Goal: Task Accomplishment & Management: Manage account settings

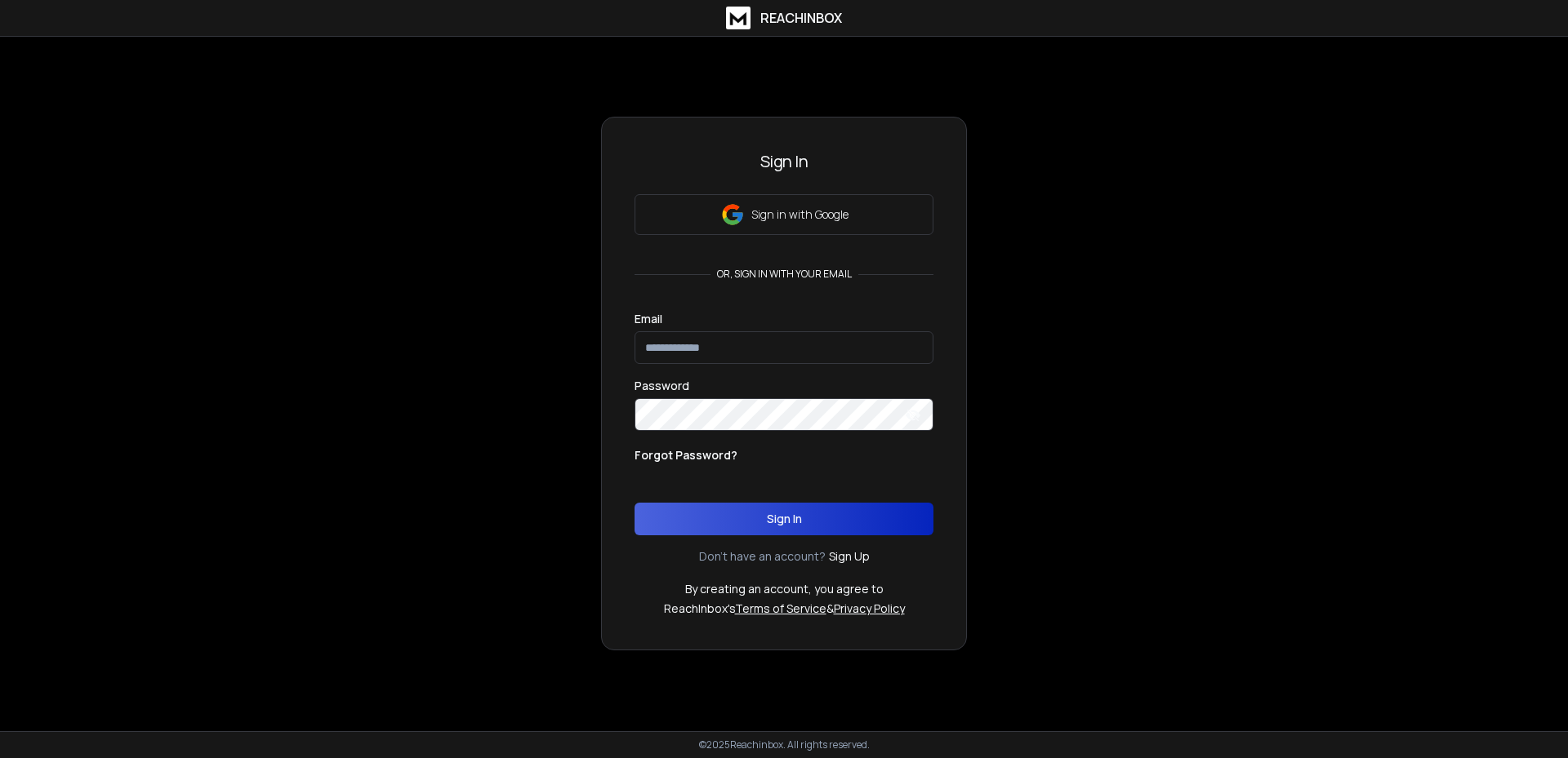
drag, startPoint x: 768, startPoint y: 354, endPoint x: 840, endPoint y: 255, distance: 122.4
click at [768, 354] on input "email" at bounding box center [784, 347] width 298 height 33
paste input "**********"
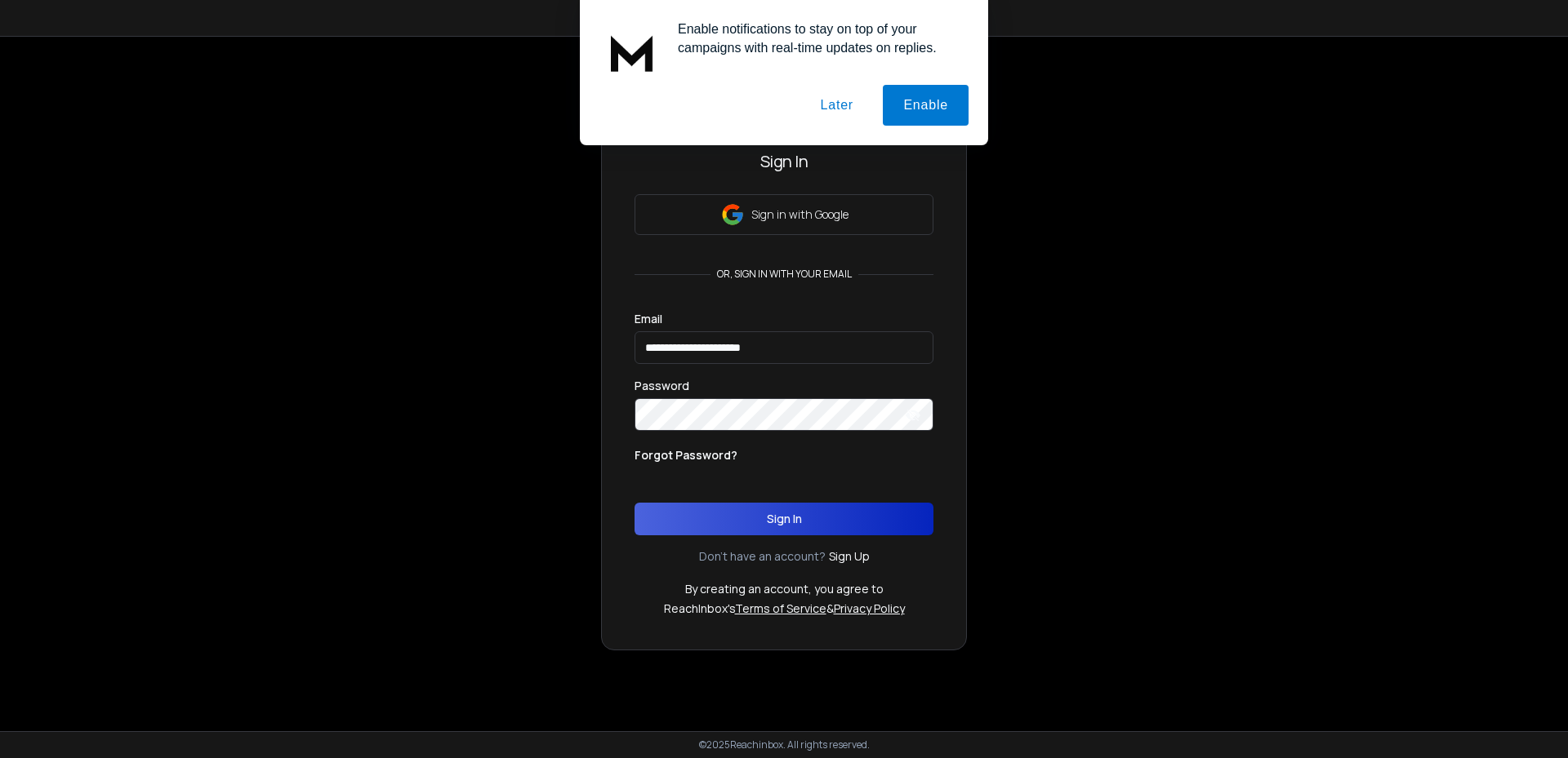
type input "**********"
click at [774, 521] on button "Sign In" at bounding box center [784, 518] width 298 height 33
click at [845, 112] on button "Later" at bounding box center [836, 105] width 73 height 41
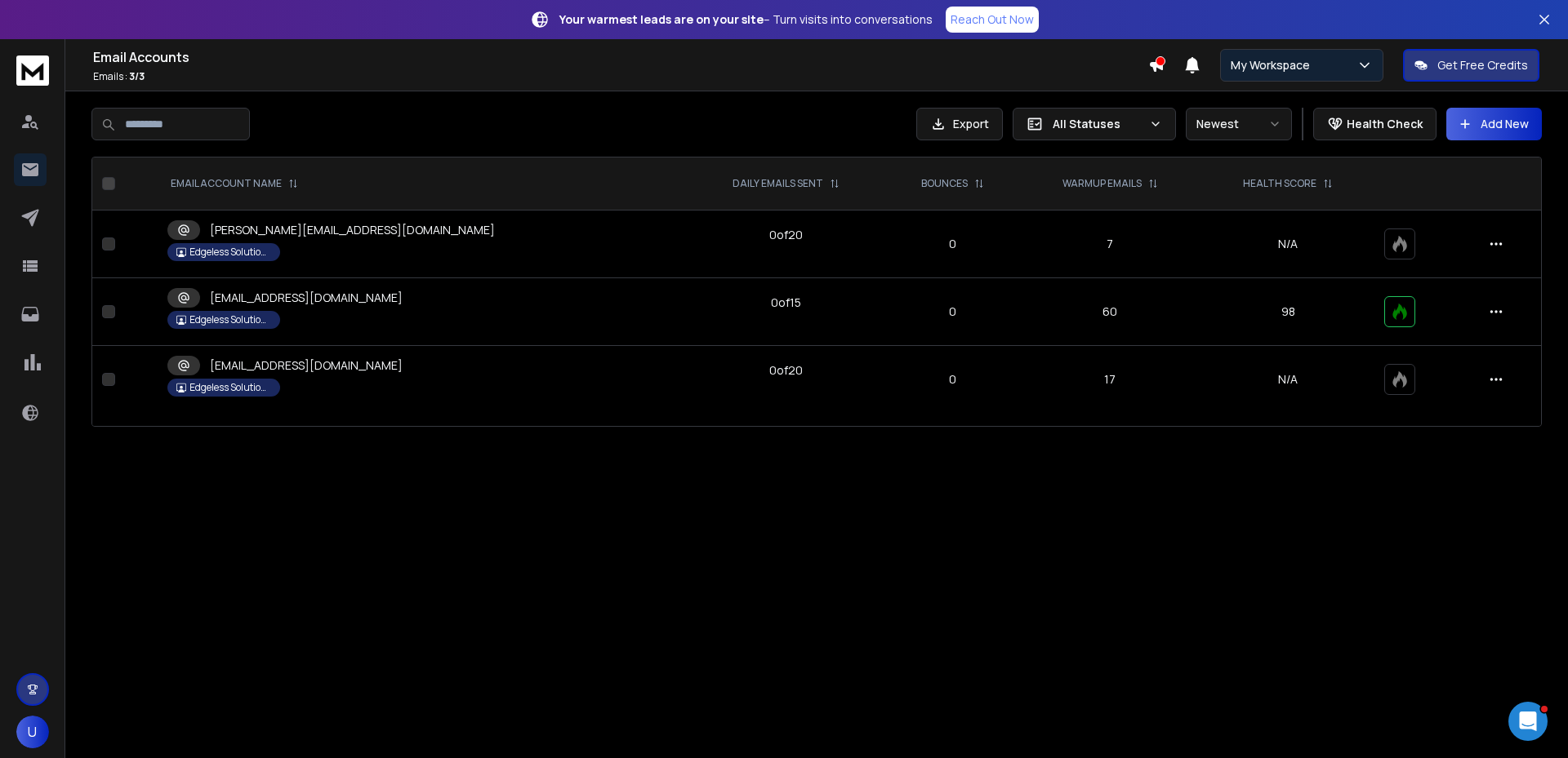
click at [1264, 64] on p "My Workspace" at bounding box center [1274, 65] width 86 height 16
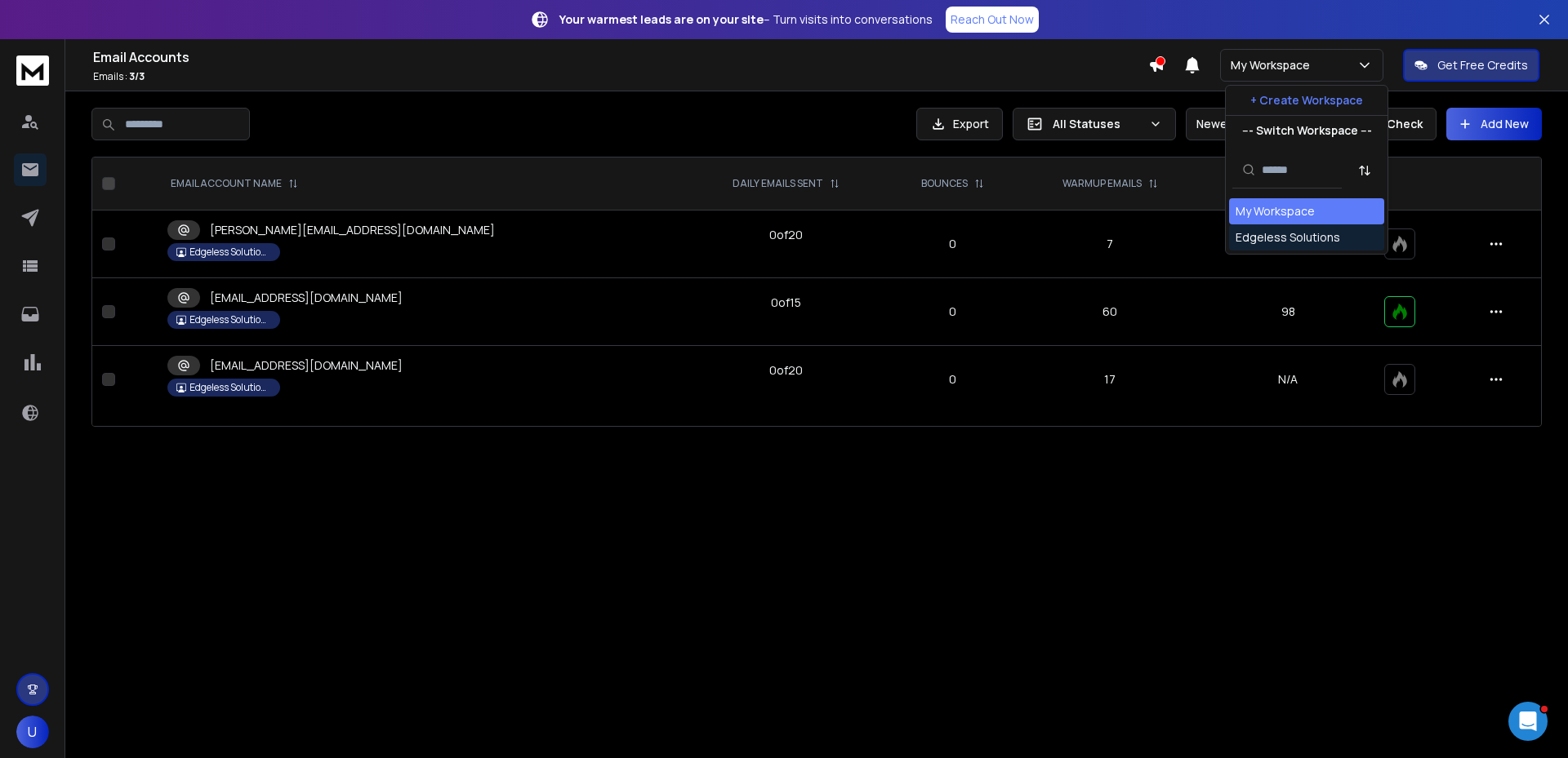
click at [1249, 231] on div "Edgeless Solutions" at bounding box center [1287, 237] width 104 height 16
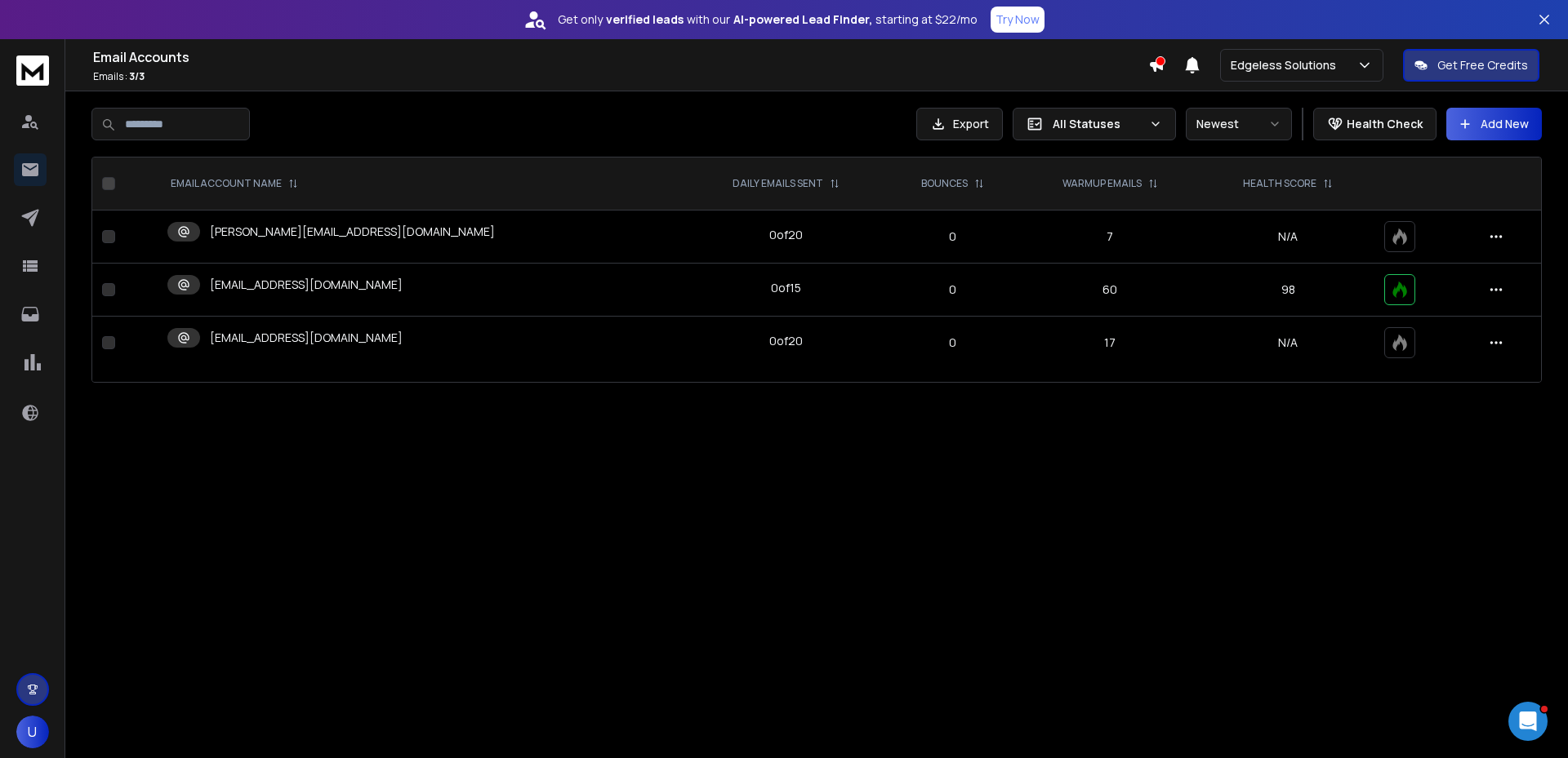
click at [1477, 137] on button "Add New" at bounding box center [1494, 124] width 96 height 33
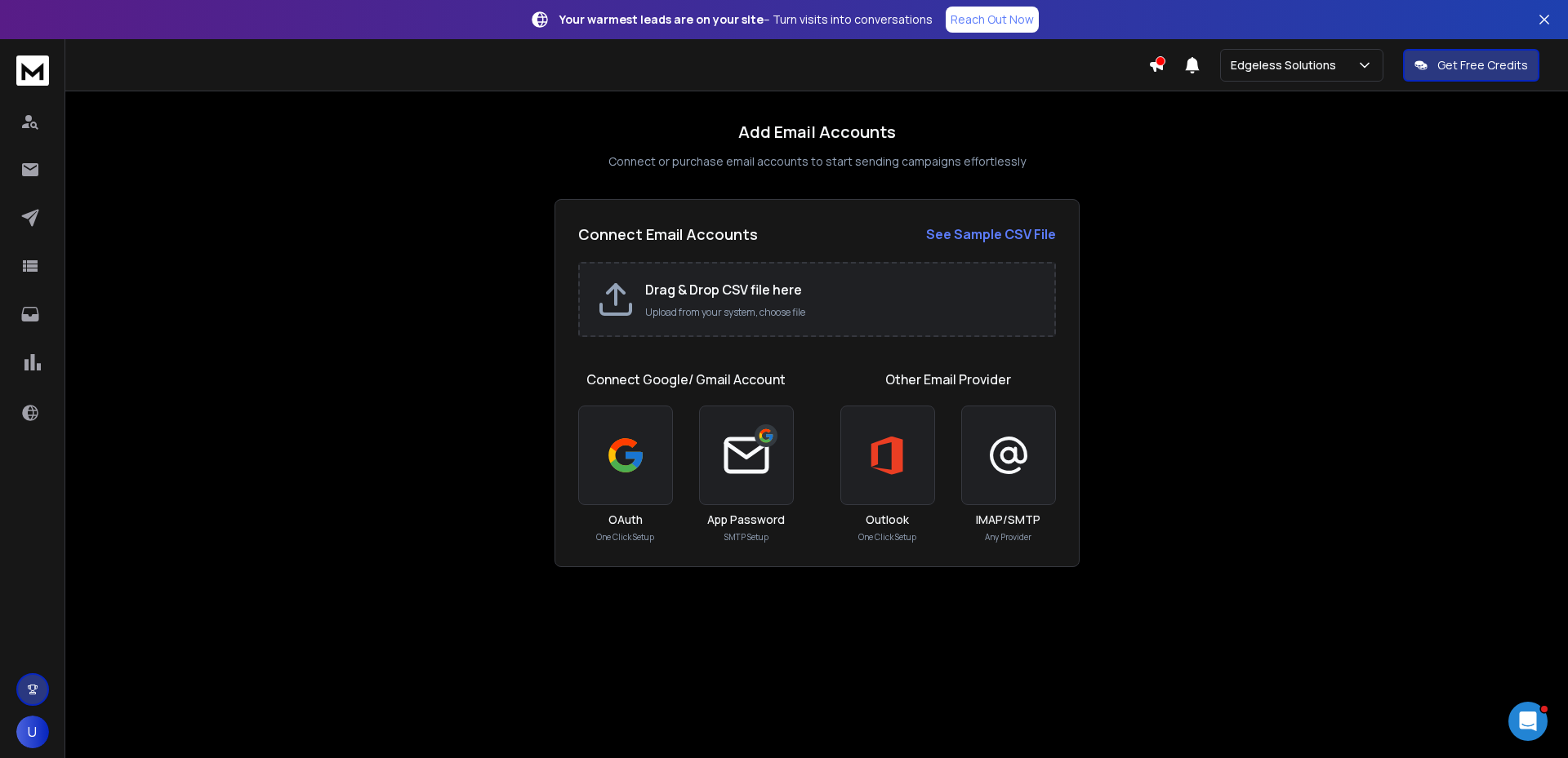
click at [620, 448] on icon at bounding box center [626, 455] width 41 height 49
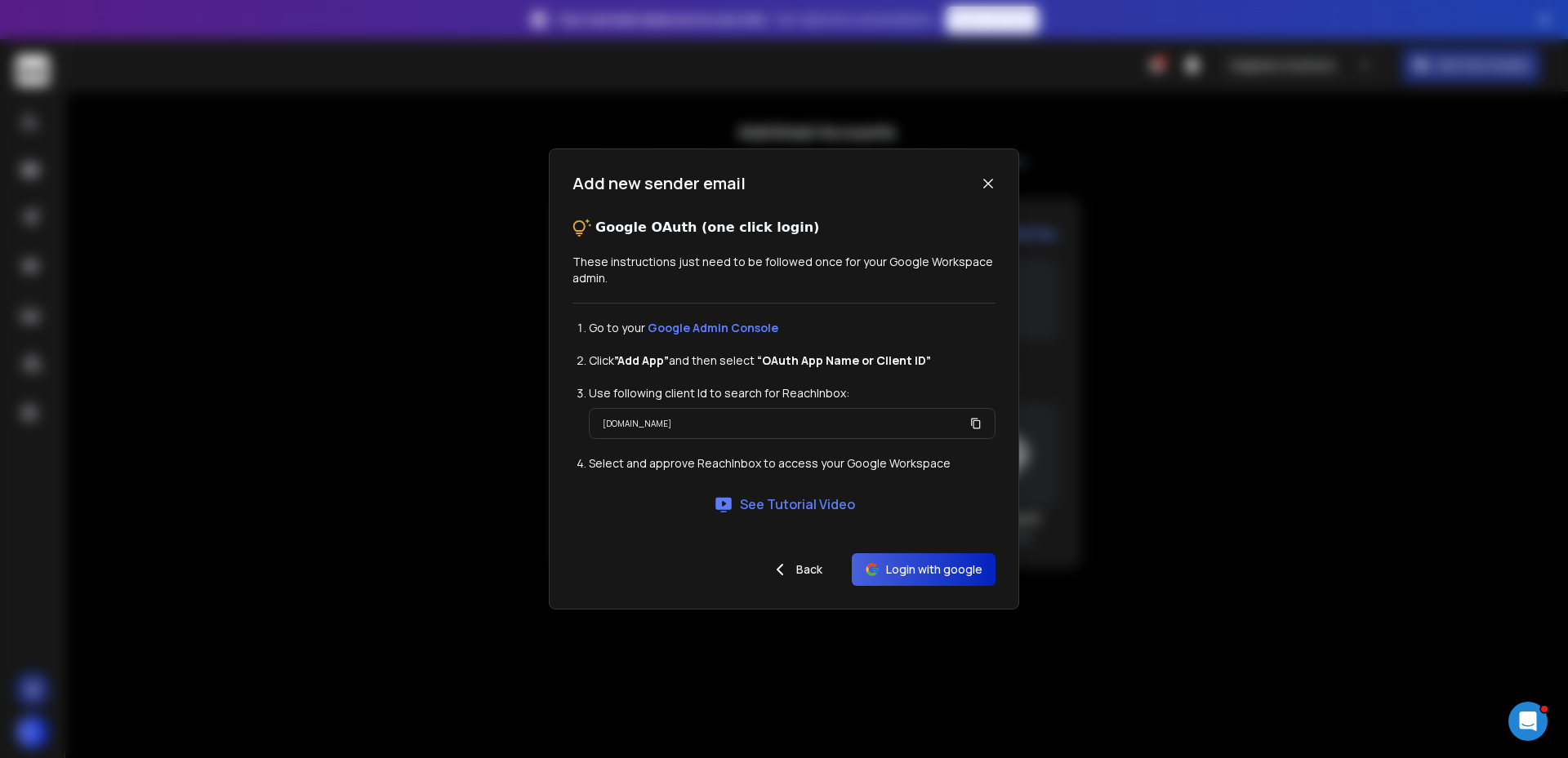
click at [970, 423] on icon at bounding box center [976, 424] width 12 height 12
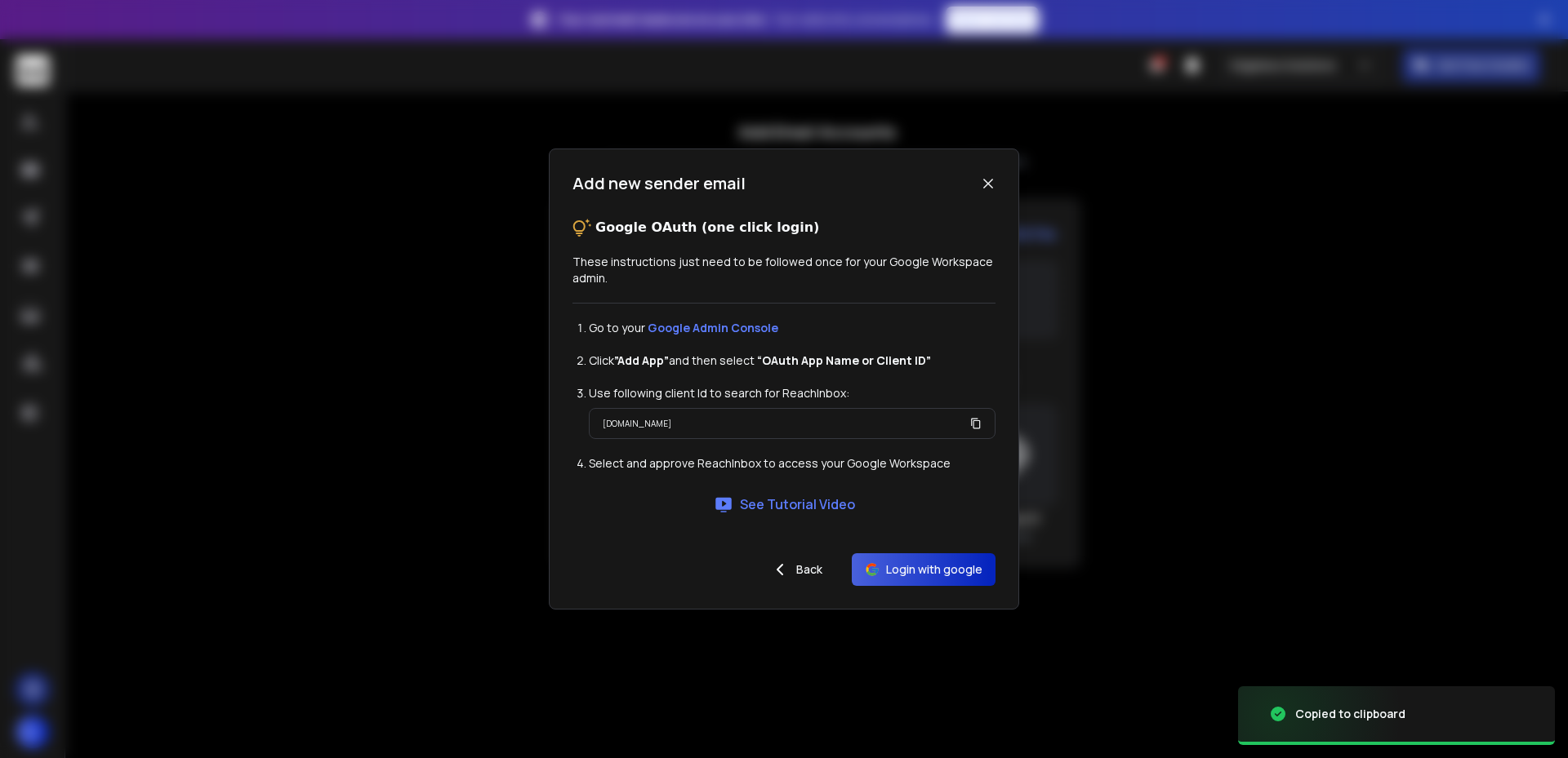
click at [497, 450] on div "Add new sender email Google OAuth (one click login) These instructions just nee…" at bounding box center [784, 379] width 1568 height 494
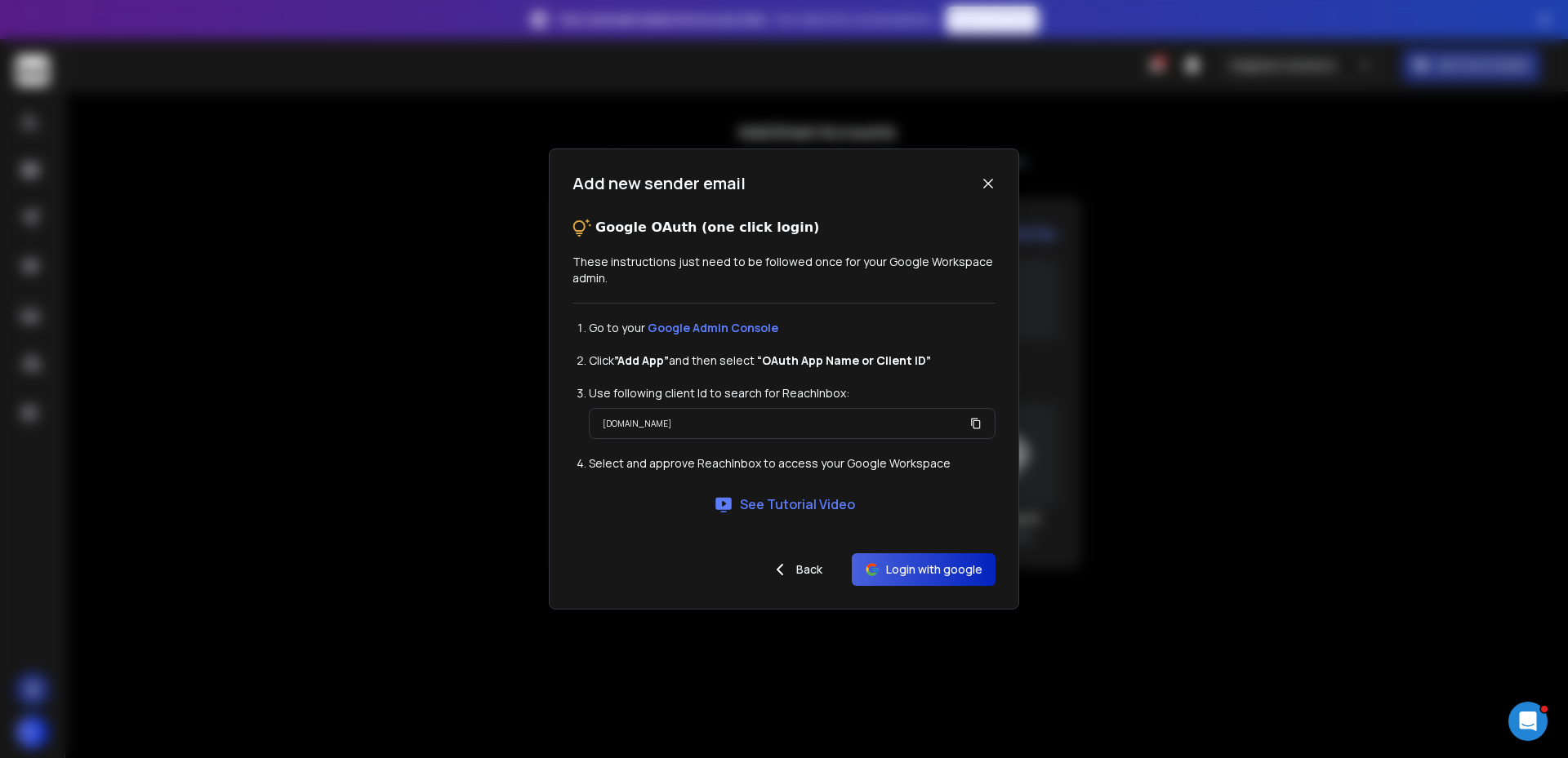
click at [992, 176] on div "Add new sender email" at bounding box center [784, 183] width 423 height 23
click at [983, 178] on icon at bounding box center [987, 183] width 14 height 14
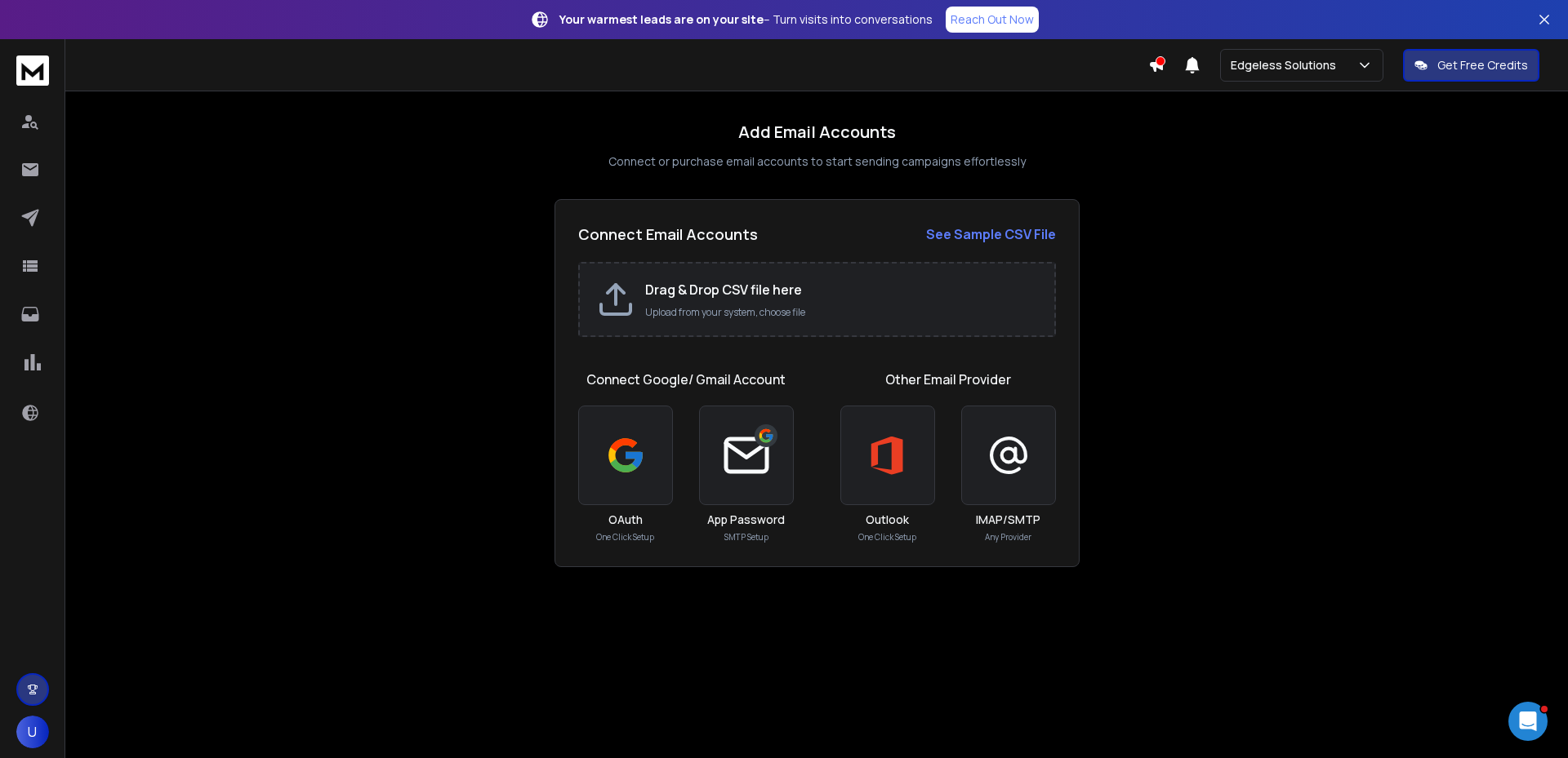
drag, startPoint x: 1464, startPoint y: 55, endPoint x: 1412, endPoint y: 413, distance: 361.8
click at [1412, 413] on div "Edgeless Solutions Get Free Credits Add Email Accounts Connect or purchase emai…" at bounding box center [784, 319] width 1568 height 561
click at [1291, 250] on div "Add Email Accounts Connect or purchase email accounts to start sending campaign…" at bounding box center [816, 361] width 1502 height 479
click at [602, 478] on div at bounding box center [626, 455] width 95 height 99
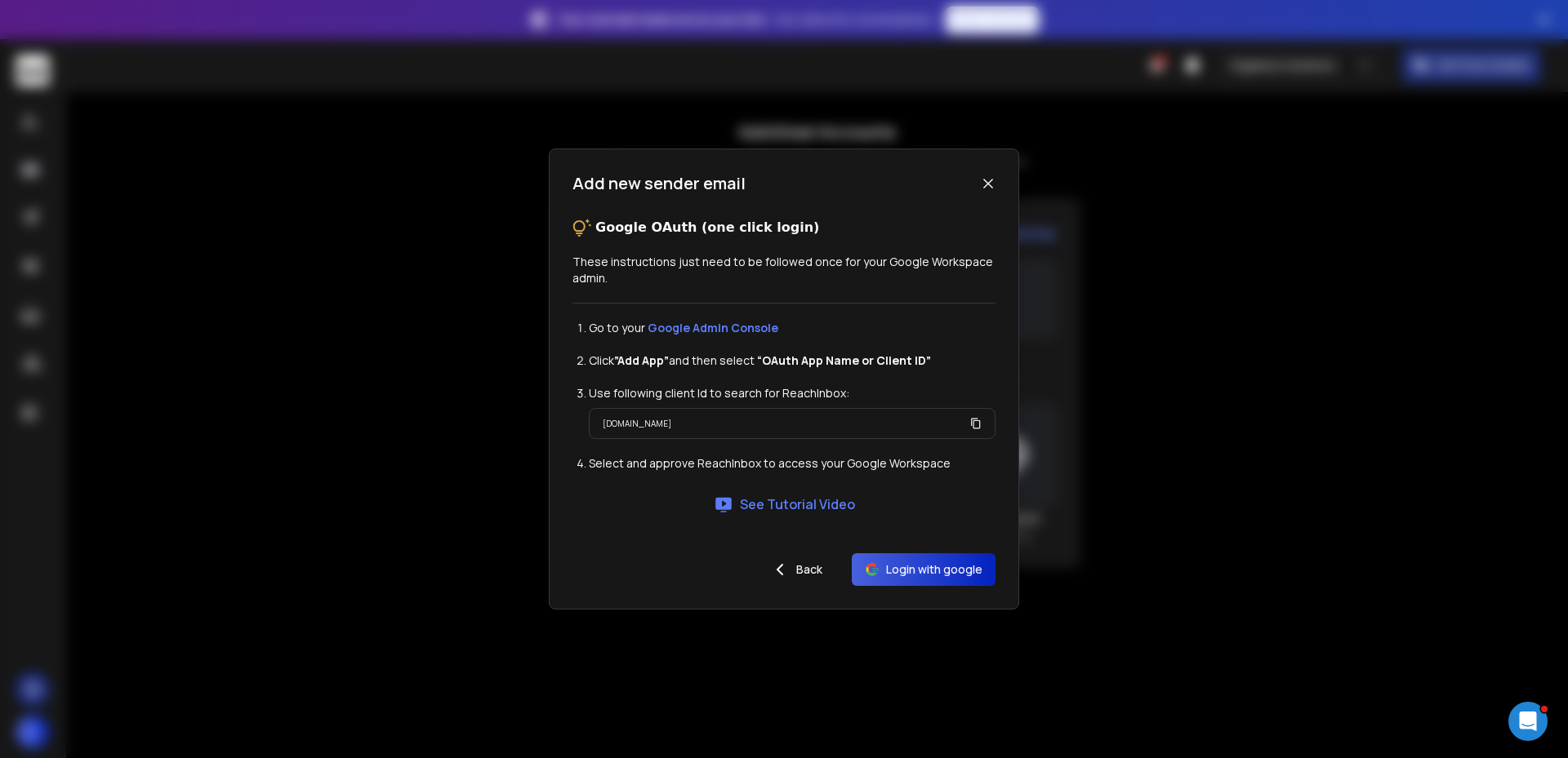
click at [966, 570] on button "Login with google" at bounding box center [923, 569] width 144 height 33
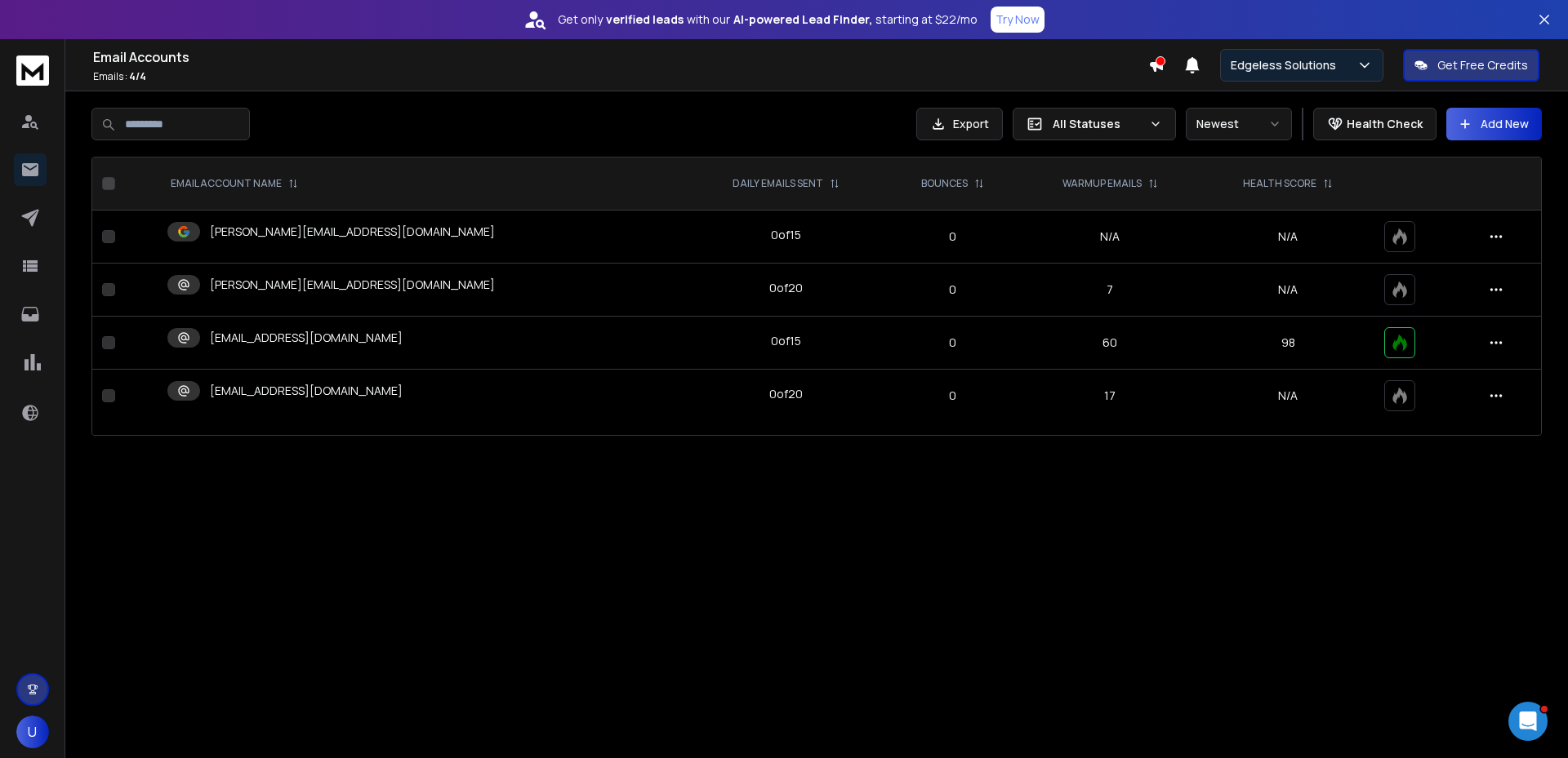
click at [1360, 68] on icon "button" at bounding box center [1364, 65] width 16 height 16
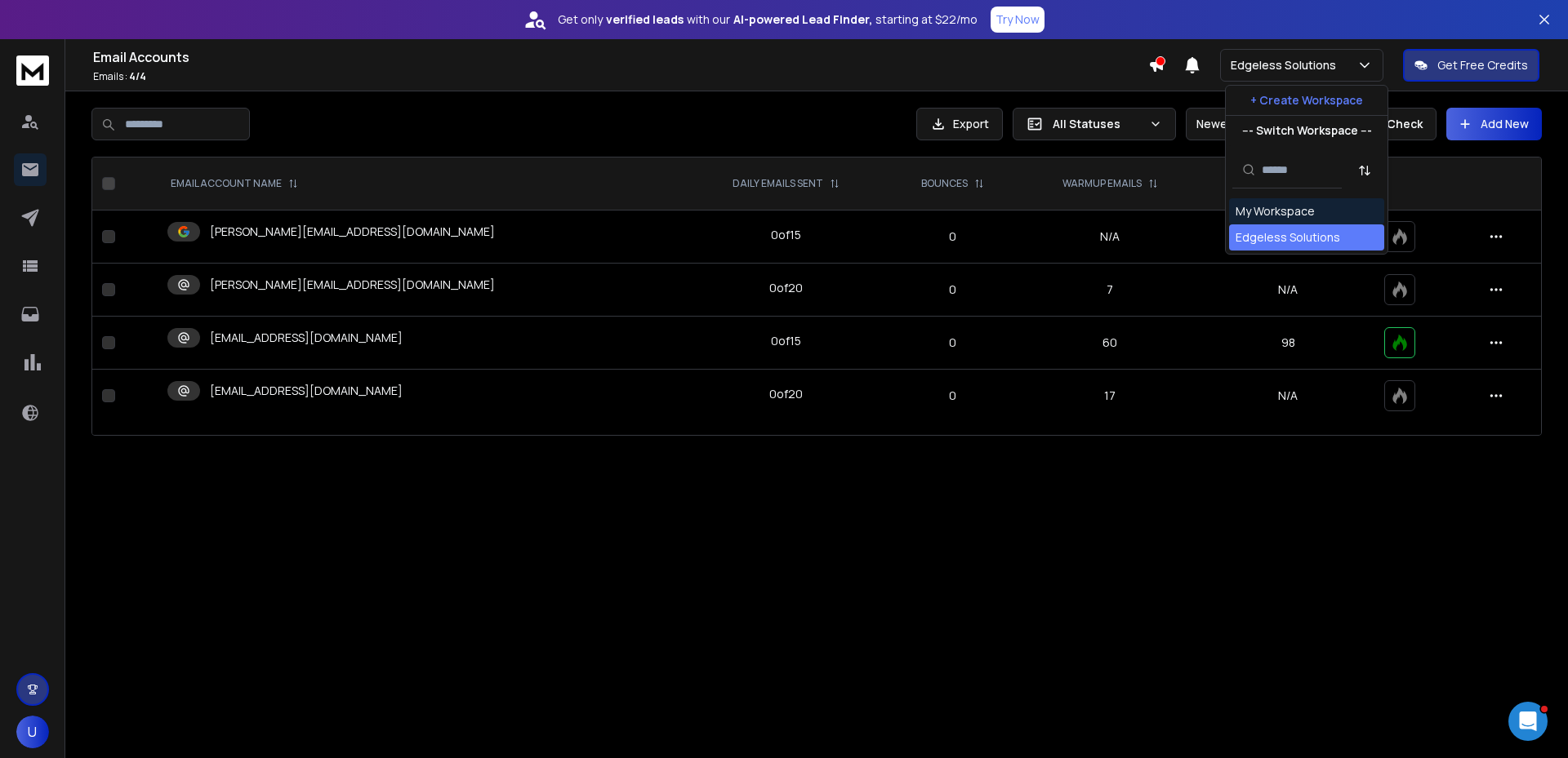
click at [1264, 214] on div "My Workspace" at bounding box center [1275, 211] width 79 height 16
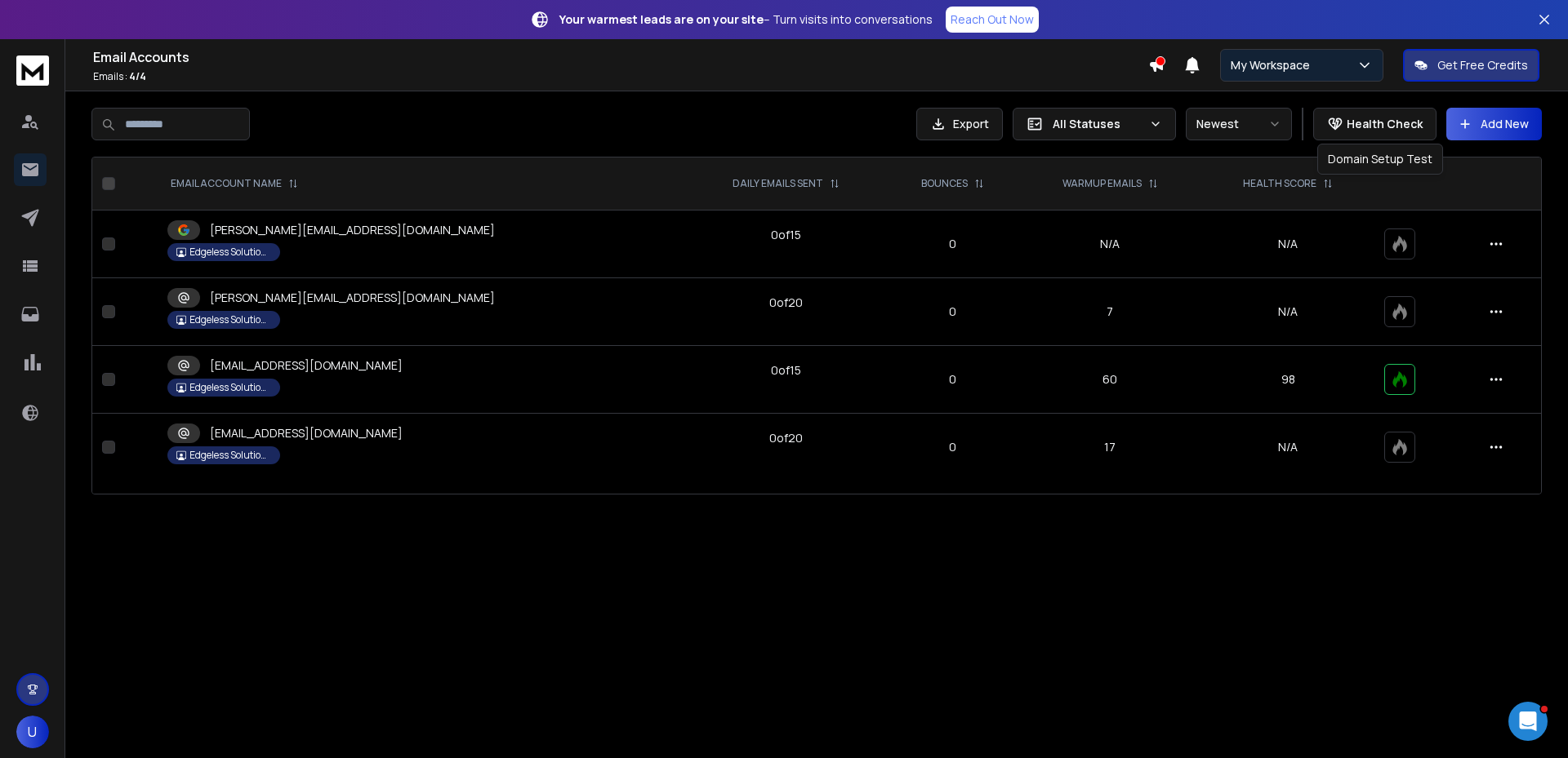
click at [1330, 81] on button "My Workspace" at bounding box center [1301, 65] width 163 height 33
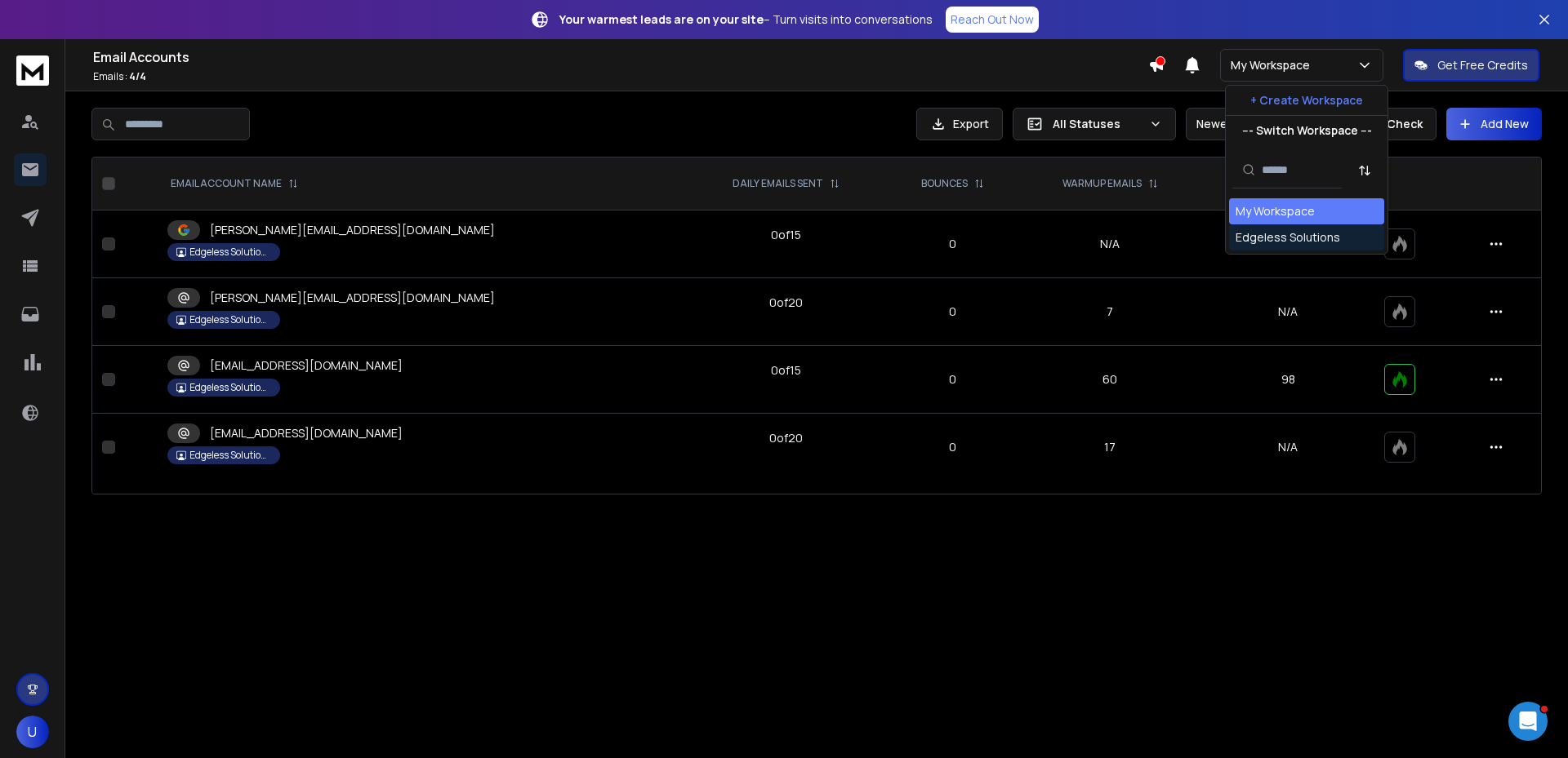
click at [1278, 241] on div "Edgeless Solutions" at bounding box center [1287, 237] width 104 height 16
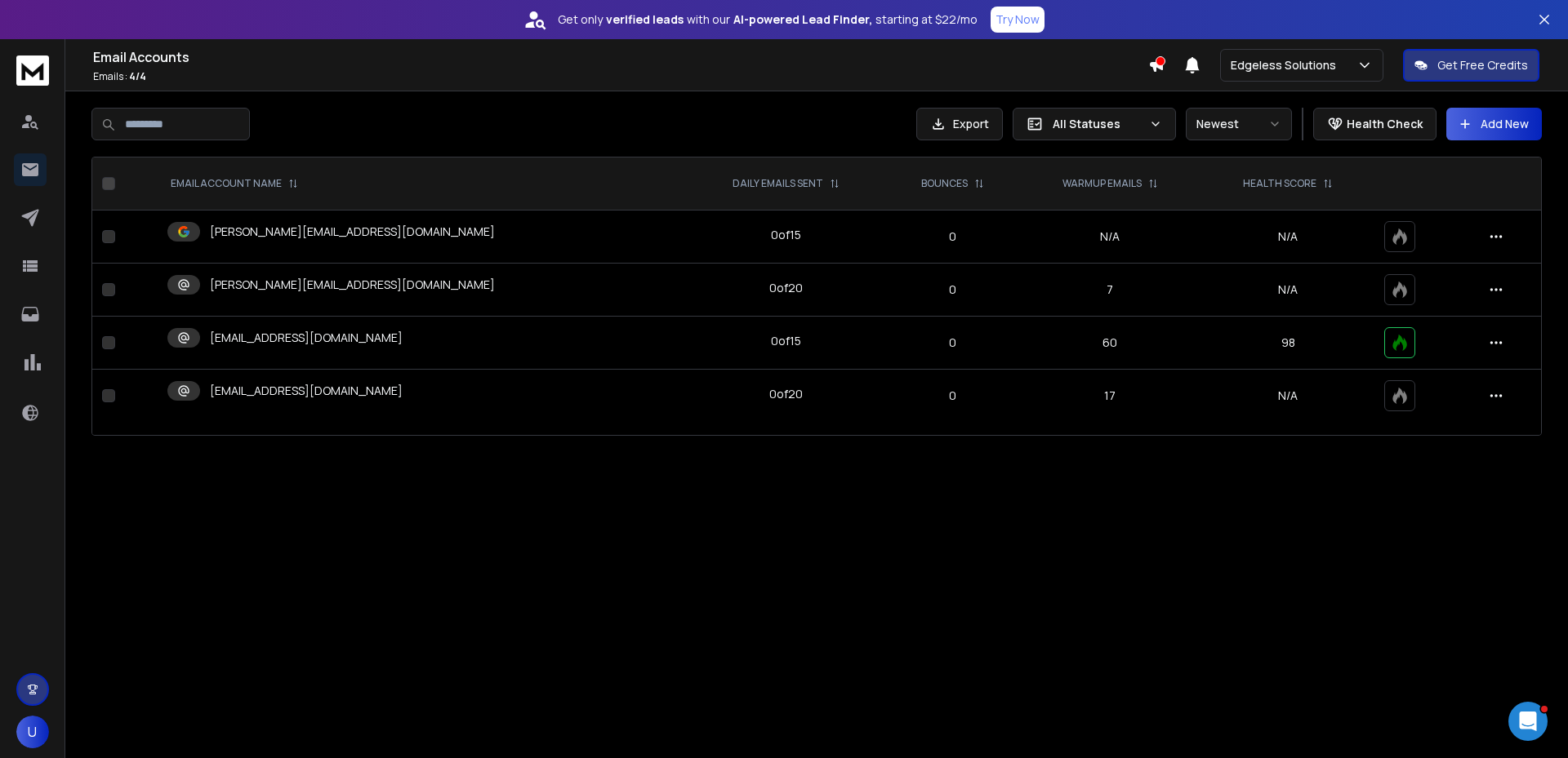
click at [1475, 126] on button "Add New" at bounding box center [1494, 124] width 96 height 33
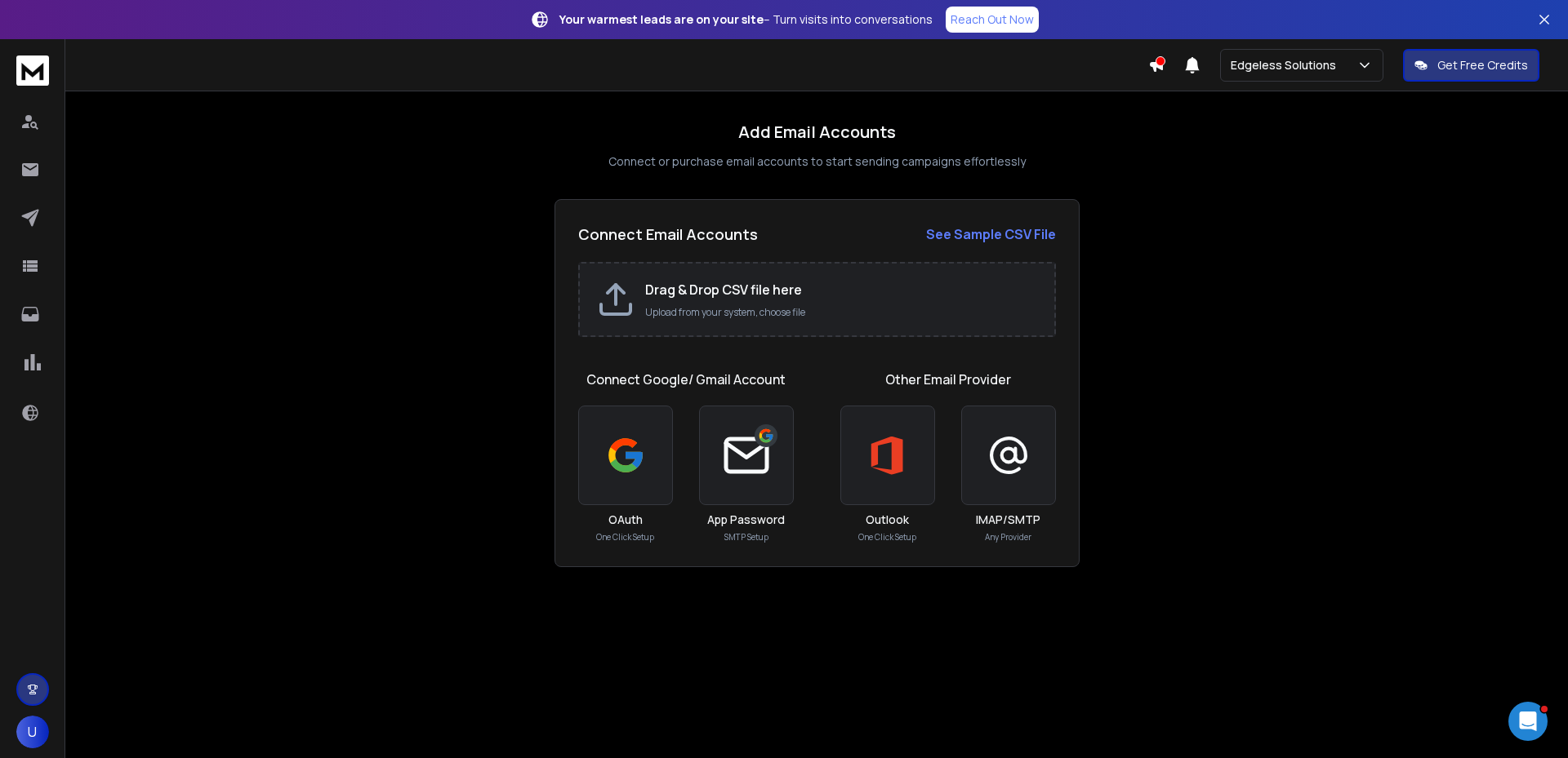
click at [638, 432] on icon at bounding box center [626, 455] width 41 height 49
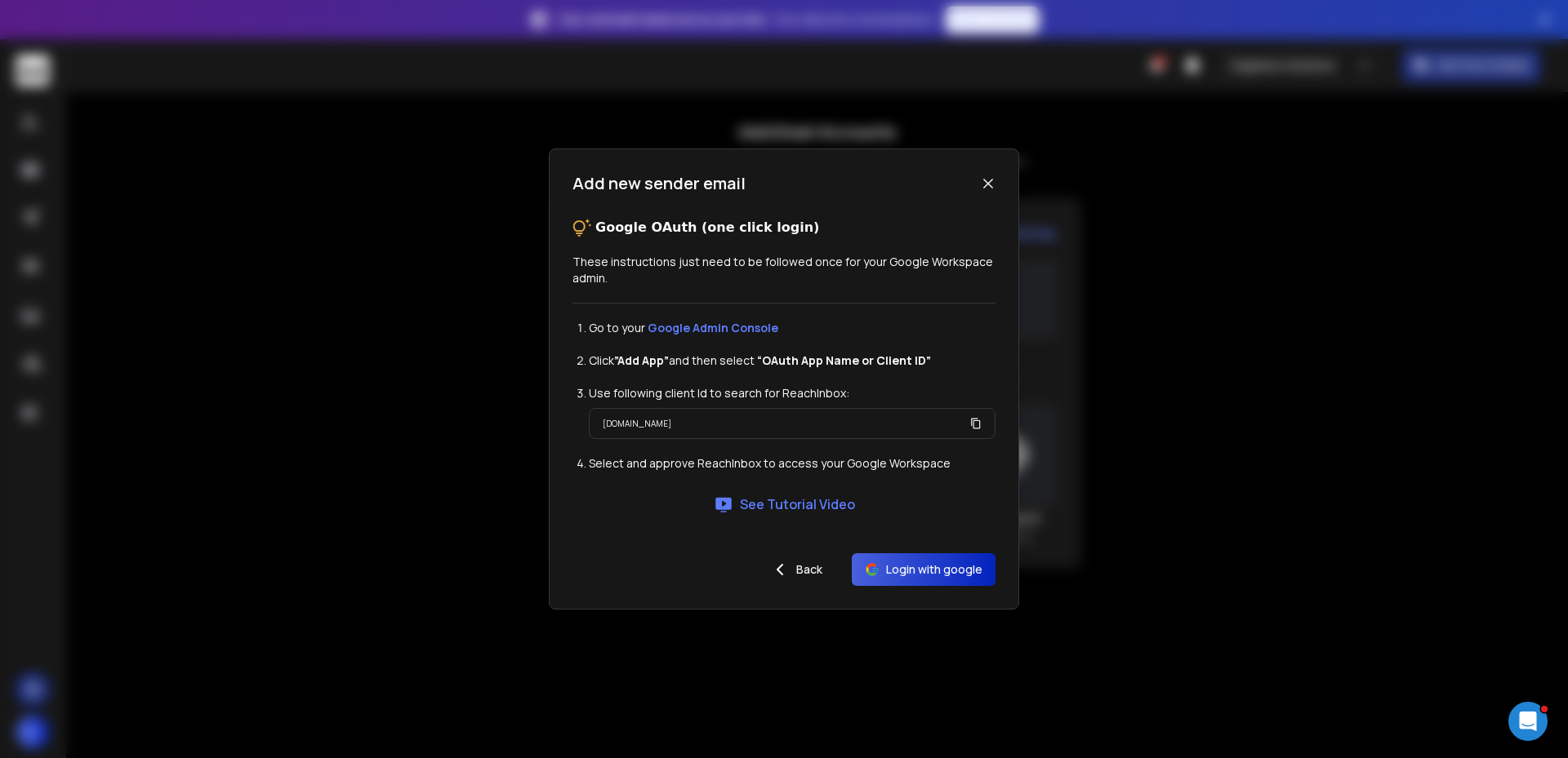
click at [956, 566] on button "Login with google" at bounding box center [923, 569] width 144 height 33
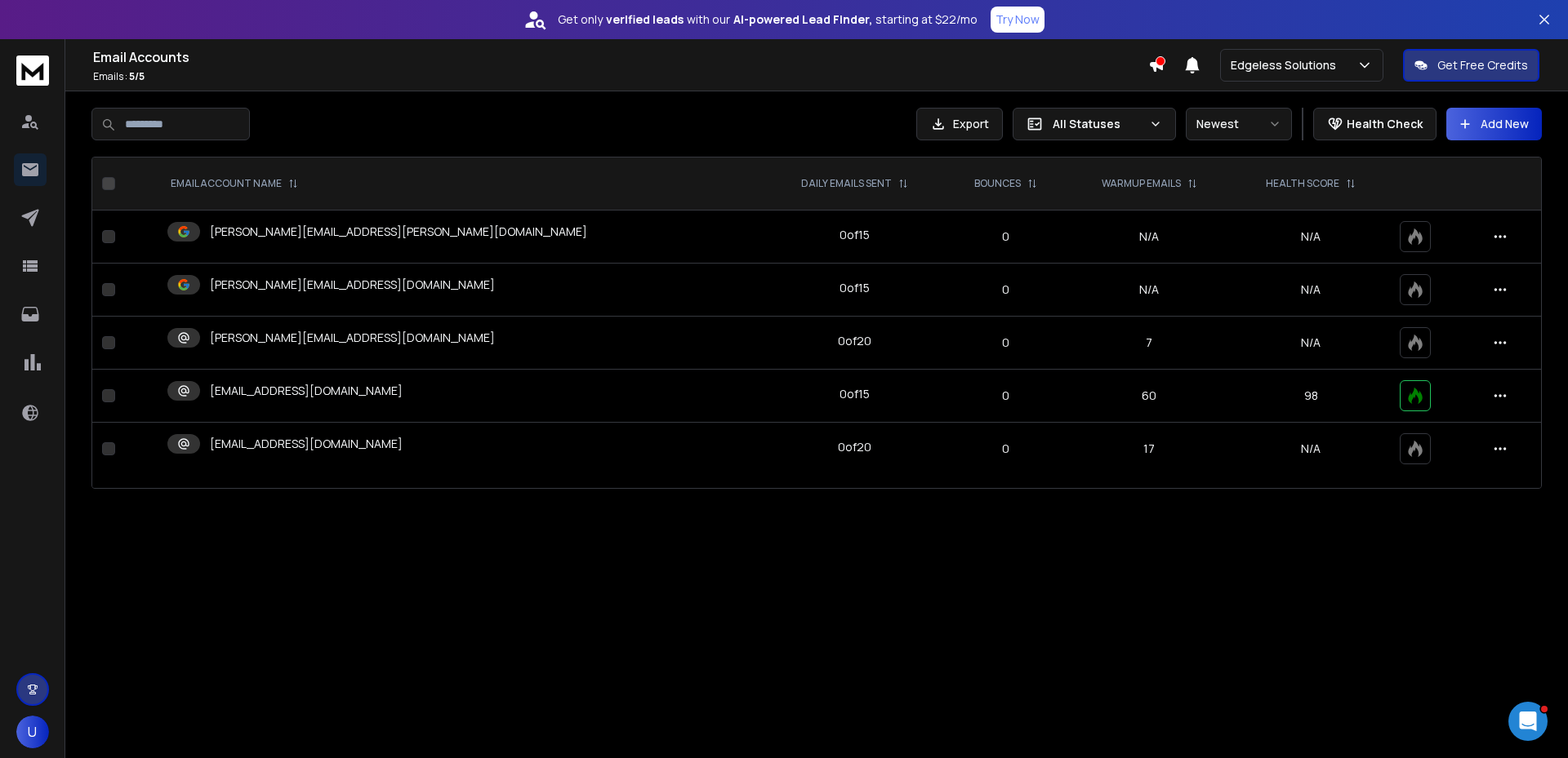
click at [1484, 129] on button "Add New" at bounding box center [1494, 124] width 96 height 33
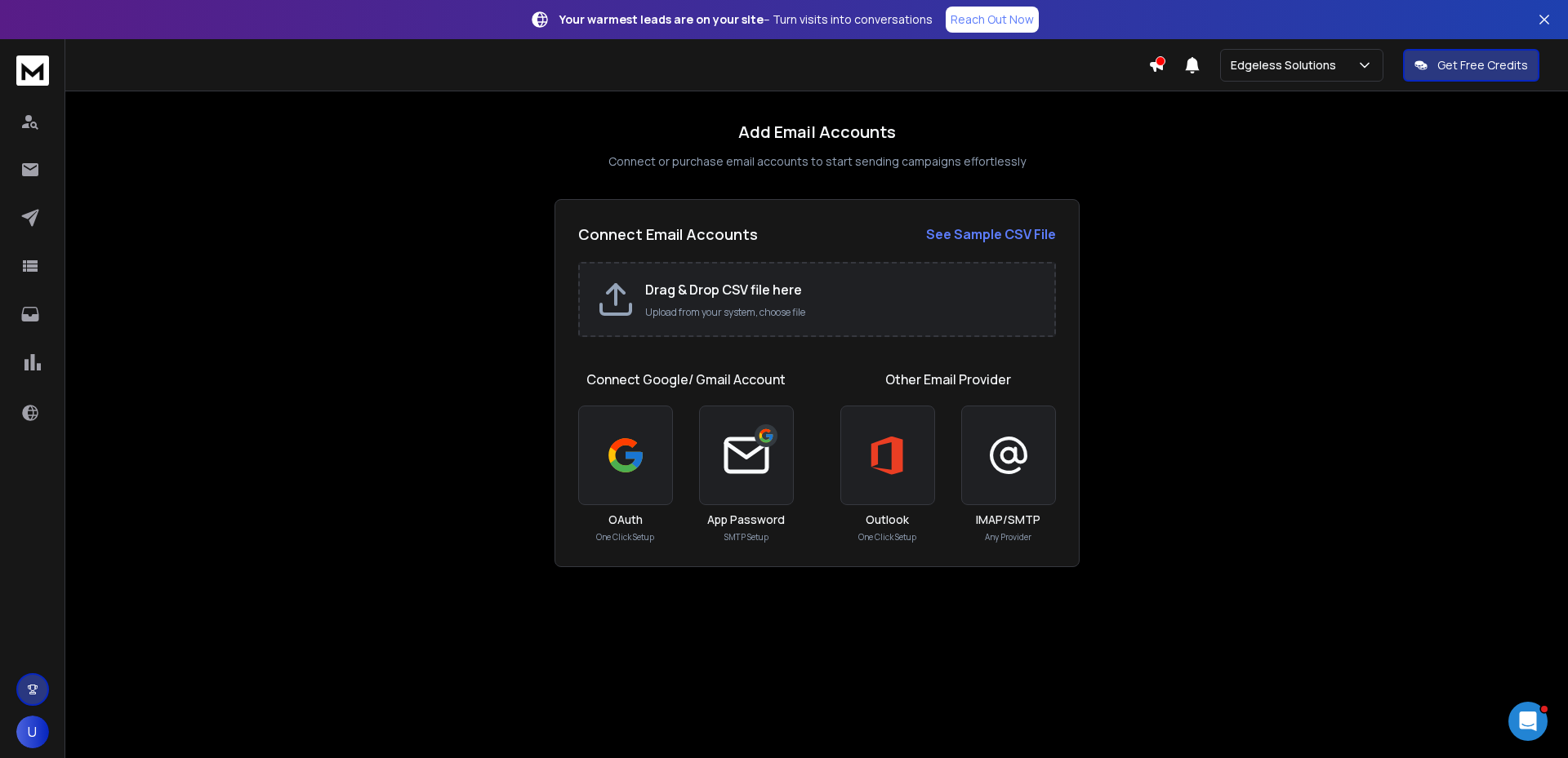
click at [595, 456] on div at bounding box center [626, 455] width 95 height 99
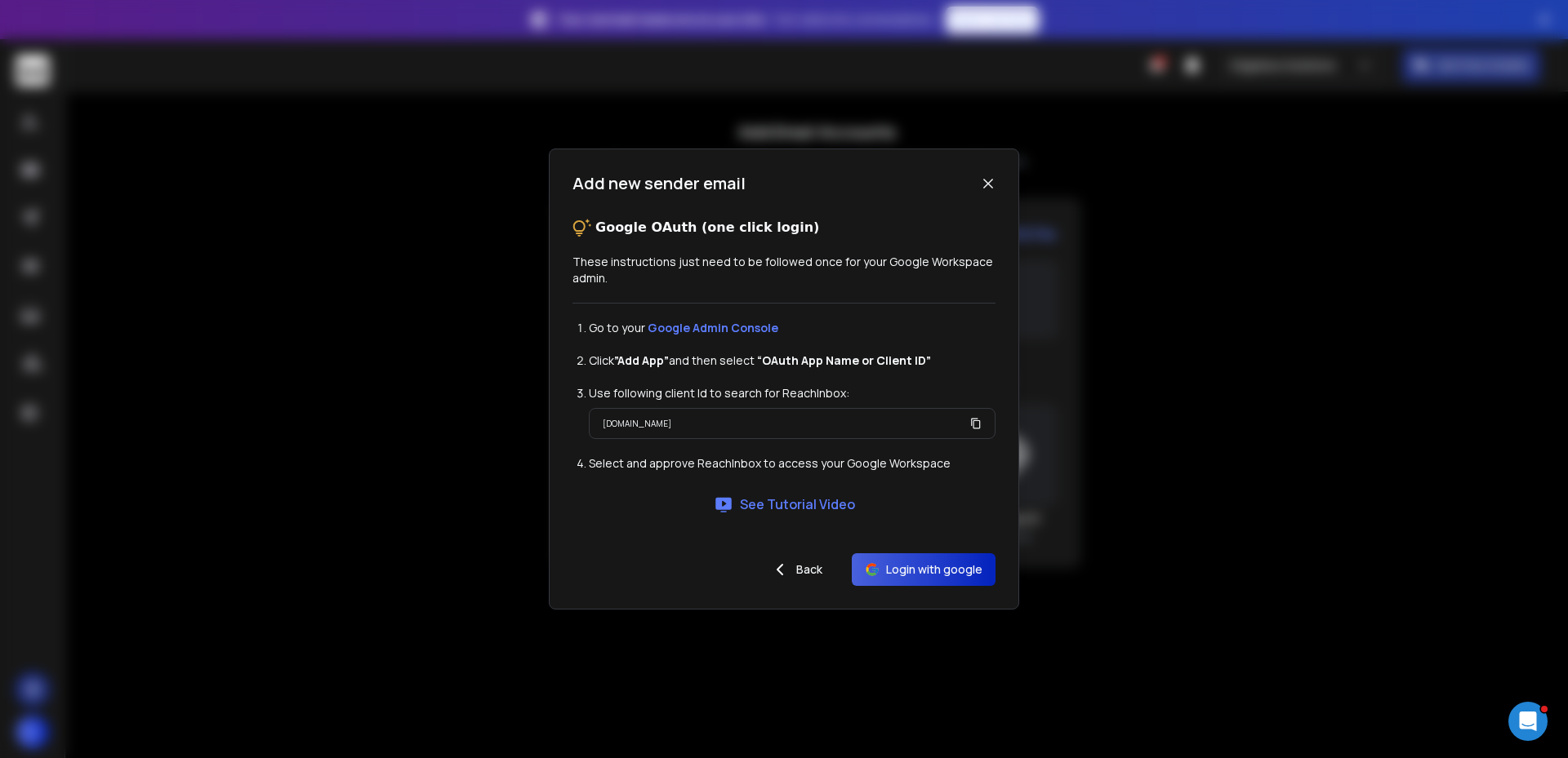
click at [920, 559] on button "Login with google" at bounding box center [923, 569] width 144 height 33
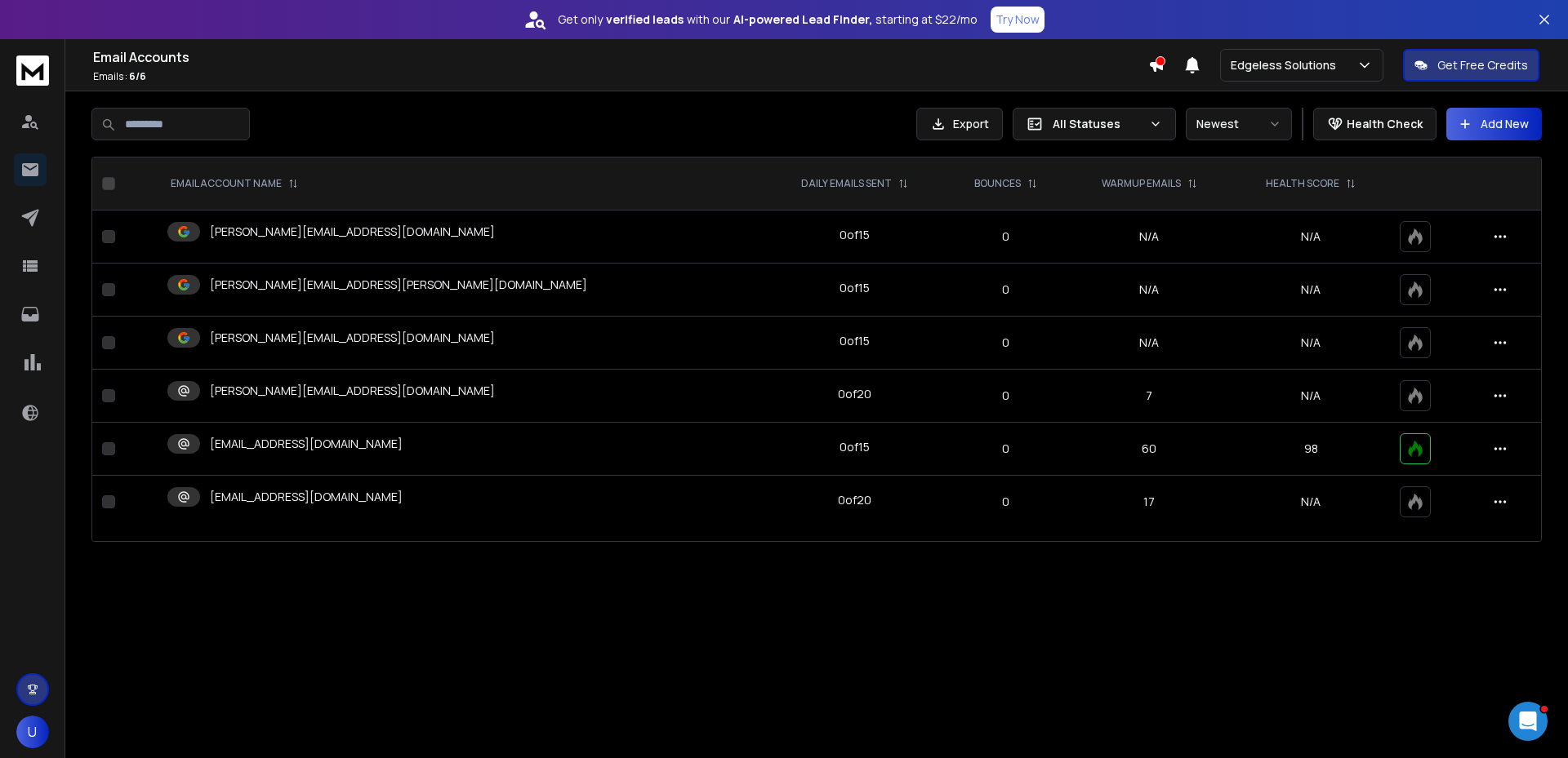
click at [1490, 120] on button "Add New" at bounding box center [1494, 124] width 96 height 33
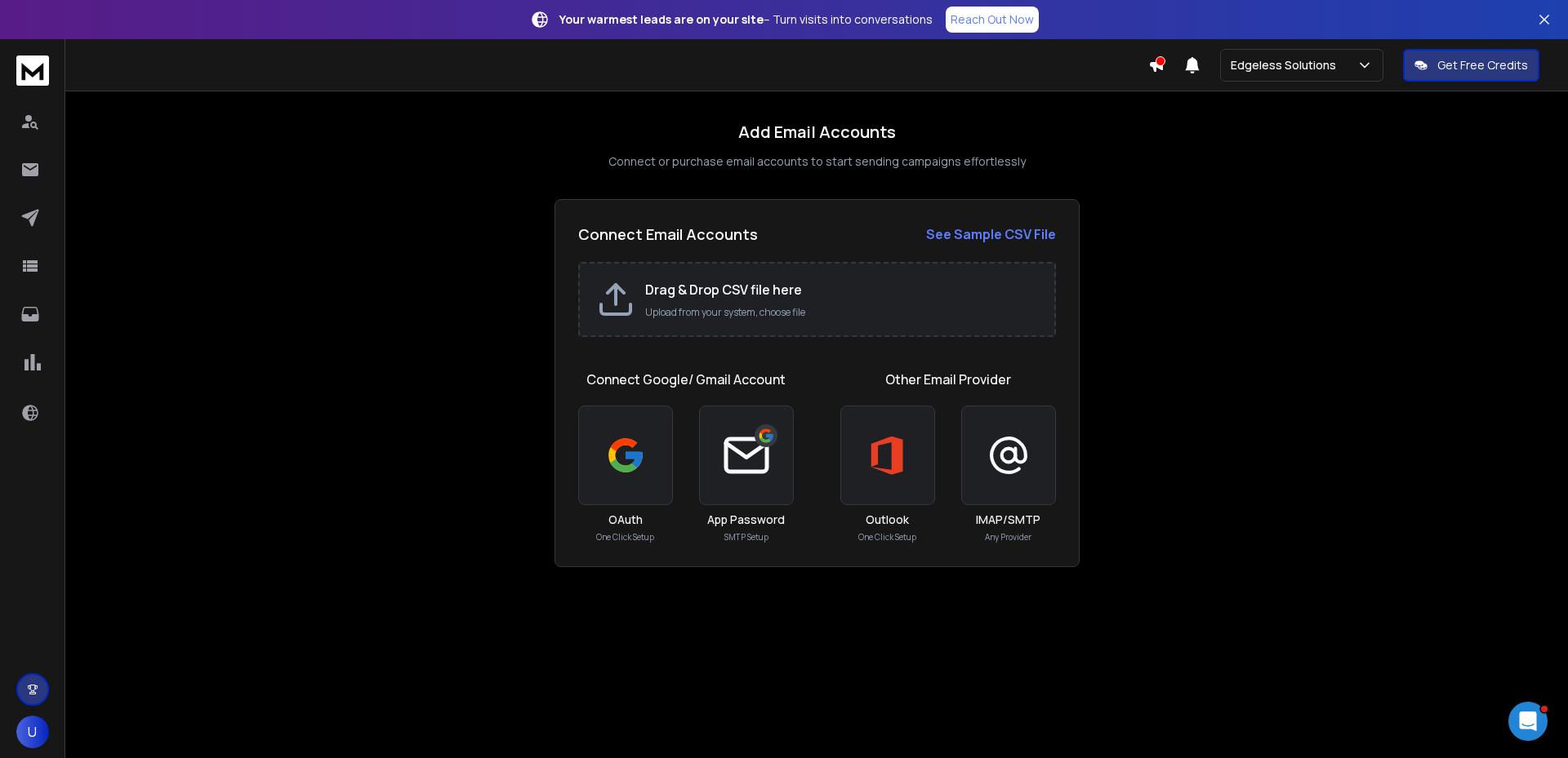
click at [611, 449] on icon at bounding box center [626, 455] width 34 height 34
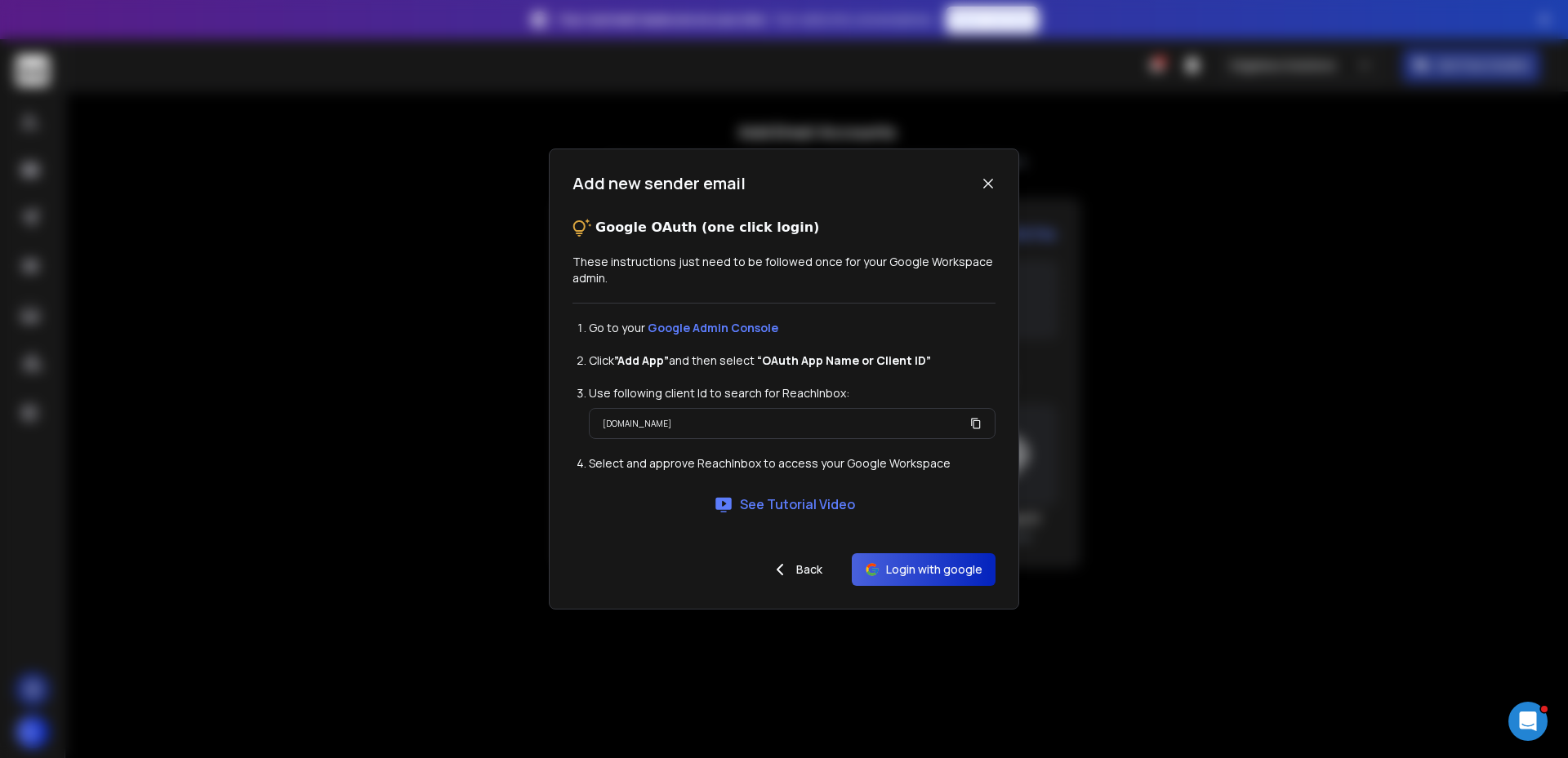
click at [933, 586] on div "Add new sender email Google OAuth (one click login) These instructions just nee…" at bounding box center [784, 379] width 470 height 461
click at [937, 575] on button "Login with google" at bounding box center [923, 569] width 144 height 33
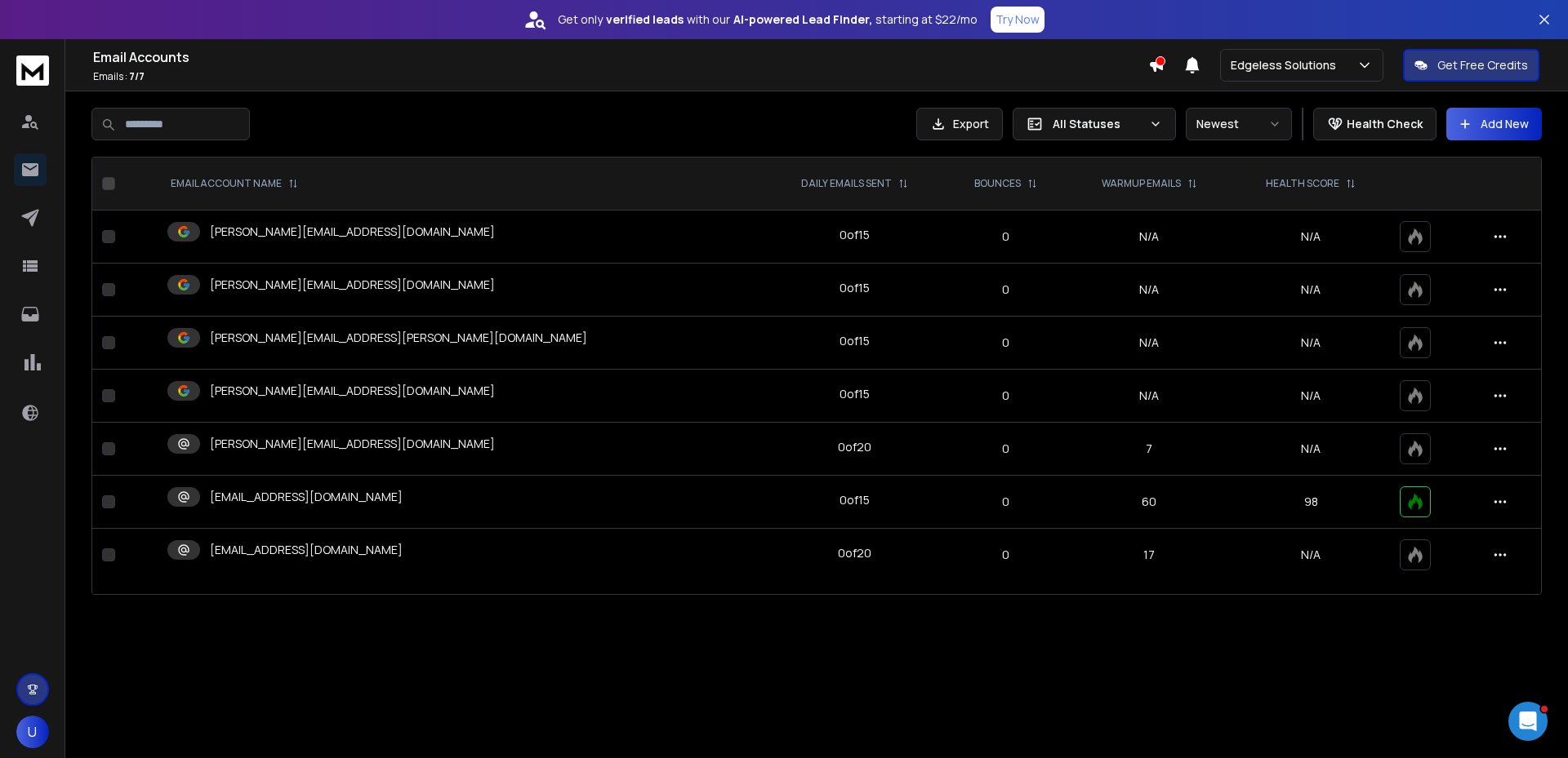
click at [1478, 135] on button "Add New" at bounding box center [1494, 124] width 96 height 33
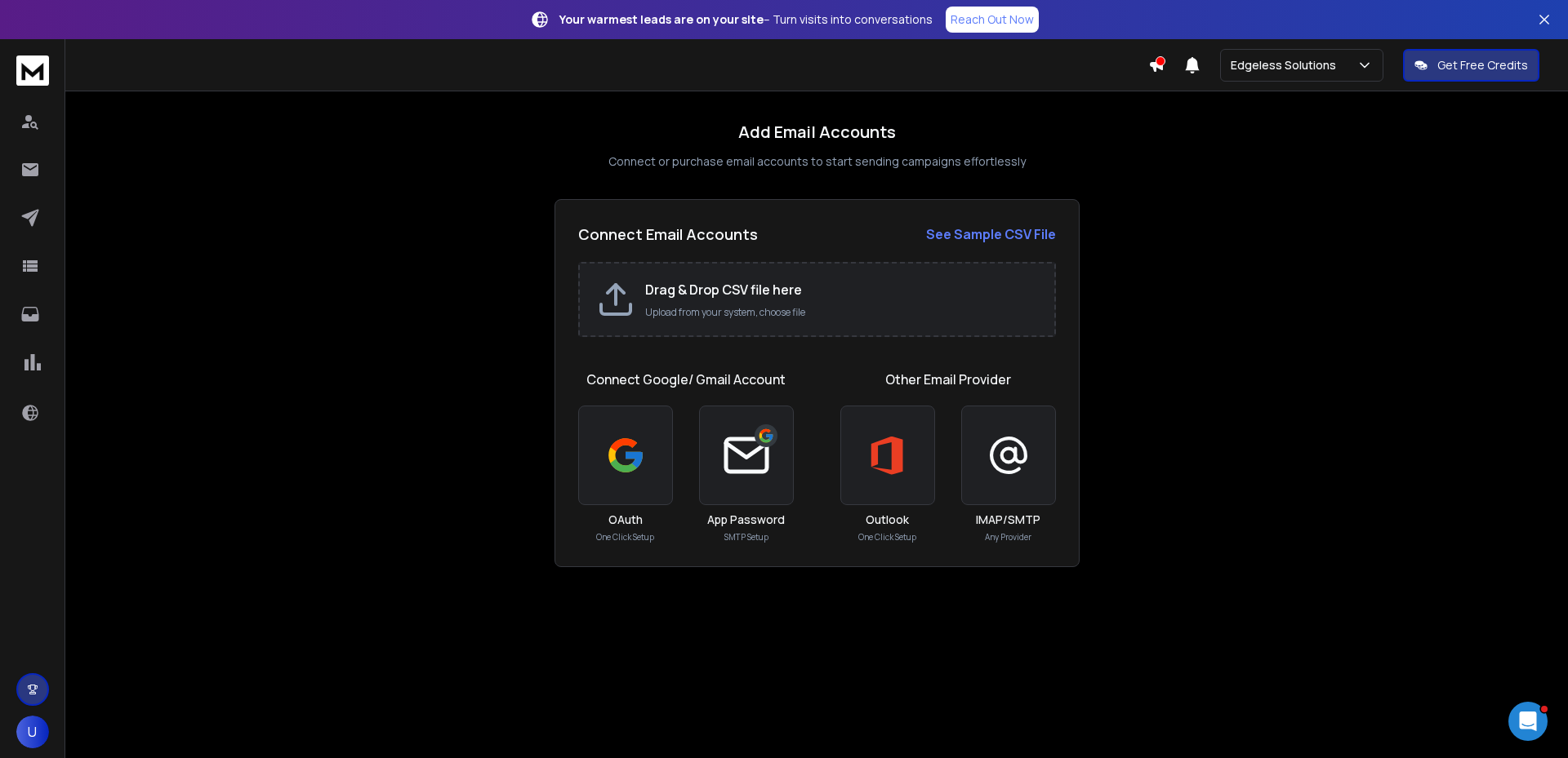
click at [638, 445] on icon at bounding box center [626, 455] width 41 height 49
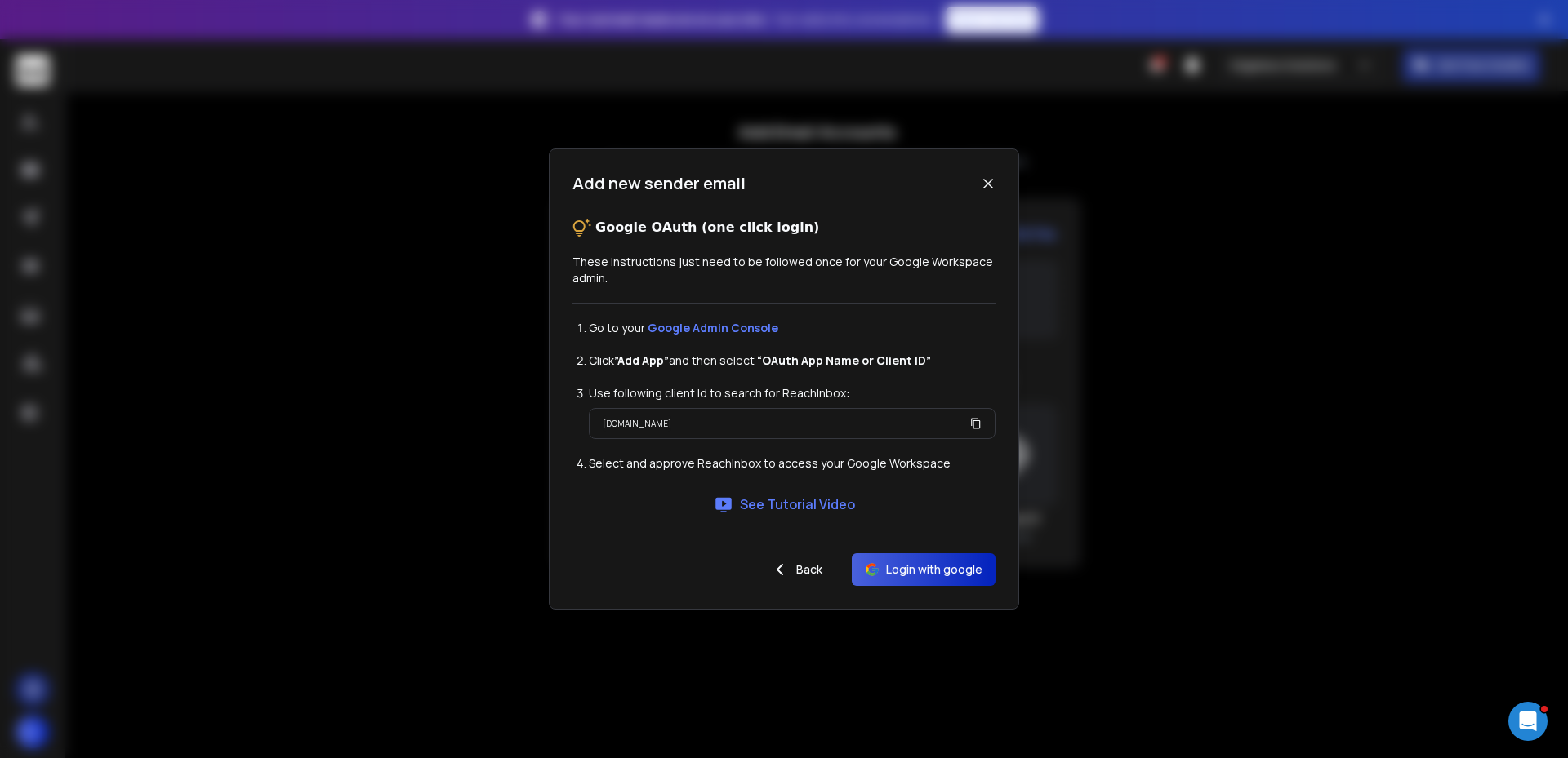
click at [899, 557] on button "Login with google" at bounding box center [923, 569] width 144 height 33
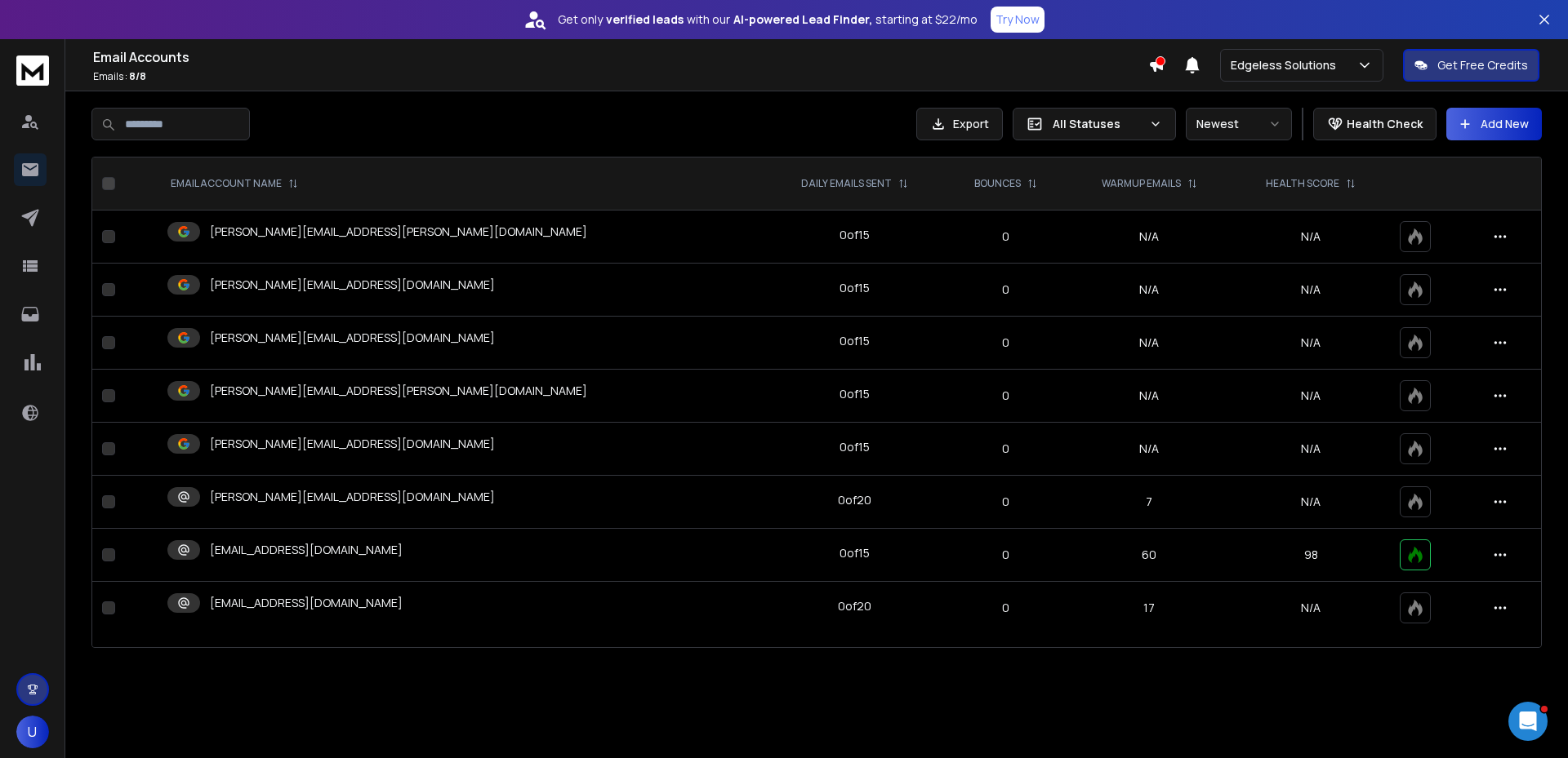
click at [1476, 137] on button "Add New" at bounding box center [1494, 124] width 96 height 33
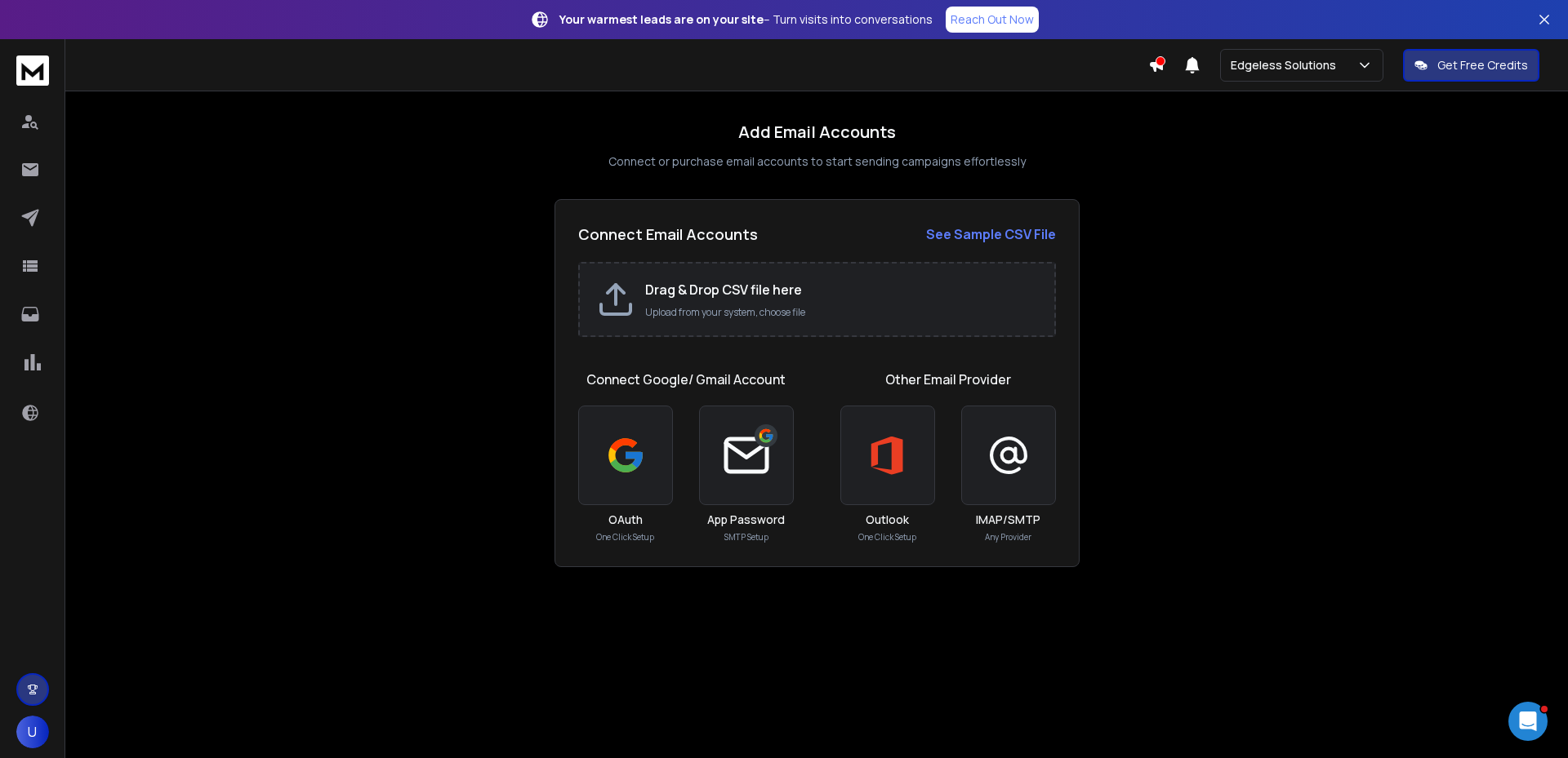
click at [632, 463] on icon at bounding box center [626, 455] width 41 height 49
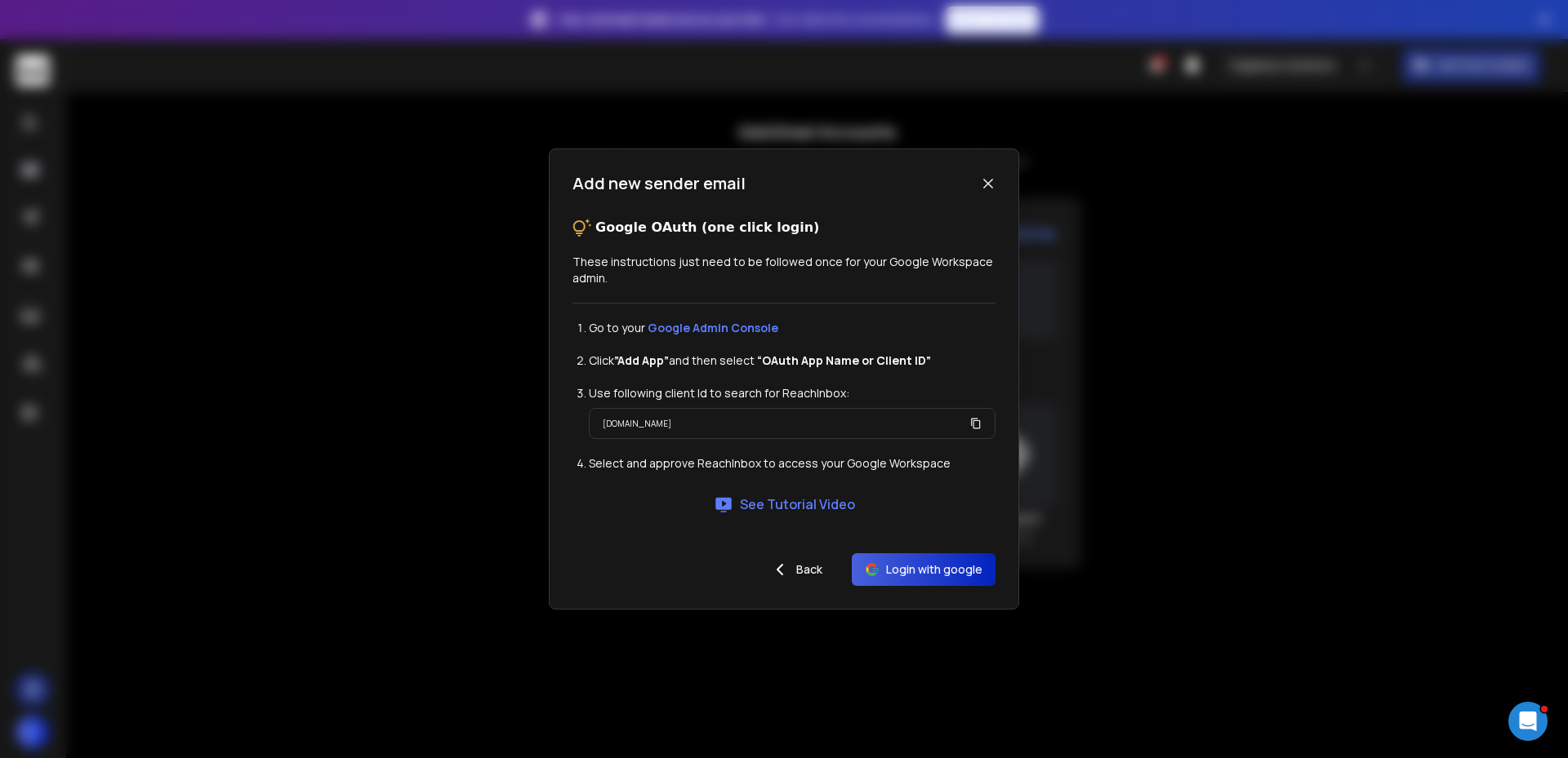
click at [957, 559] on button "Login with google" at bounding box center [923, 569] width 144 height 33
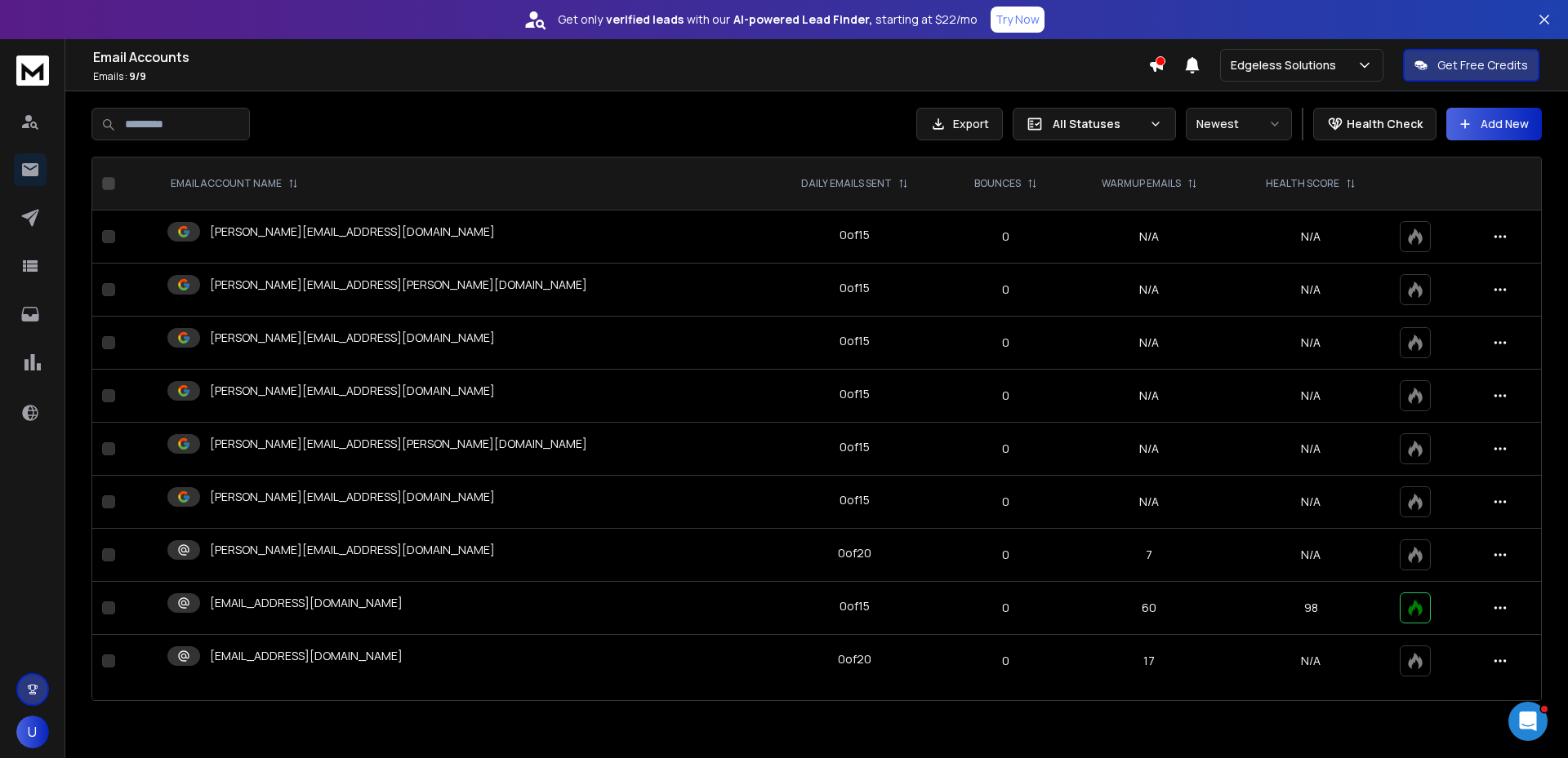
click at [1490, 119] on button "Add New" at bounding box center [1494, 124] width 96 height 33
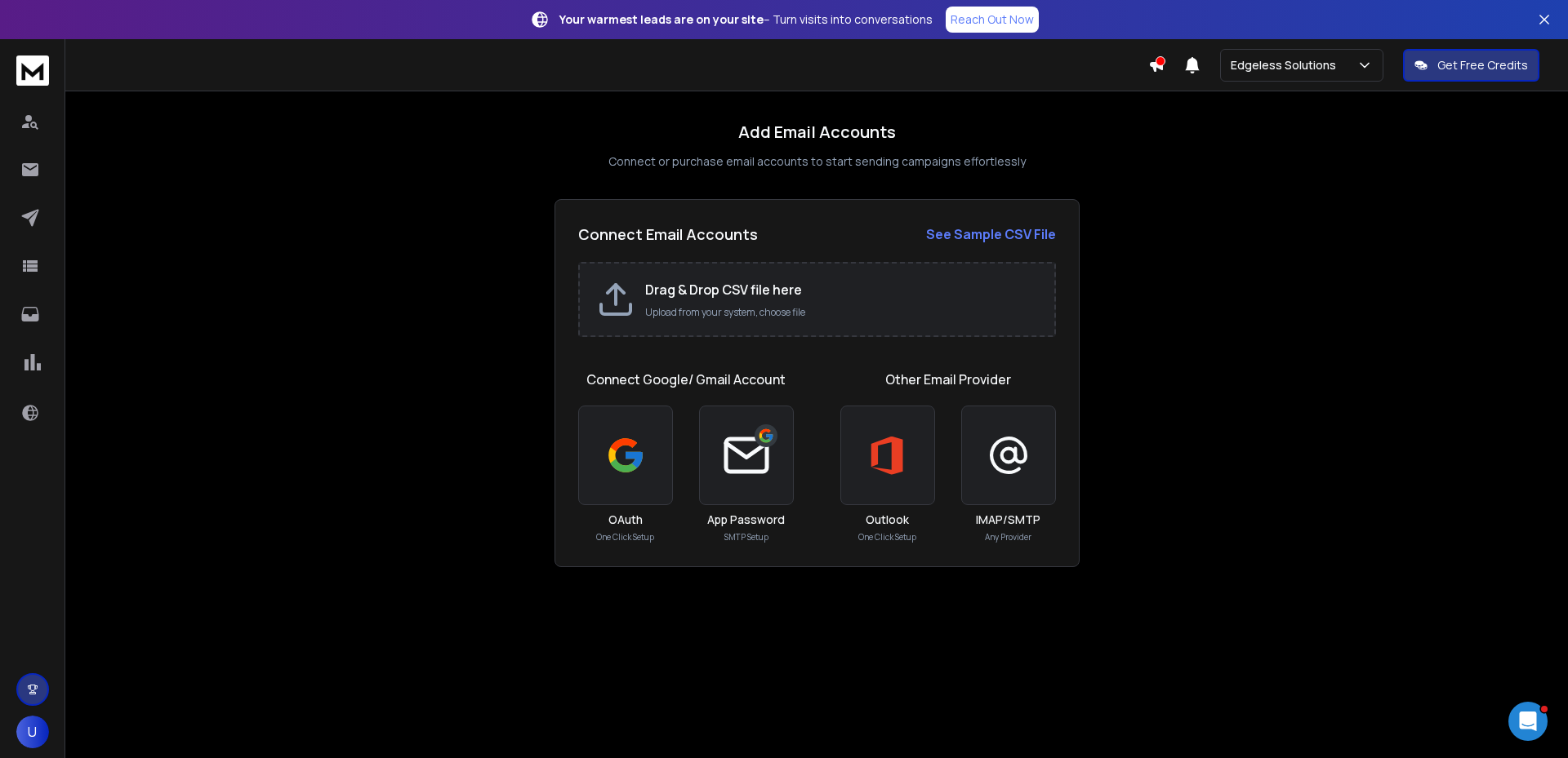
click at [636, 460] on icon at bounding box center [634, 460] width 17 height 16
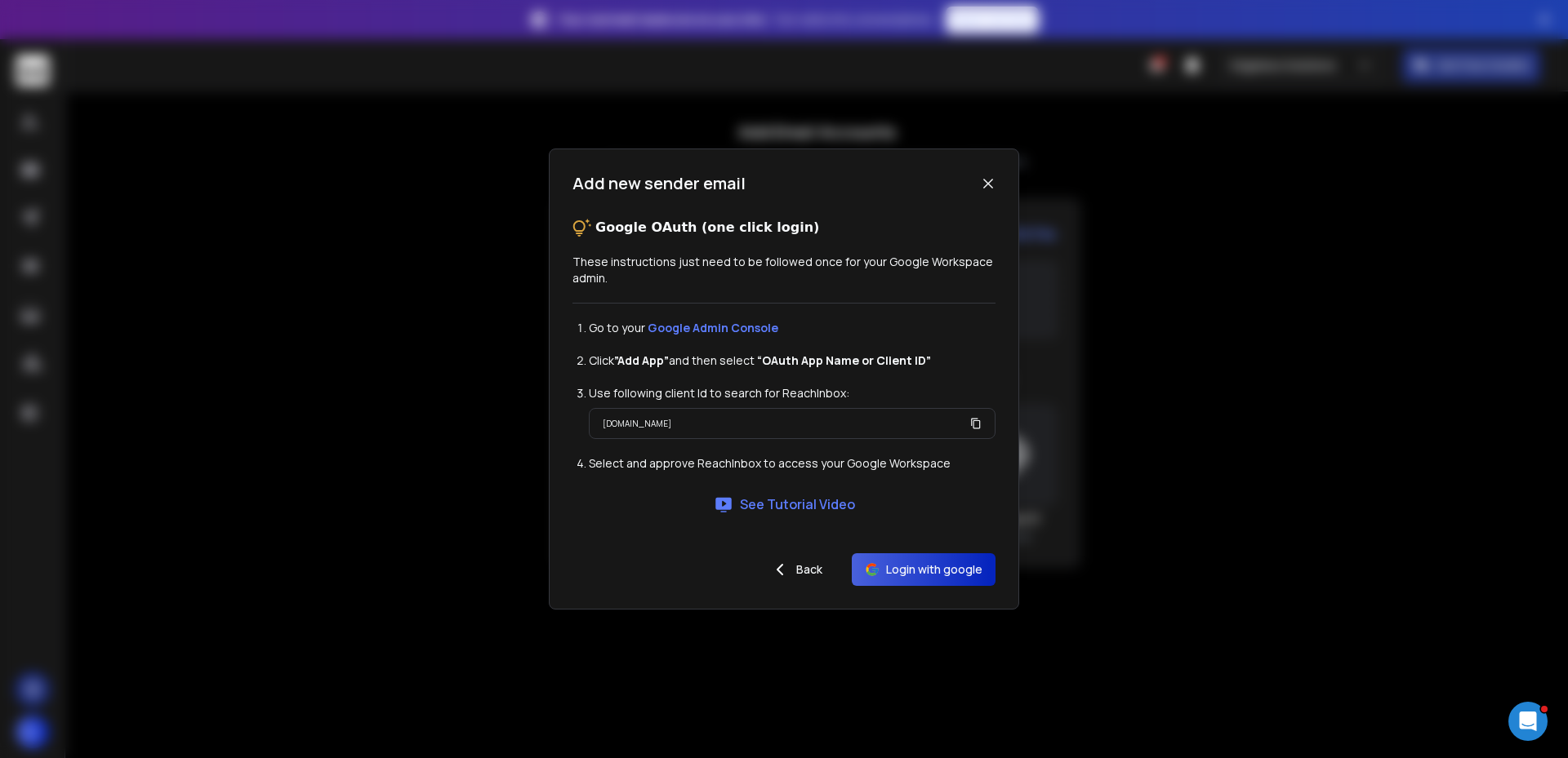
click at [937, 566] on button "Login with google" at bounding box center [923, 569] width 144 height 33
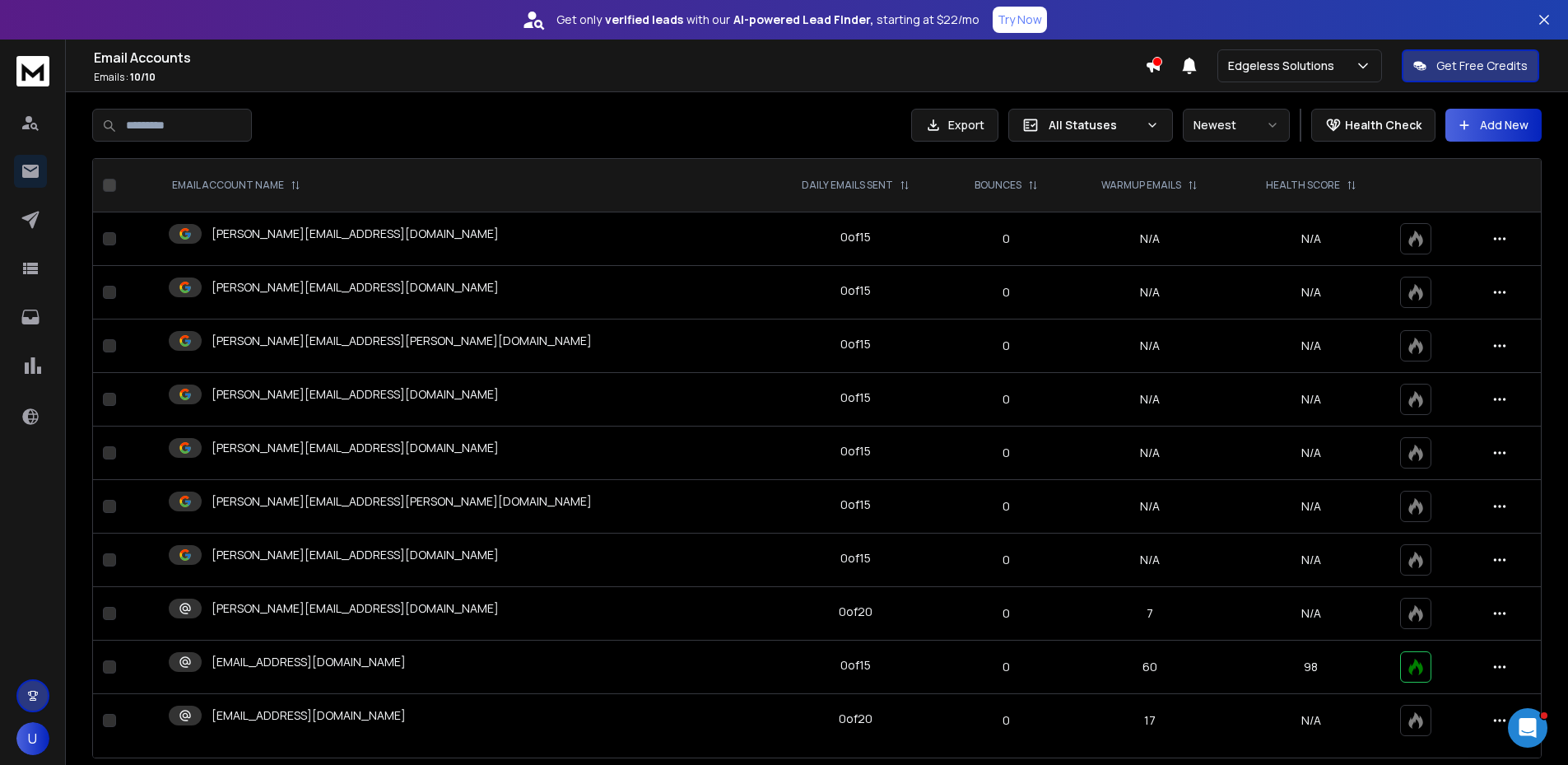
click at [1493, 140] on button "Add New" at bounding box center [1493, 125] width 97 height 33
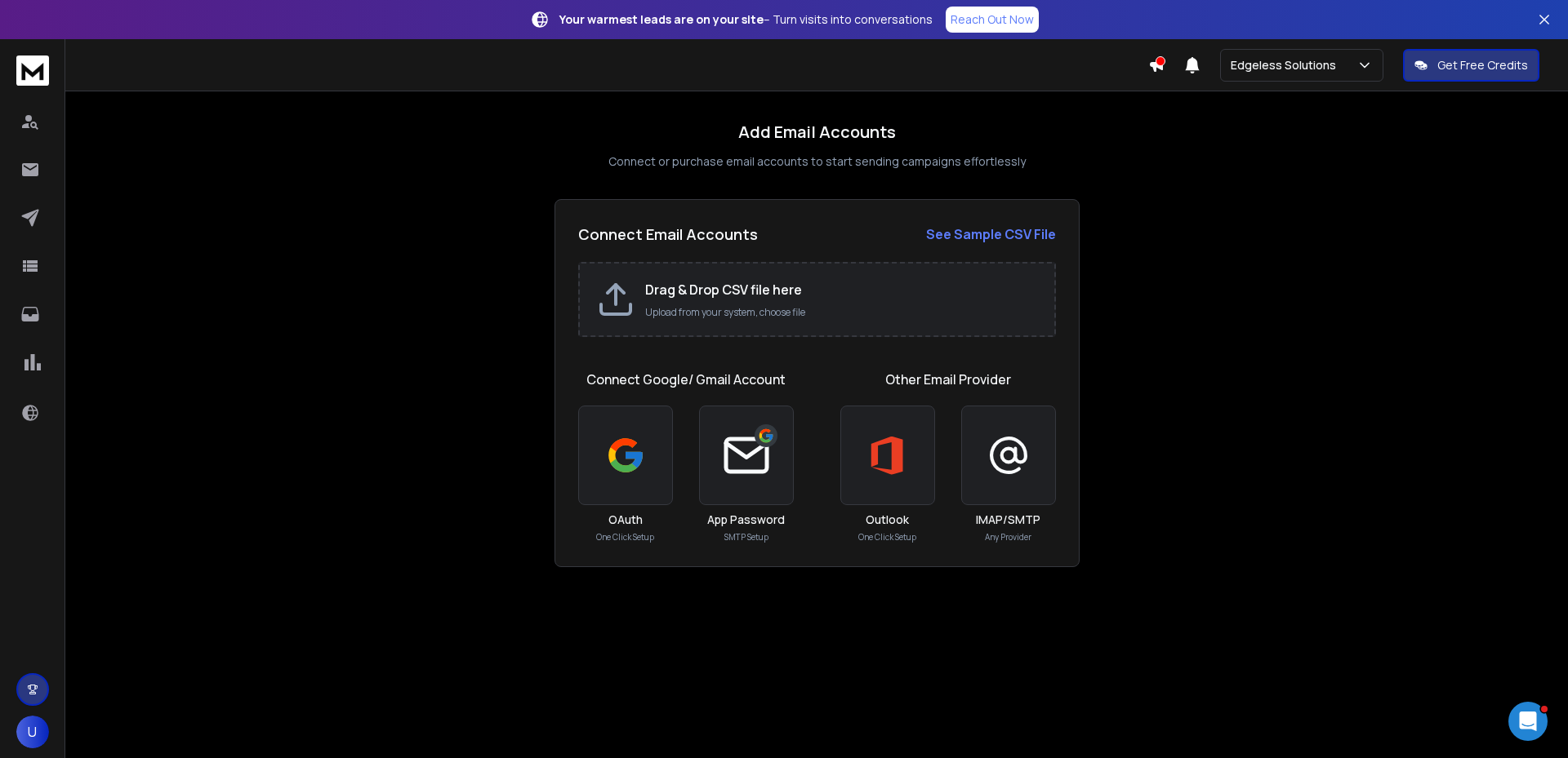
click at [628, 443] on icon at bounding box center [623, 445] width 27 height 13
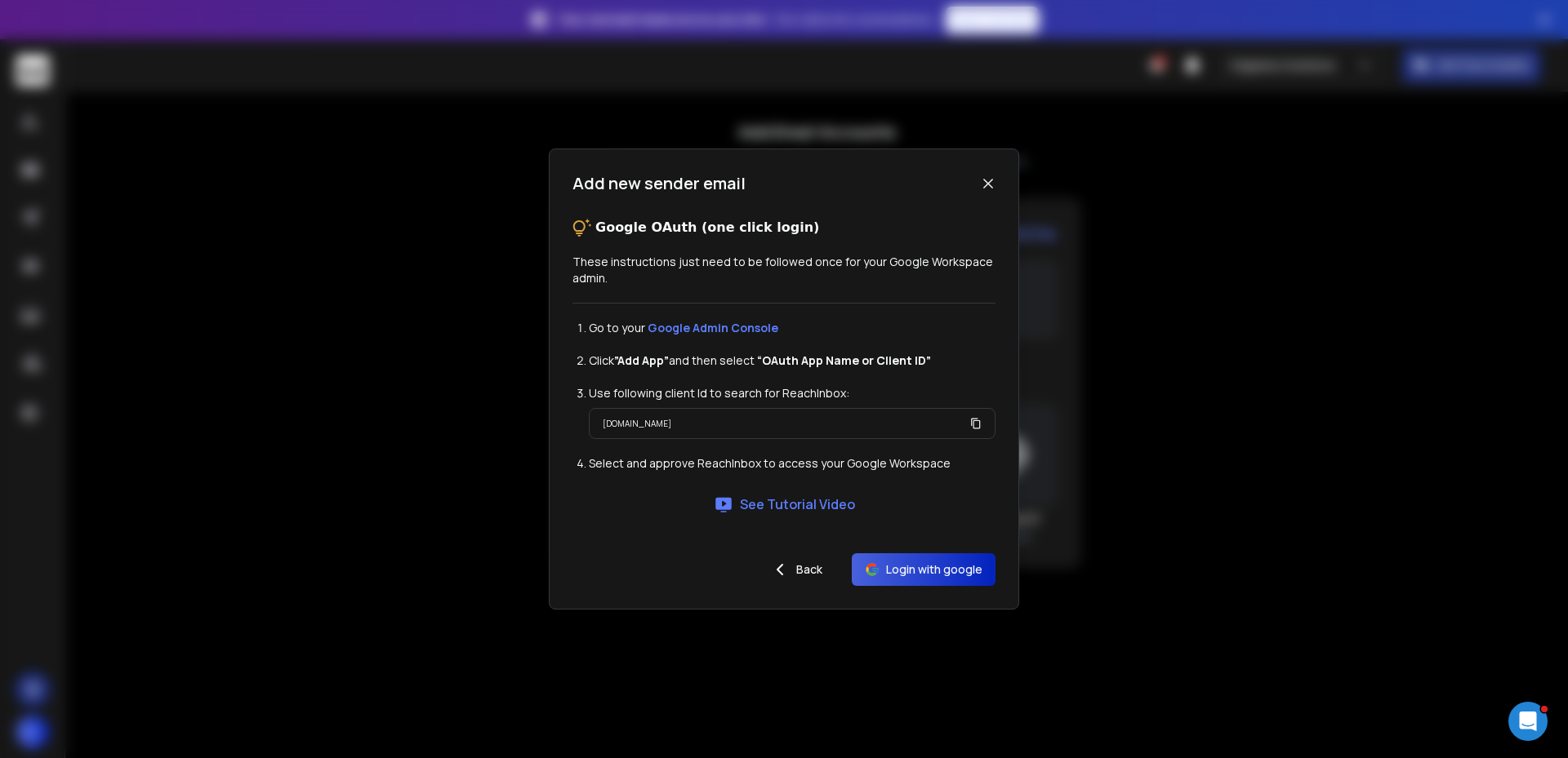
click at [947, 563] on button "Login with google" at bounding box center [923, 569] width 144 height 33
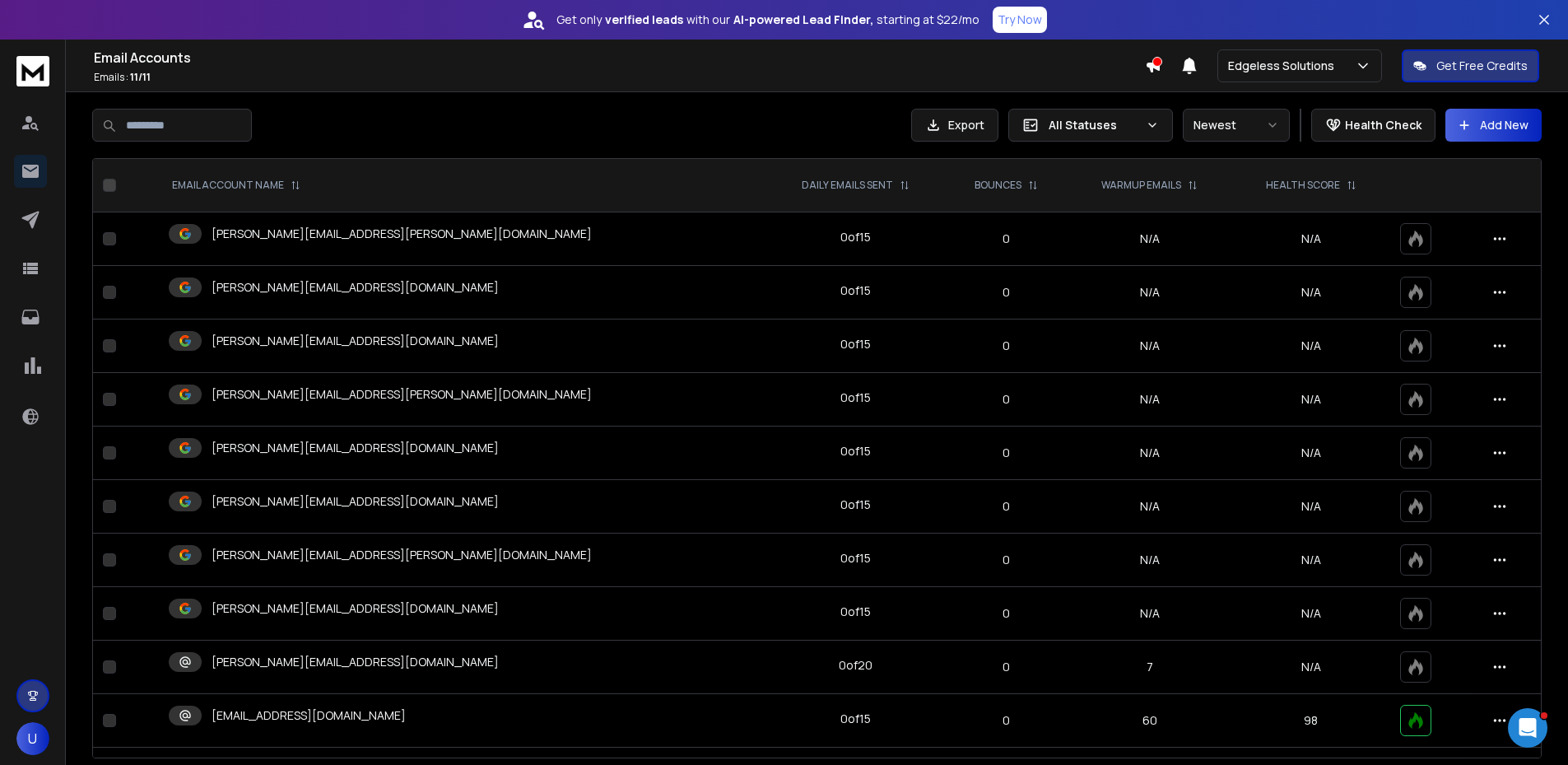
click at [1476, 120] on button "Add New" at bounding box center [1493, 125] width 97 height 33
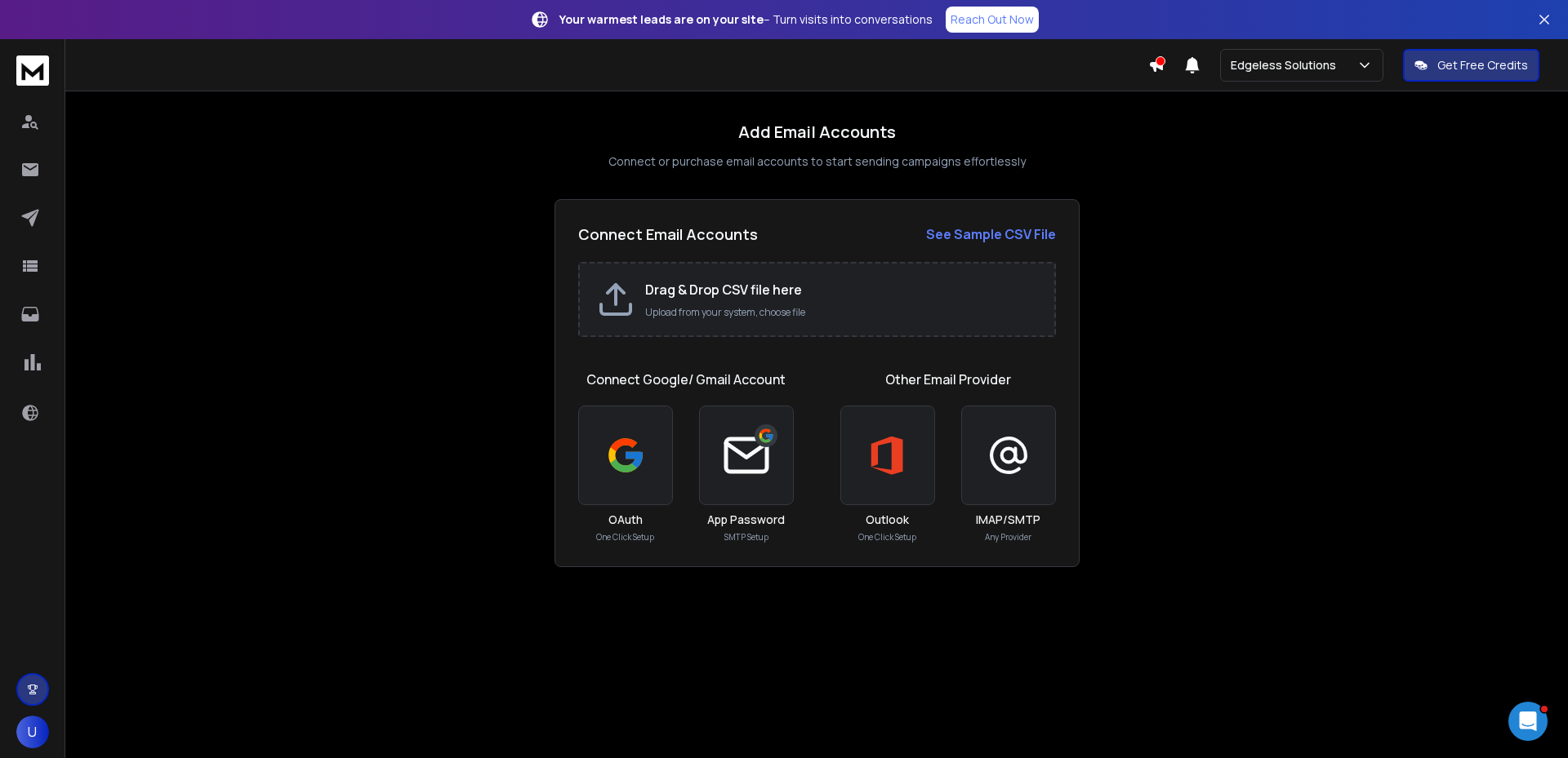
click at [610, 457] on icon at bounding box center [626, 455] width 34 height 34
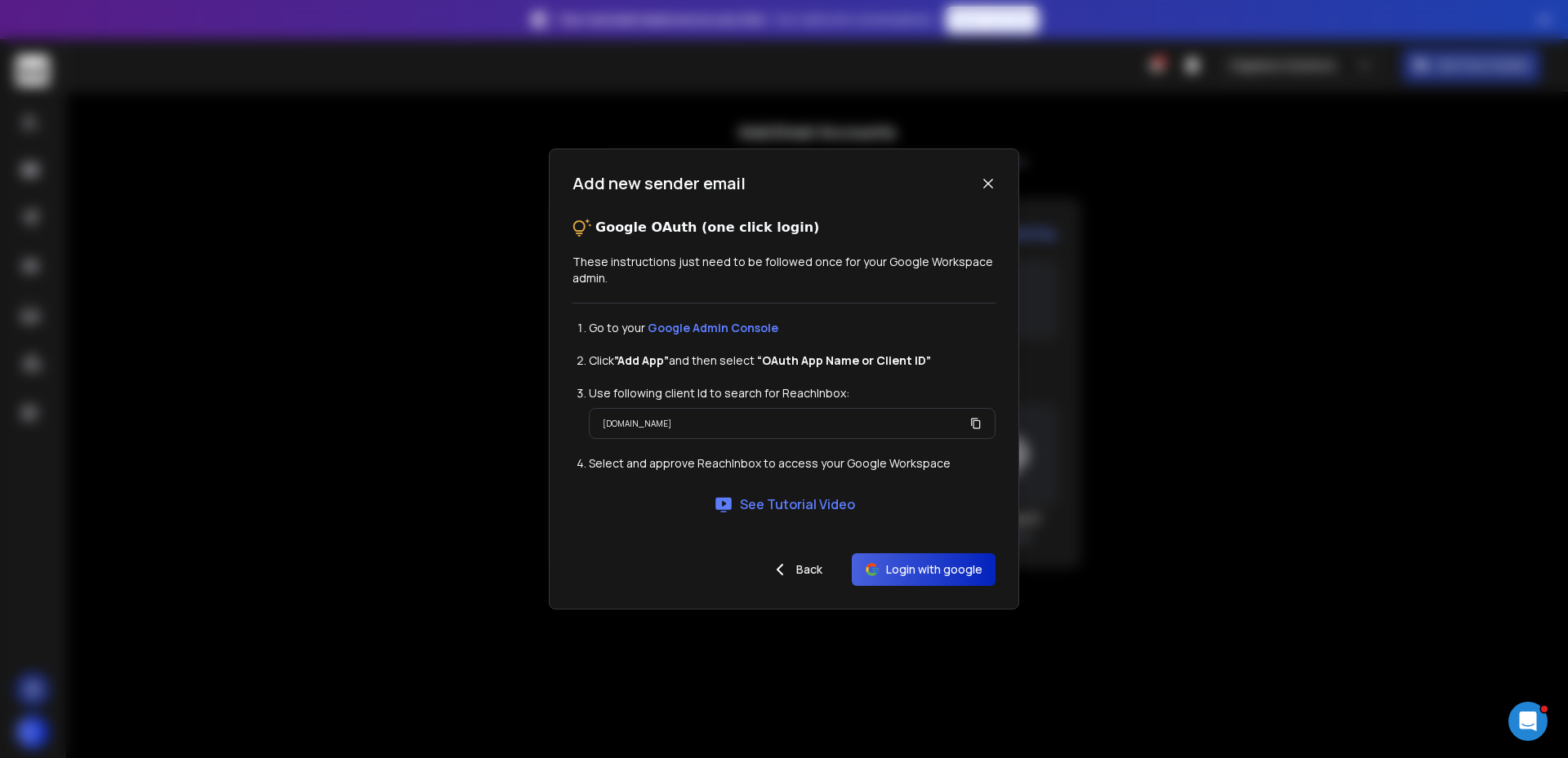
click at [911, 564] on button "Login with google" at bounding box center [923, 569] width 144 height 33
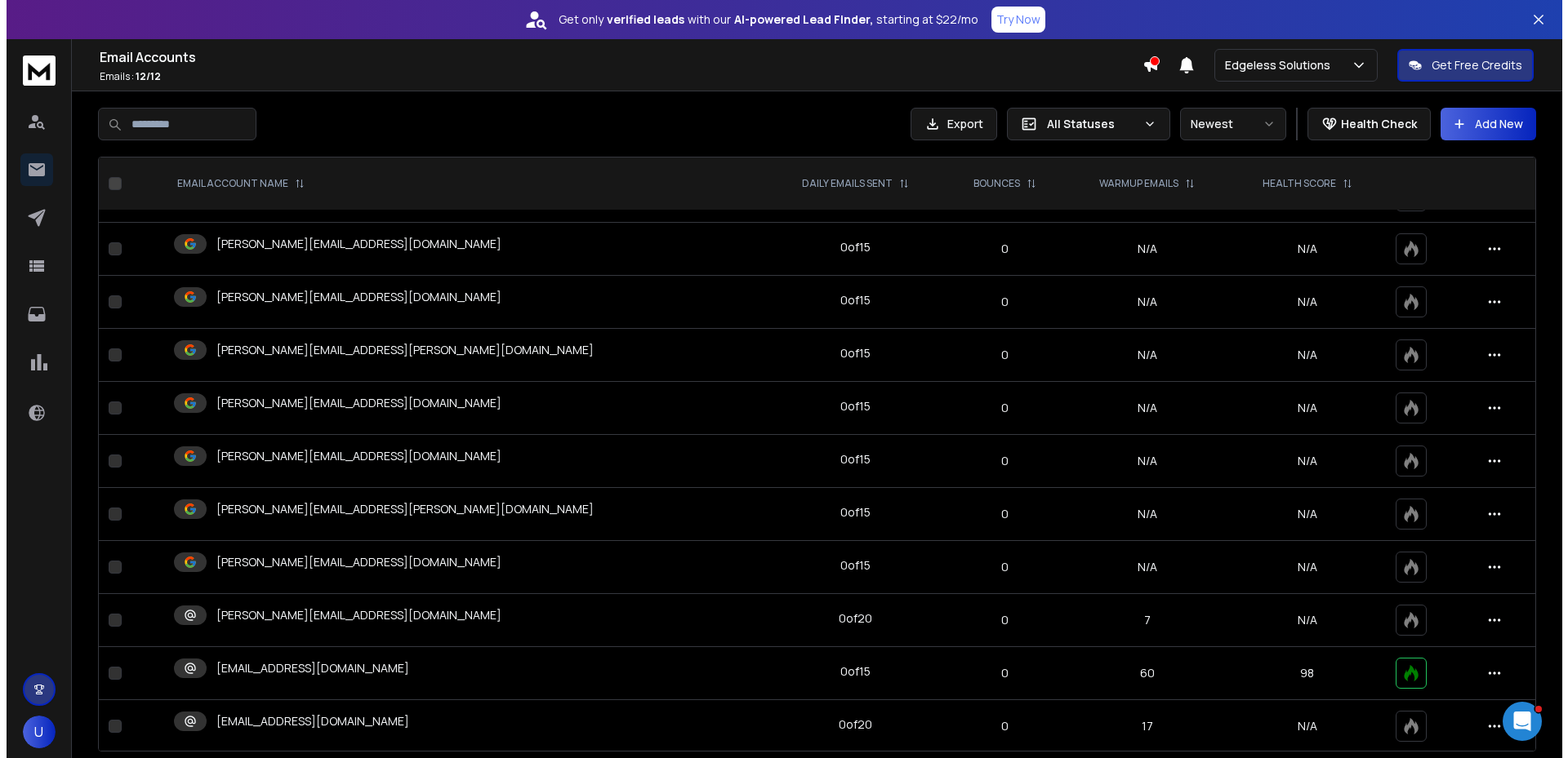
scroll to position [108, 0]
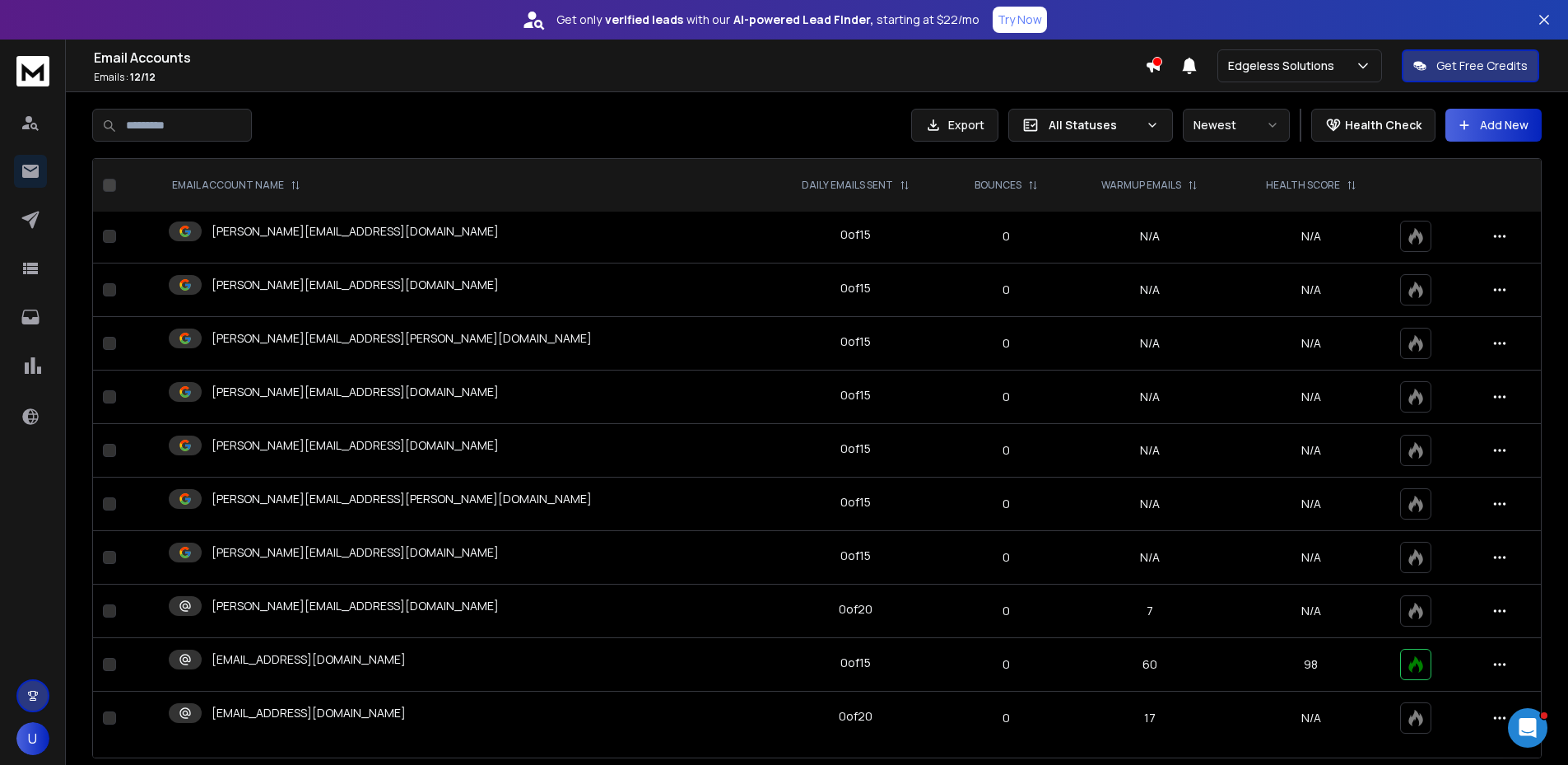
click at [106, 561] on button "button" at bounding box center [109, 558] width 14 height 14
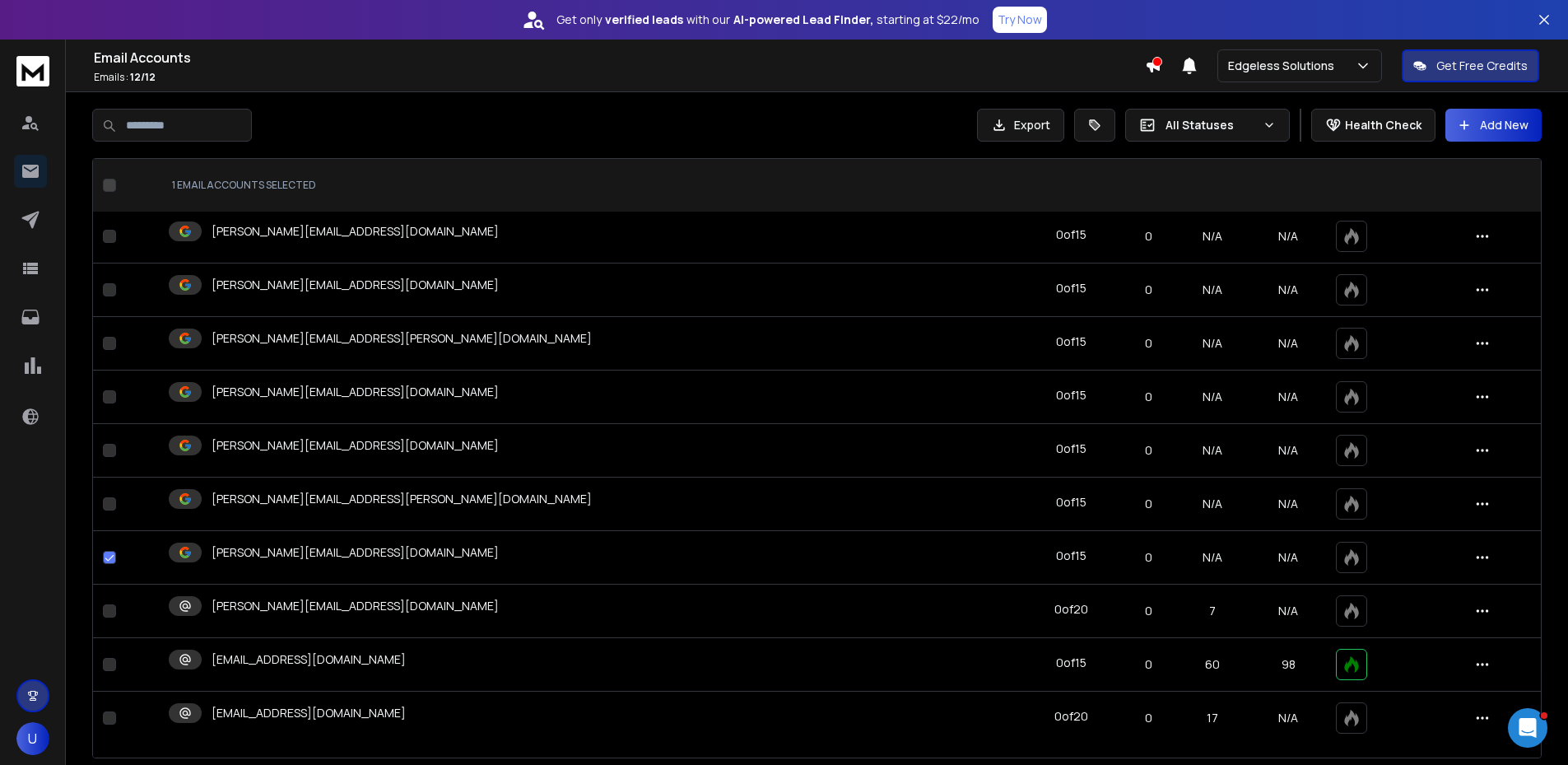
click at [113, 512] on td at bounding box center [126, 504] width 66 height 53
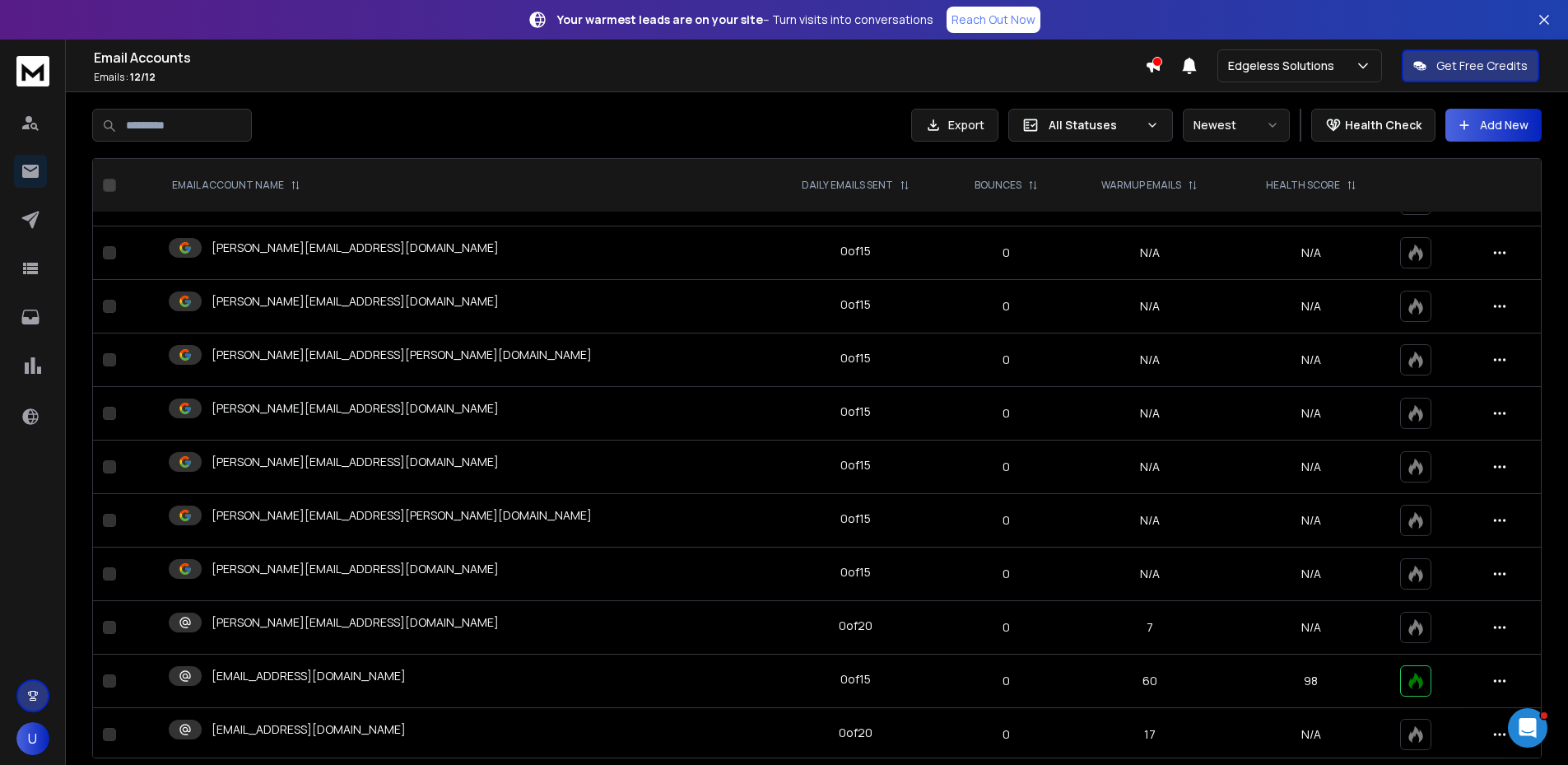
scroll to position [109, 0]
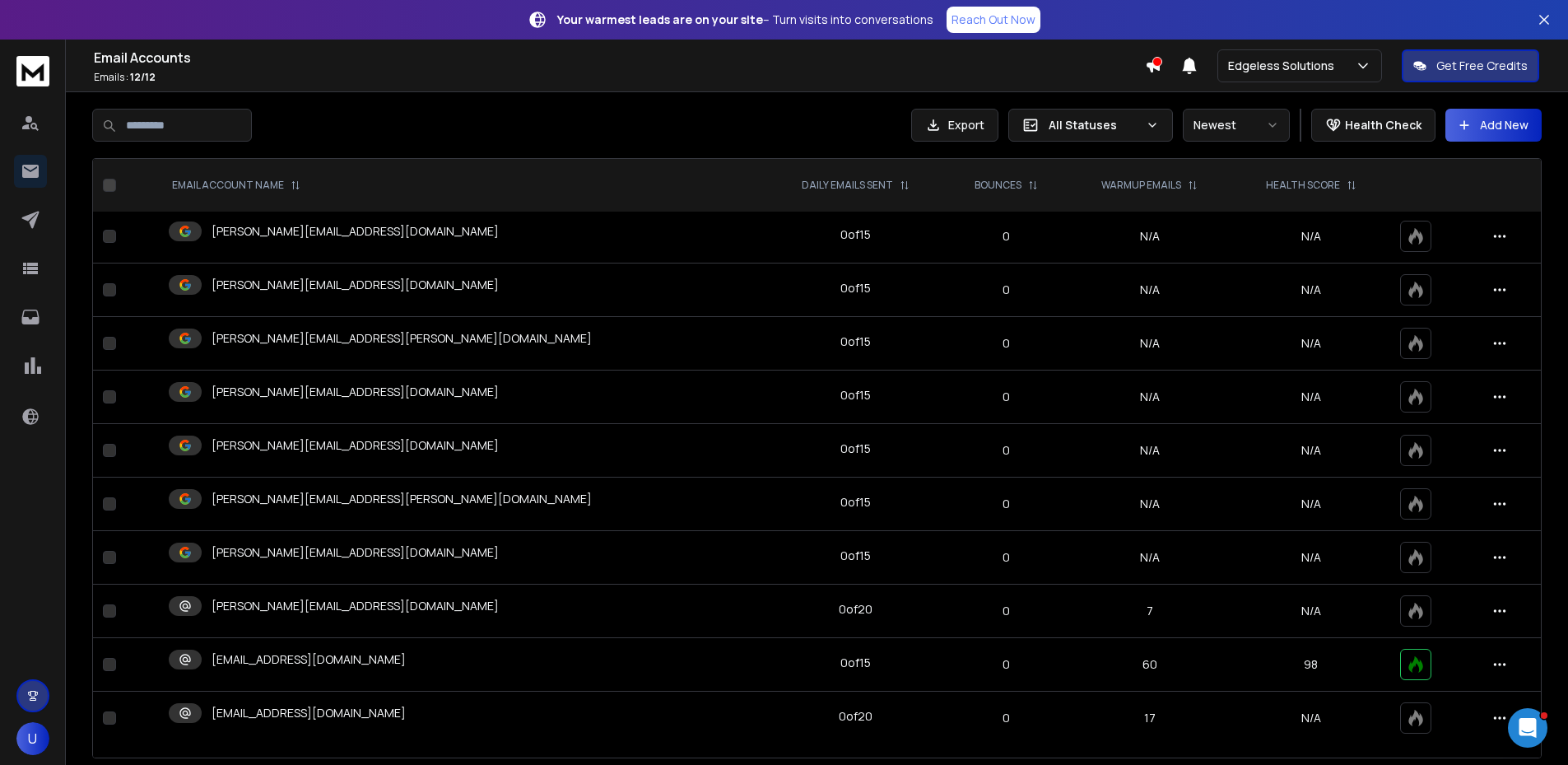
click at [105, 556] on button "button" at bounding box center [109, 558] width 14 height 14
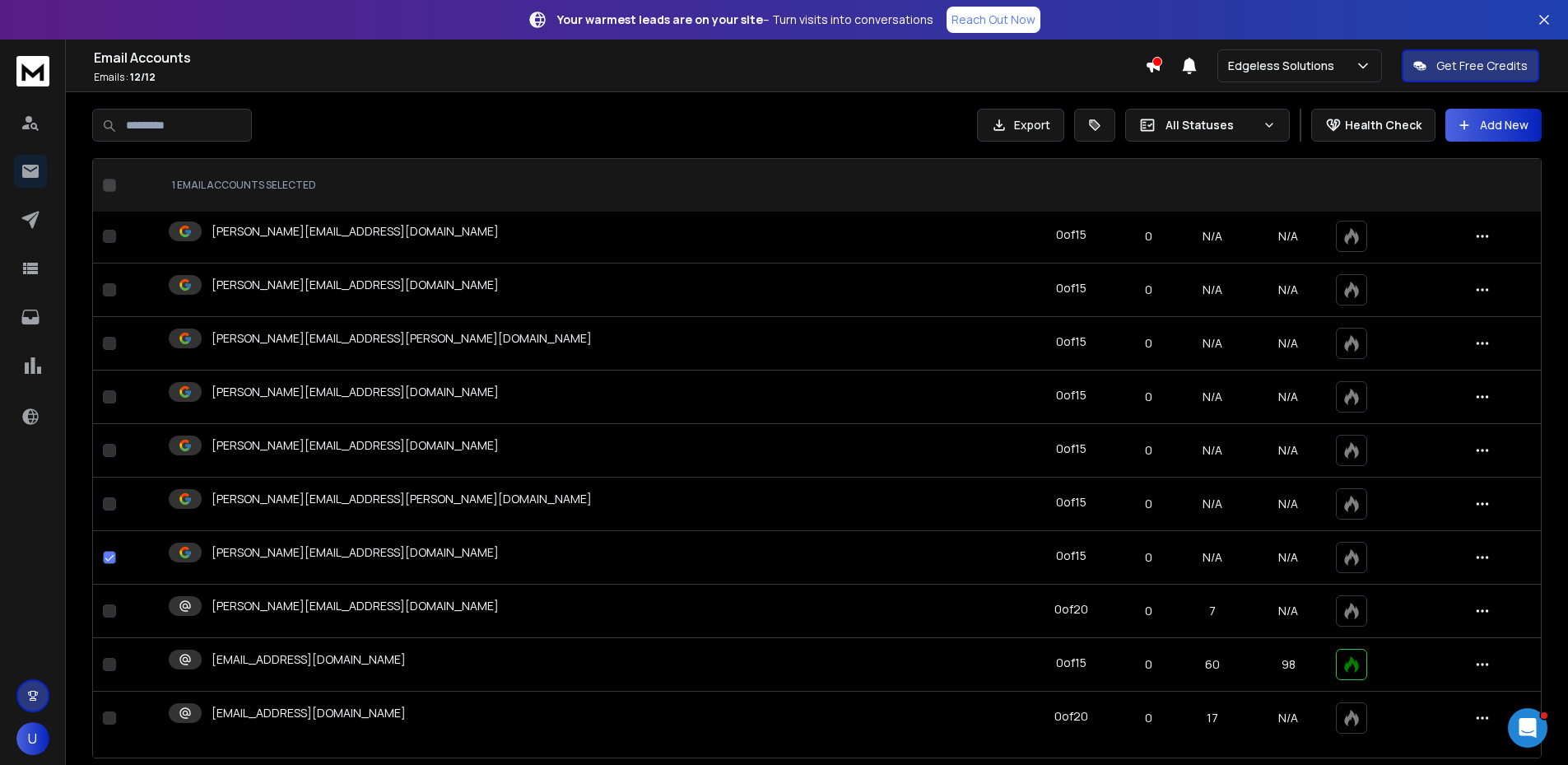
click at [108, 506] on button "button" at bounding box center [109, 505] width 14 height 14
click at [109, 452] on button "button" at bounding box center [109, 450] width 14 height 14
click at [108, 398] on button "button" at bounding box center [109, 397] width 14 height 14
click at [110, 343] on button "button" at bounding box center [109, 343] width 14 height 14
click at [108, 286] on button "button" at bounding box center [109, 290] width 14 height 14
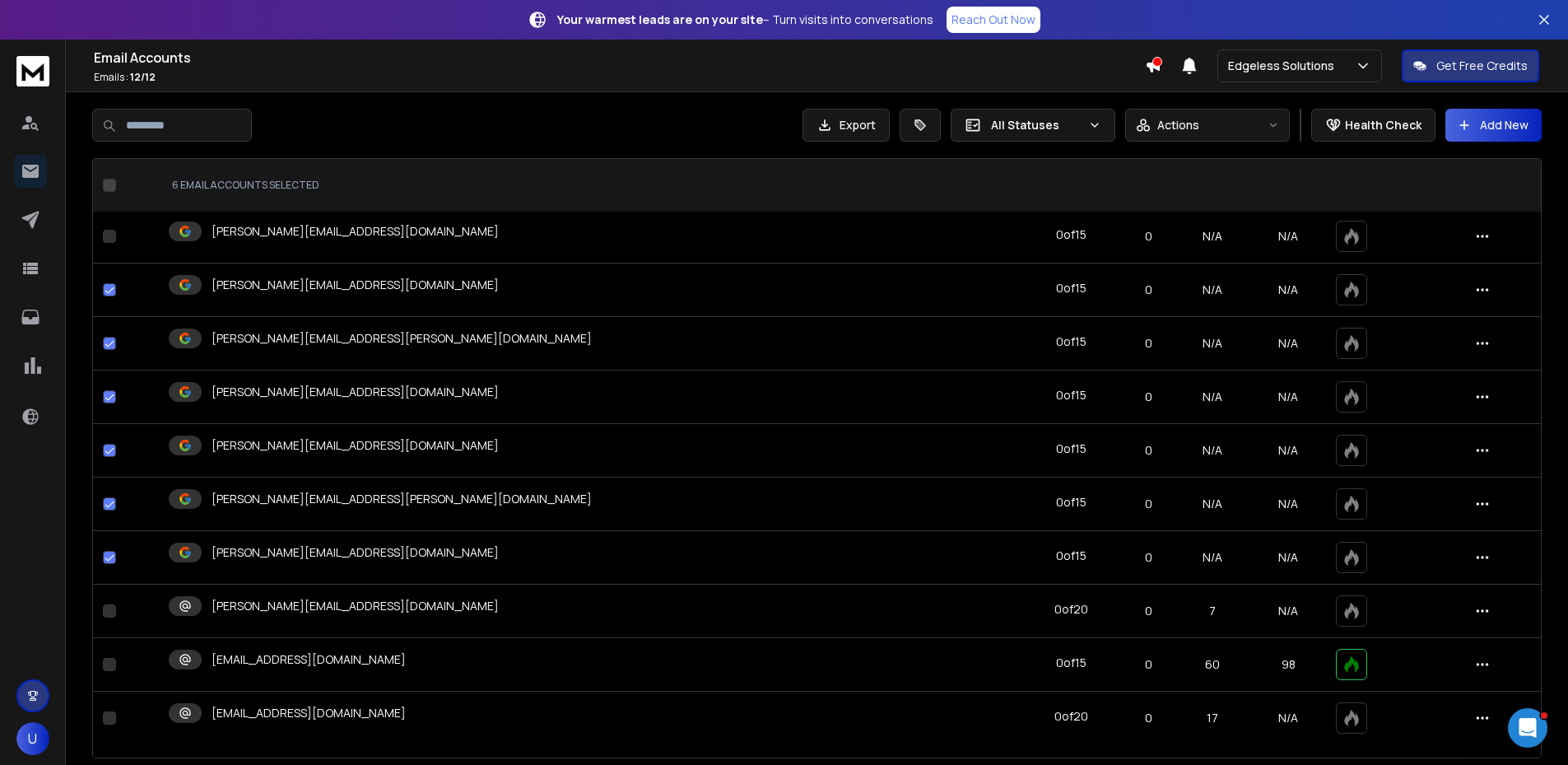
click at [107, 240] on button "button" at bounding box center [109, 237] width 14 height 14
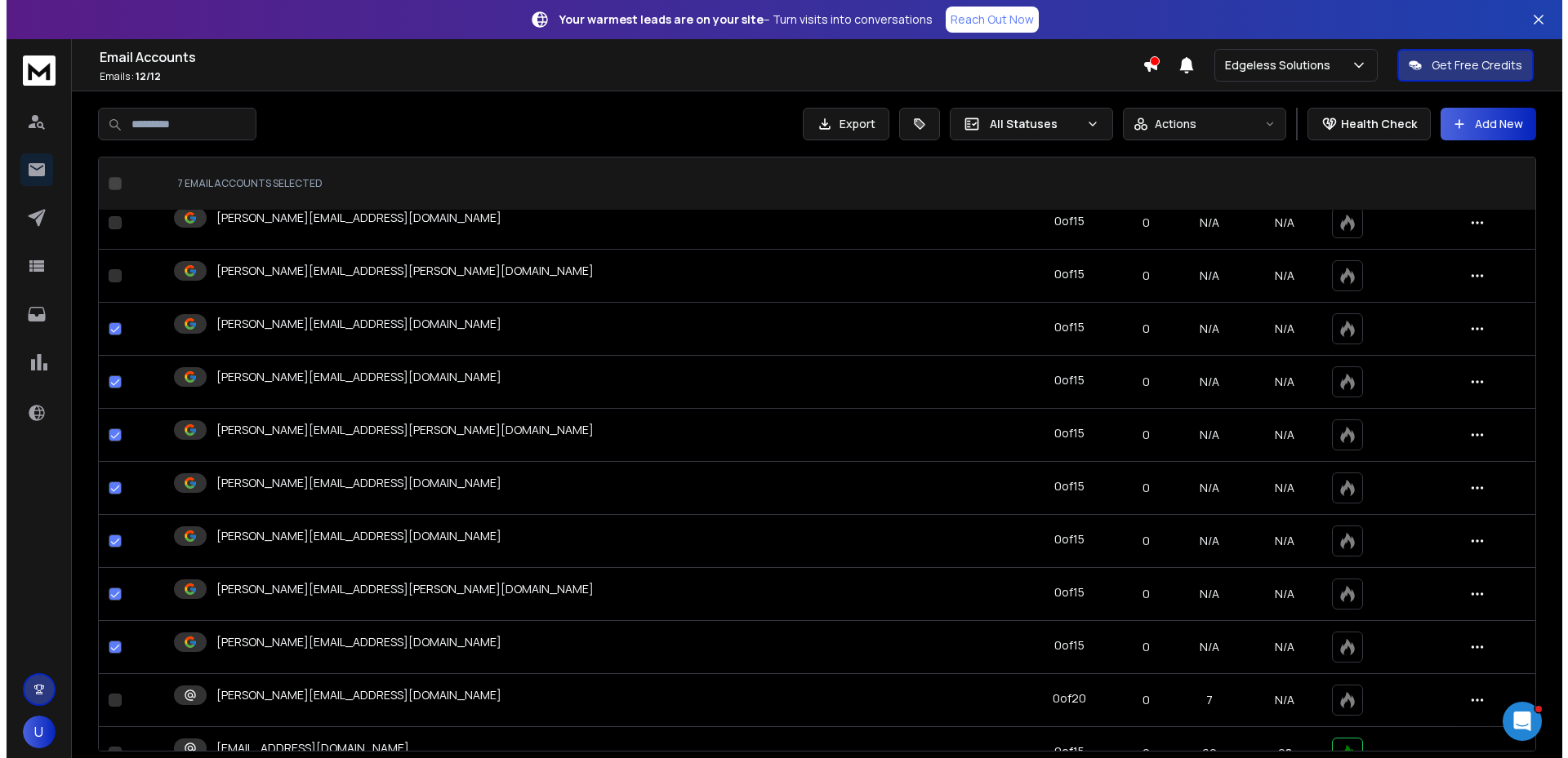
scroll to position [0, 0]
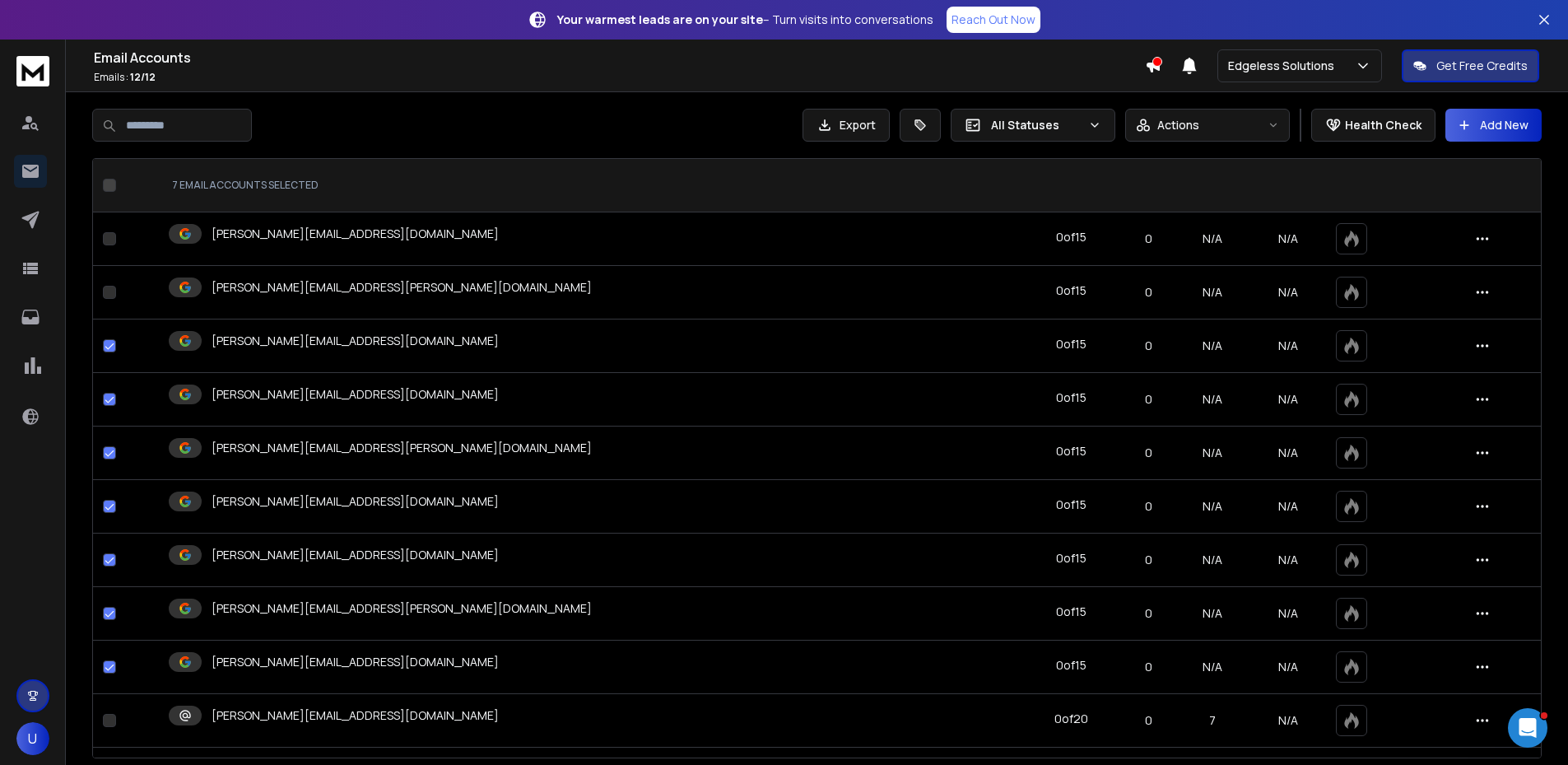
click at [114, 289] on button "button" at bounding box center [109, 293] width 14 height 14
click at [112, 233] on button "button" at bounding box center [109, 239] width 14 height 14
click at [1229, 123] on div "Actions" at bounding box center [1198, 125] width 125 height 16
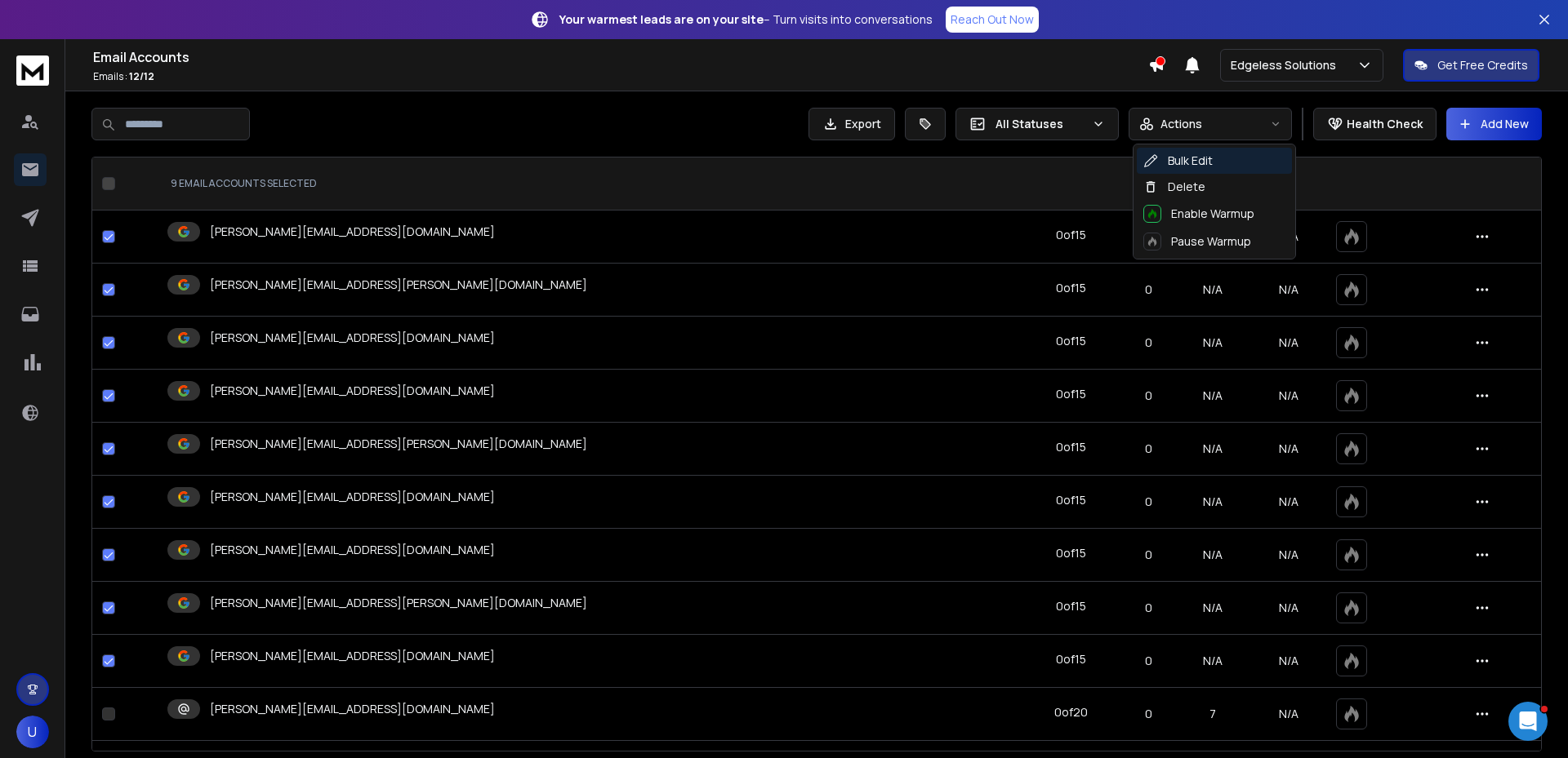
click at [1192, 160] on div "Bulk Edit" at bounding box center [1178, 161] width 70 height 16
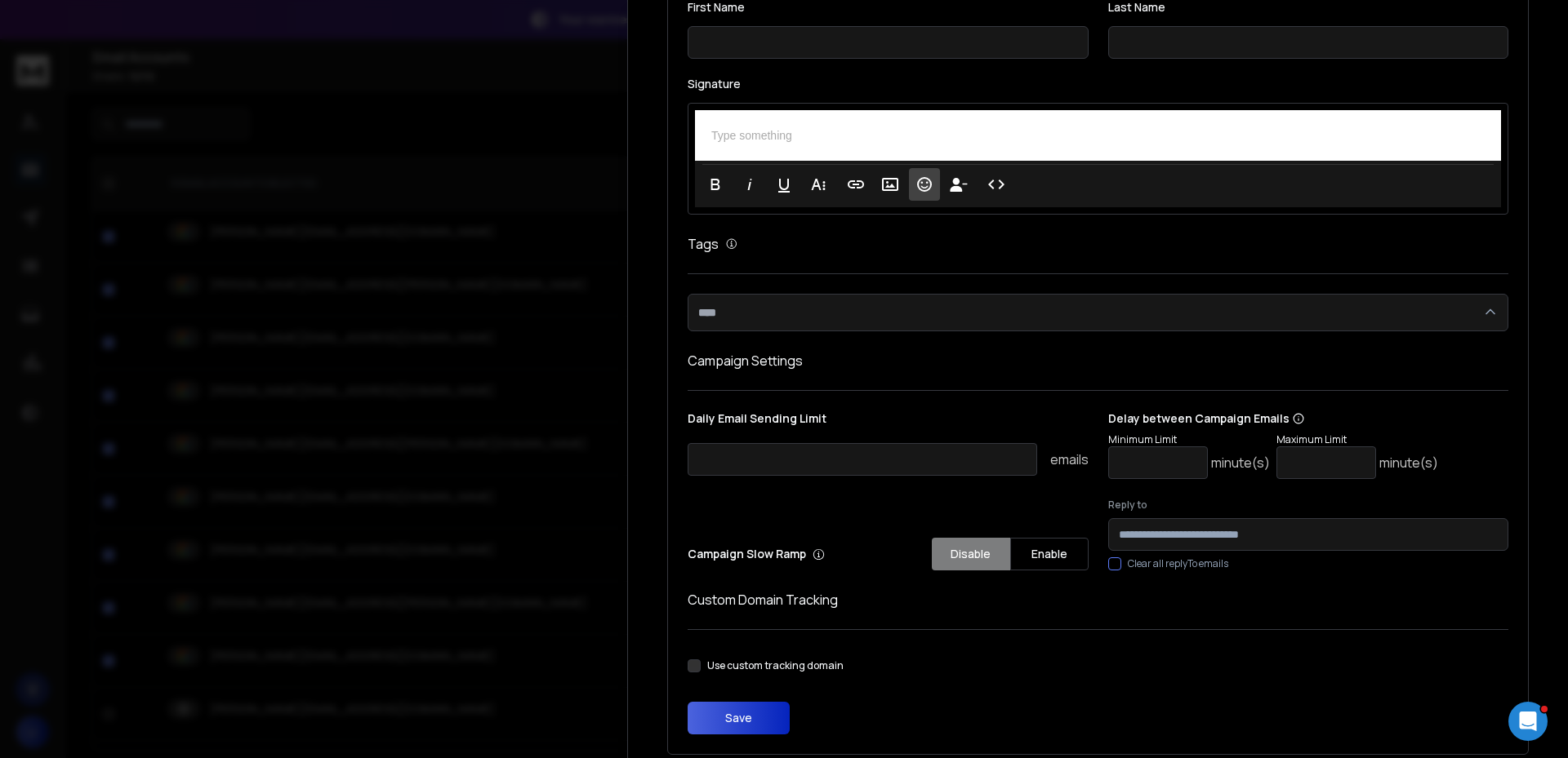
scroll to position [206, 0]
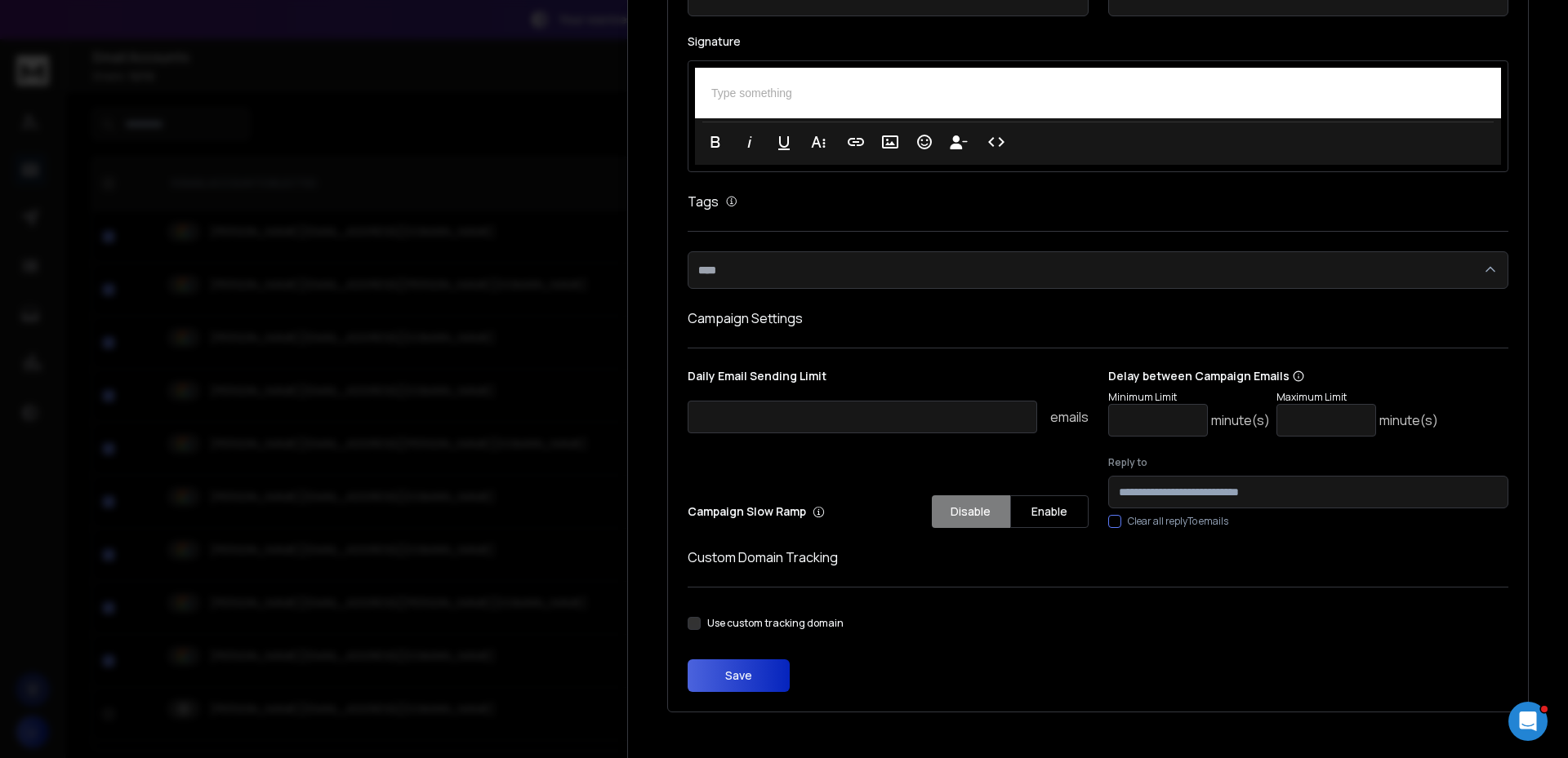
click at [889, 416] on input "number" at bounding box center [863, 417] width 350 height 33
type input "**"
click at [1135, 425] on input "number" at bounding box center [1158, 420] width 99 height 33
type input "*"
click at [1349, 428] on input "number" at bounding box center [1326, 420] width 99 height 33
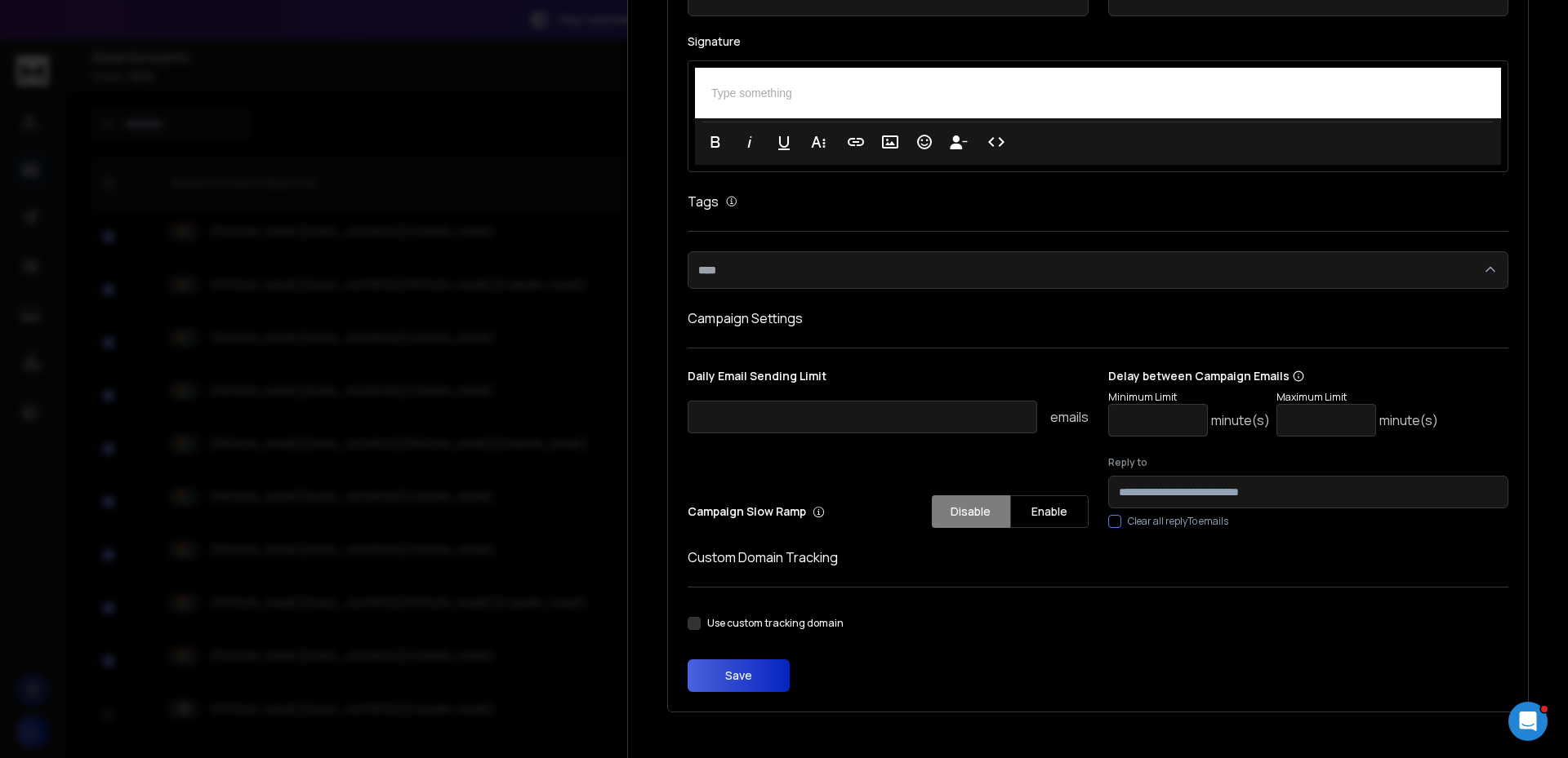
type input "*"
click at [1275, 564] on h1 "Custom Domain Tracking" at bounding box center [1098, 557] width 821 height 19
click at [750, 674] on button "Save" at bounding box center [738, 676] width 102 height 33
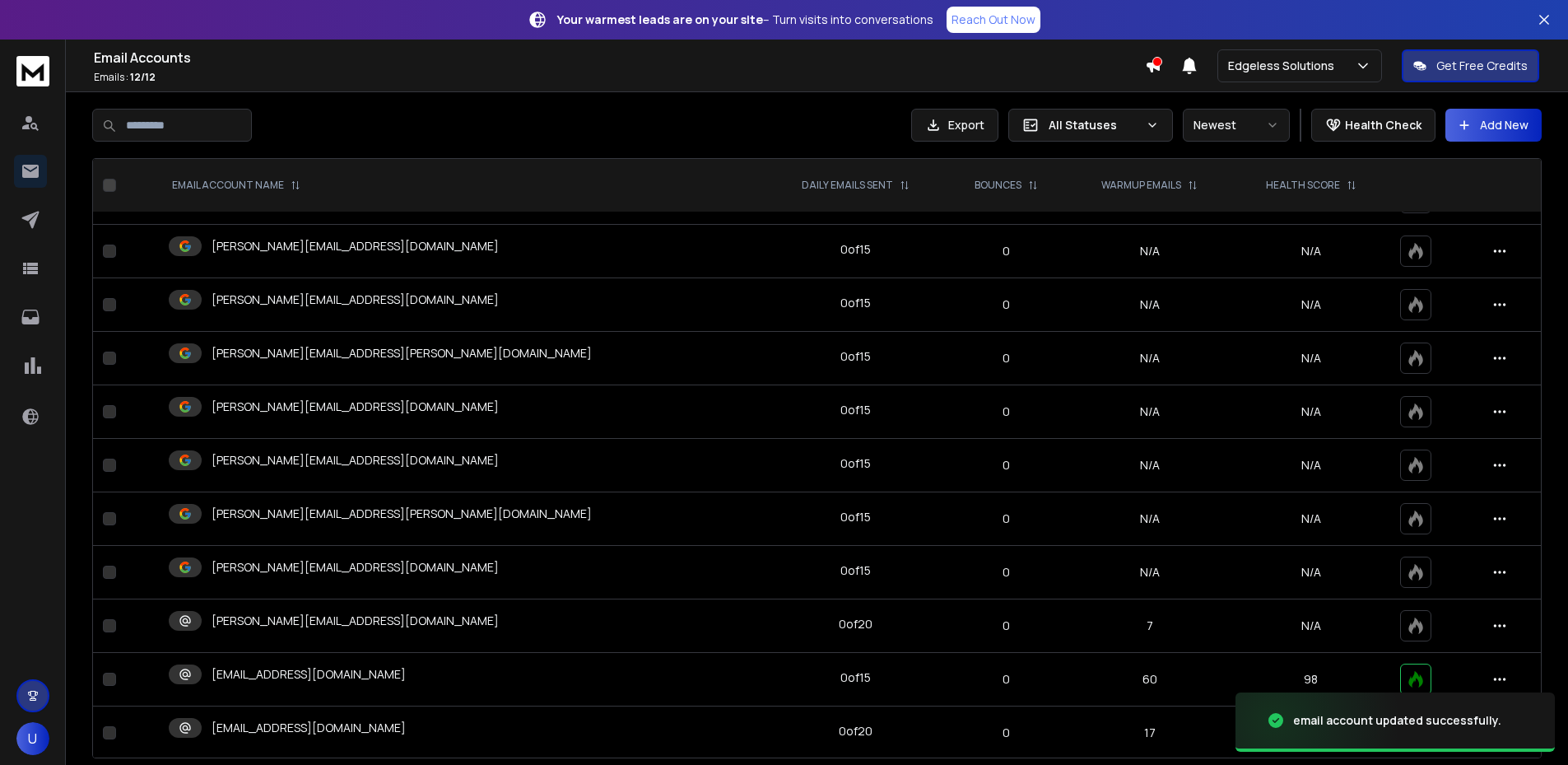
scroll to position [109, 0]
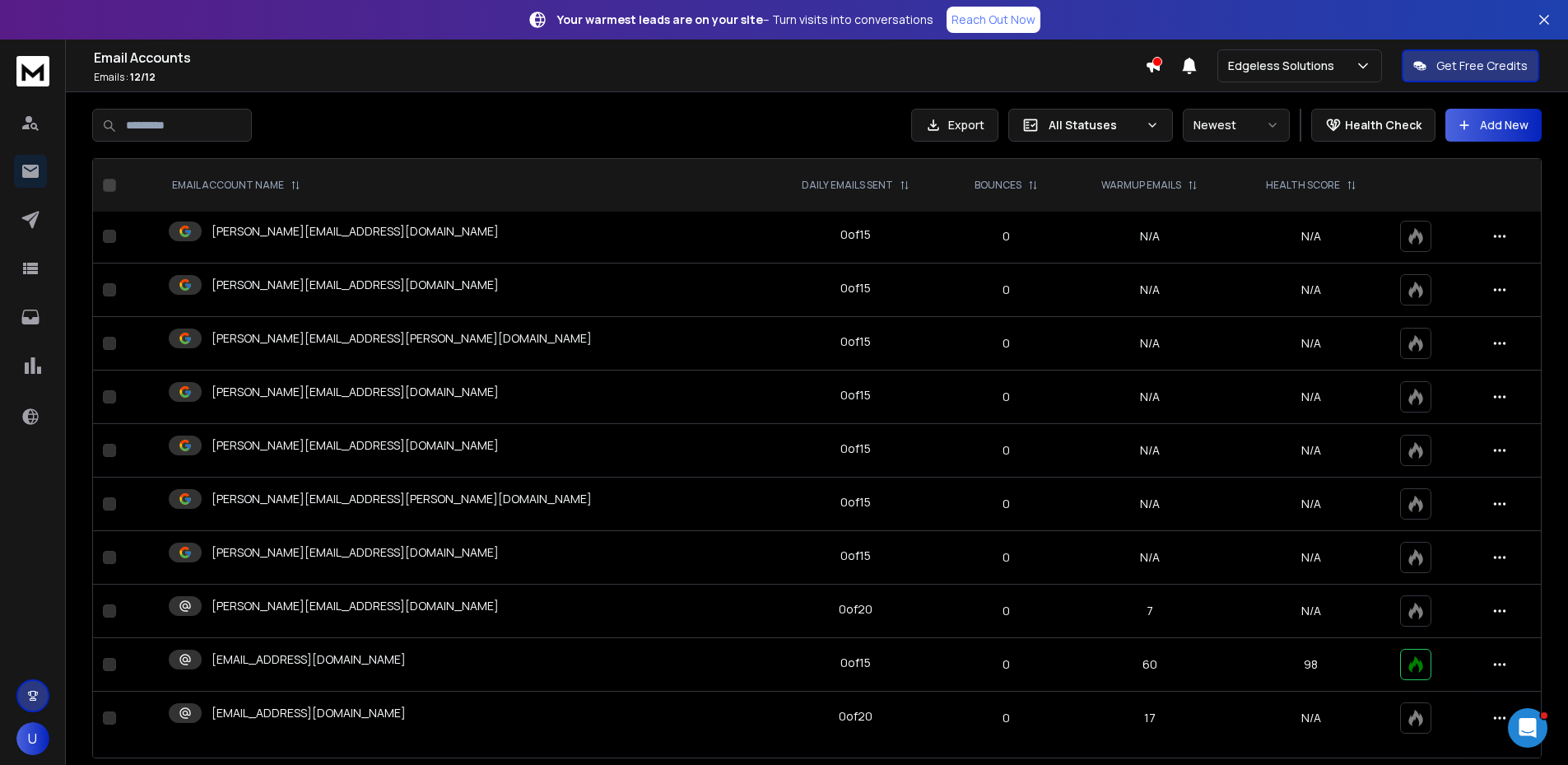
click at [111, 556] on button "button" at bounding box center [109, 558] width 14 height 14
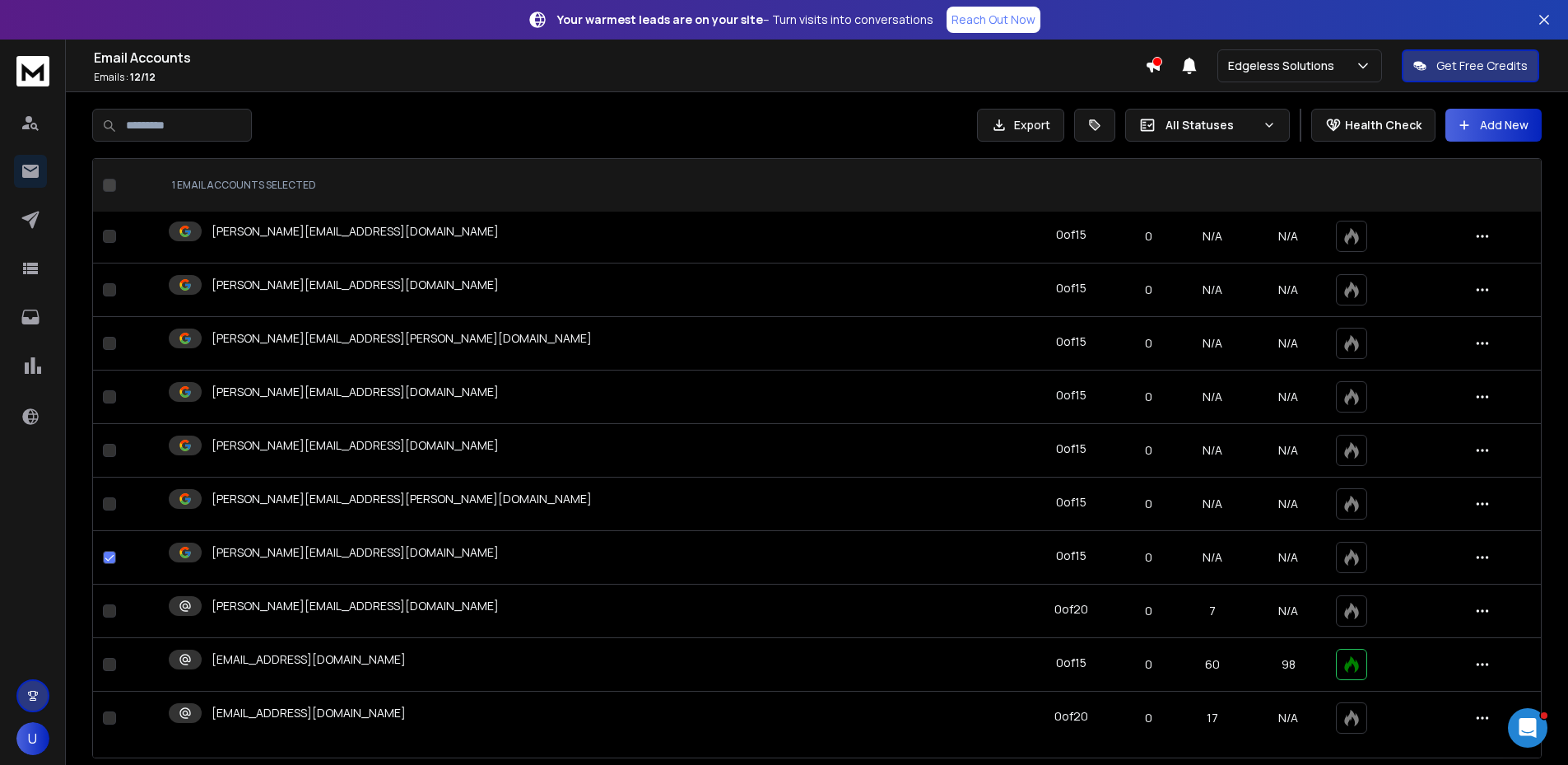
click at [114, 500] on button "button" at bounding box center [109, 505] width 14 height 14
click at [114, 450] on button "button" at bounding box center [109, 450] width 14 height 14
click at [113, 400] on button "button" at bounding box center [109, 397] width 14 height 14
click at [113, 343] on button "button" at bounding box center [109, 343] width 14 height 14
click at [111, 290] on button "button" at bounding box center [109, 290] width 14 height 14
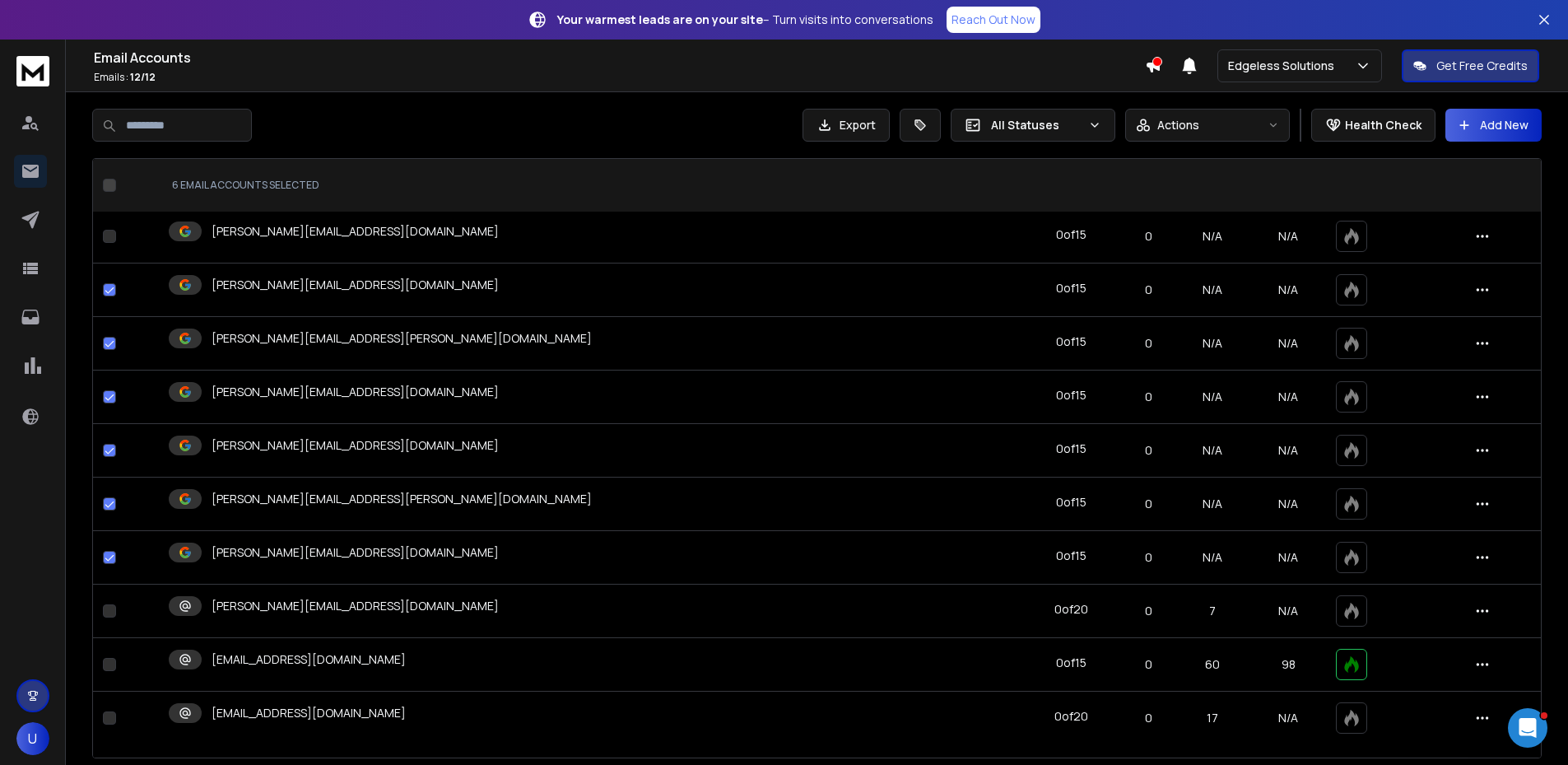
click at [105, 235] on button "button" at bounding box center [109, 237] width 14 height 14
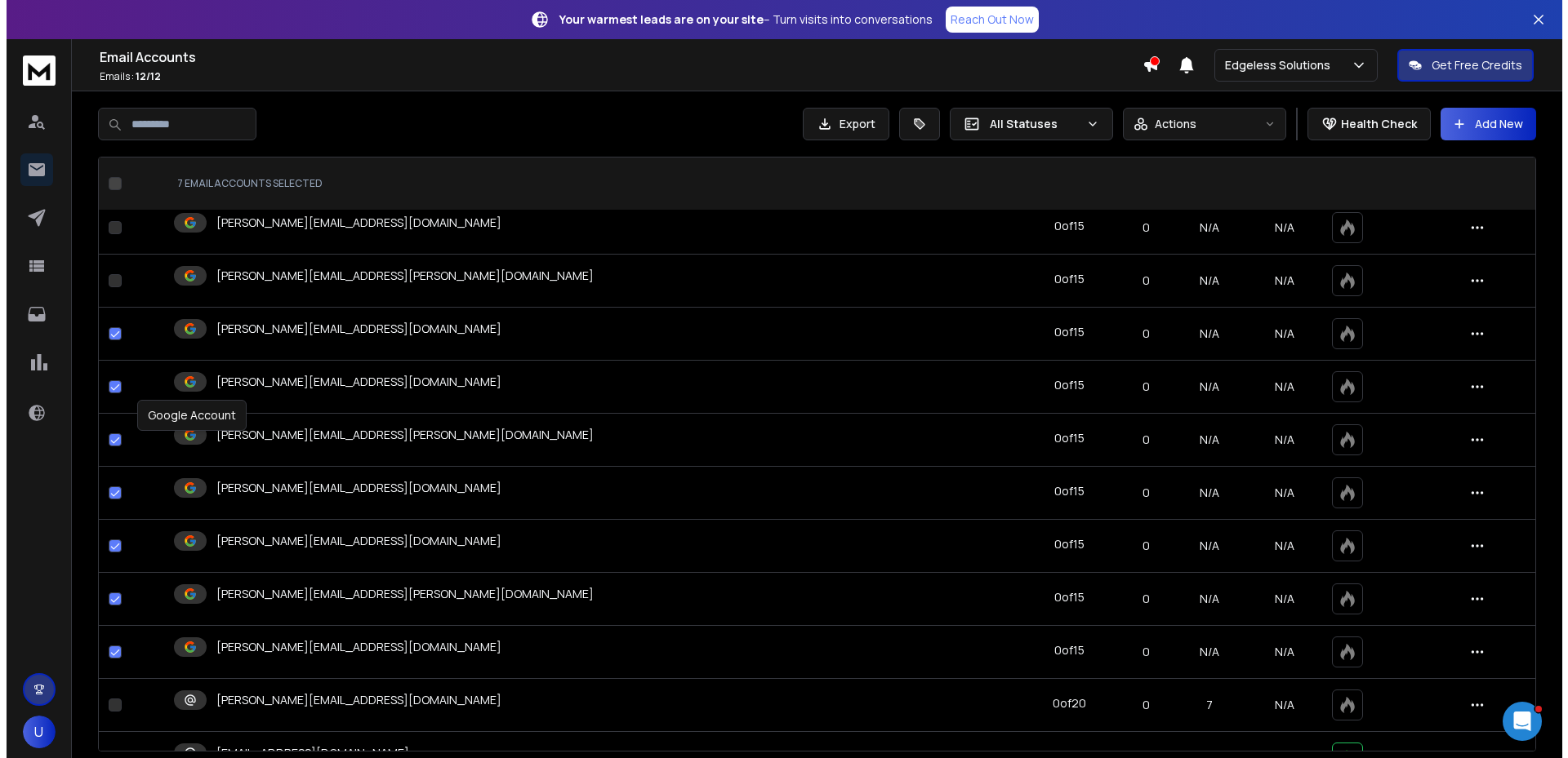
scroll to position [0, 0]
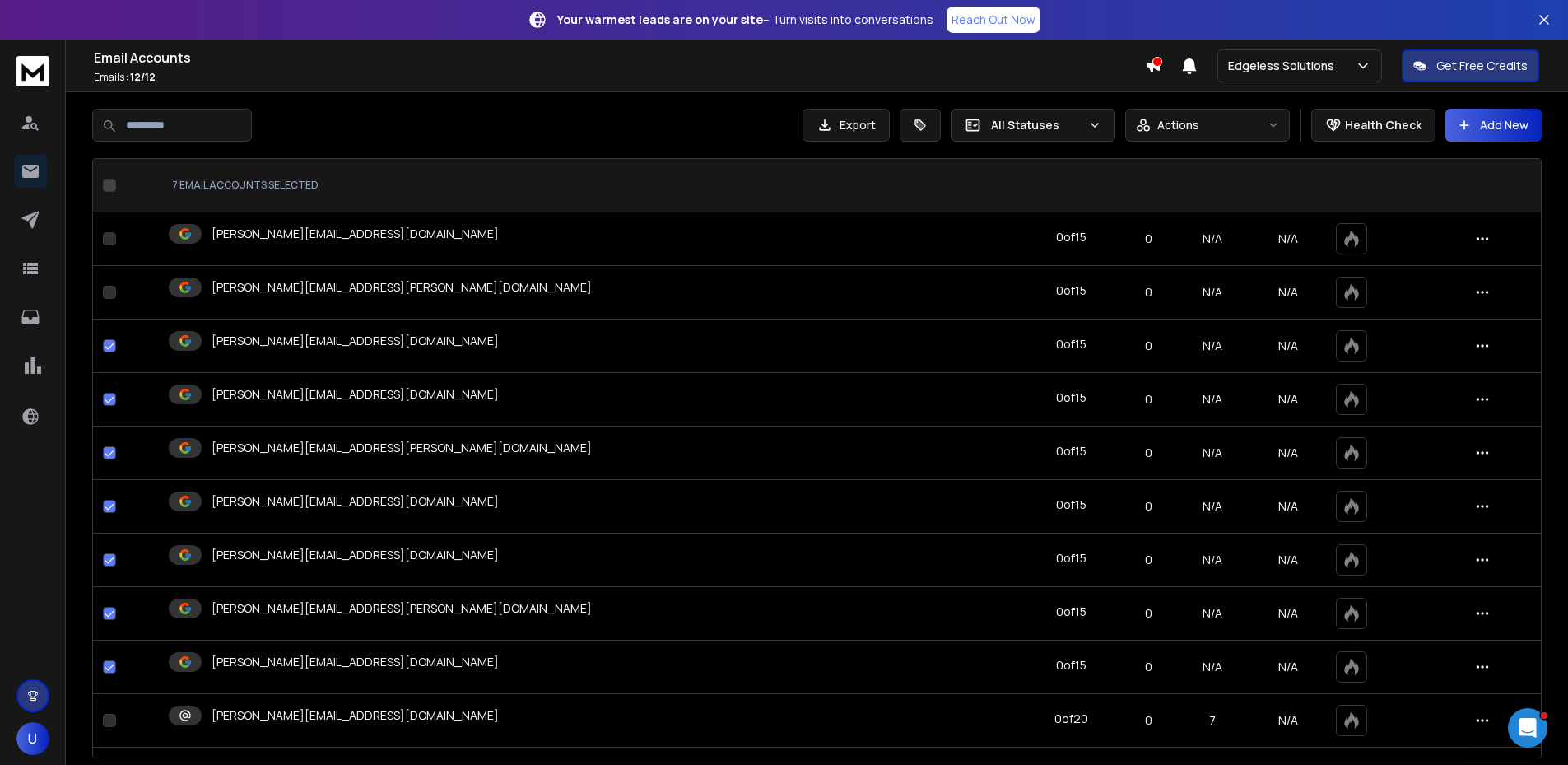
click at [107, 290] on button "button" at bounding box center [109, 293] width 14 height 14
click at [111, 238] on button "button" at bounding box center [109, 239] width 14 height 14
click at [1199, 119] on p "Actions" at bounding box center [1178, 125] width 42 height 16
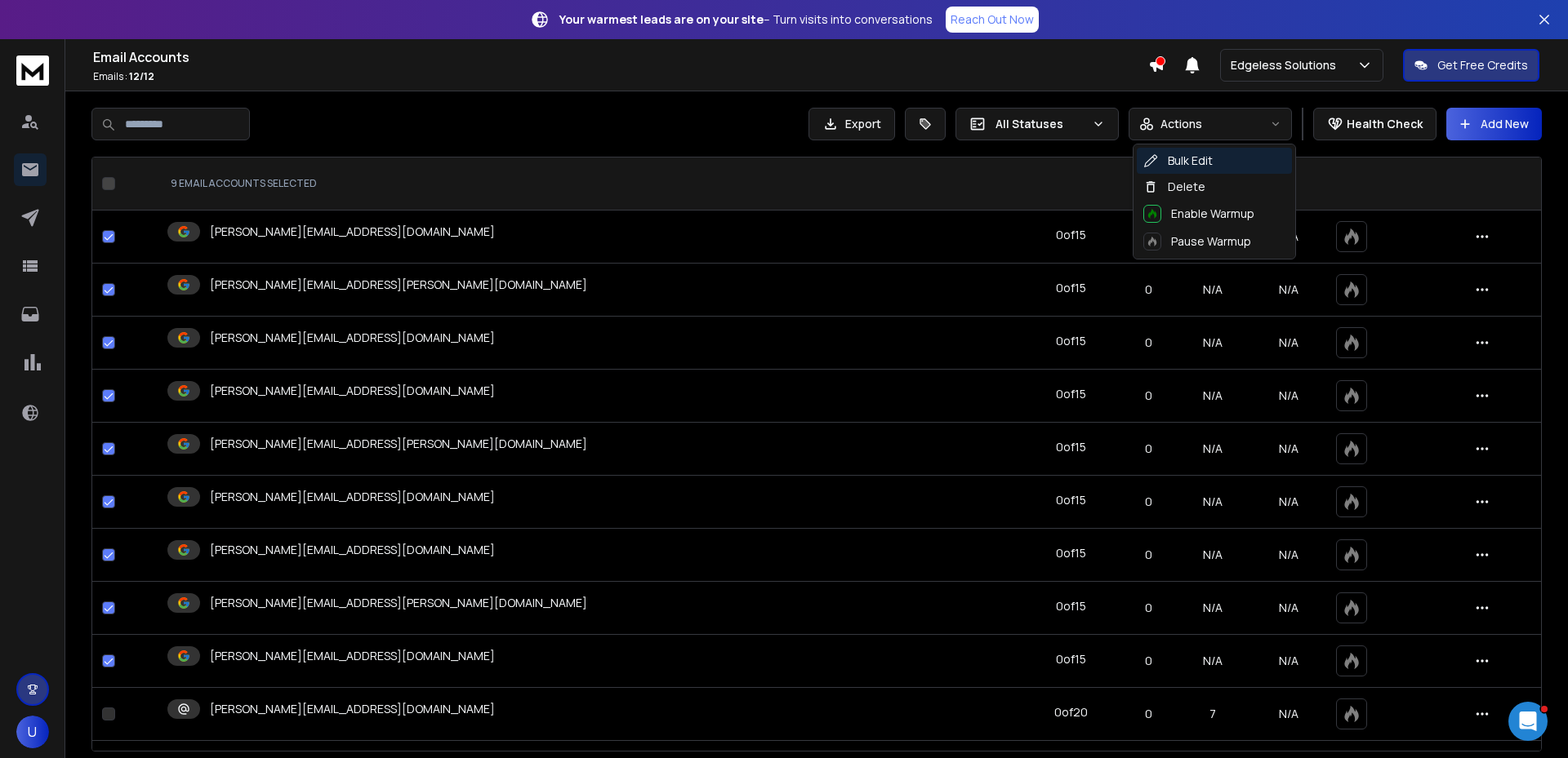
click at [1201, 155] on div "Bulk Edit" at bounding box center [1178, 161] width 70 height 16
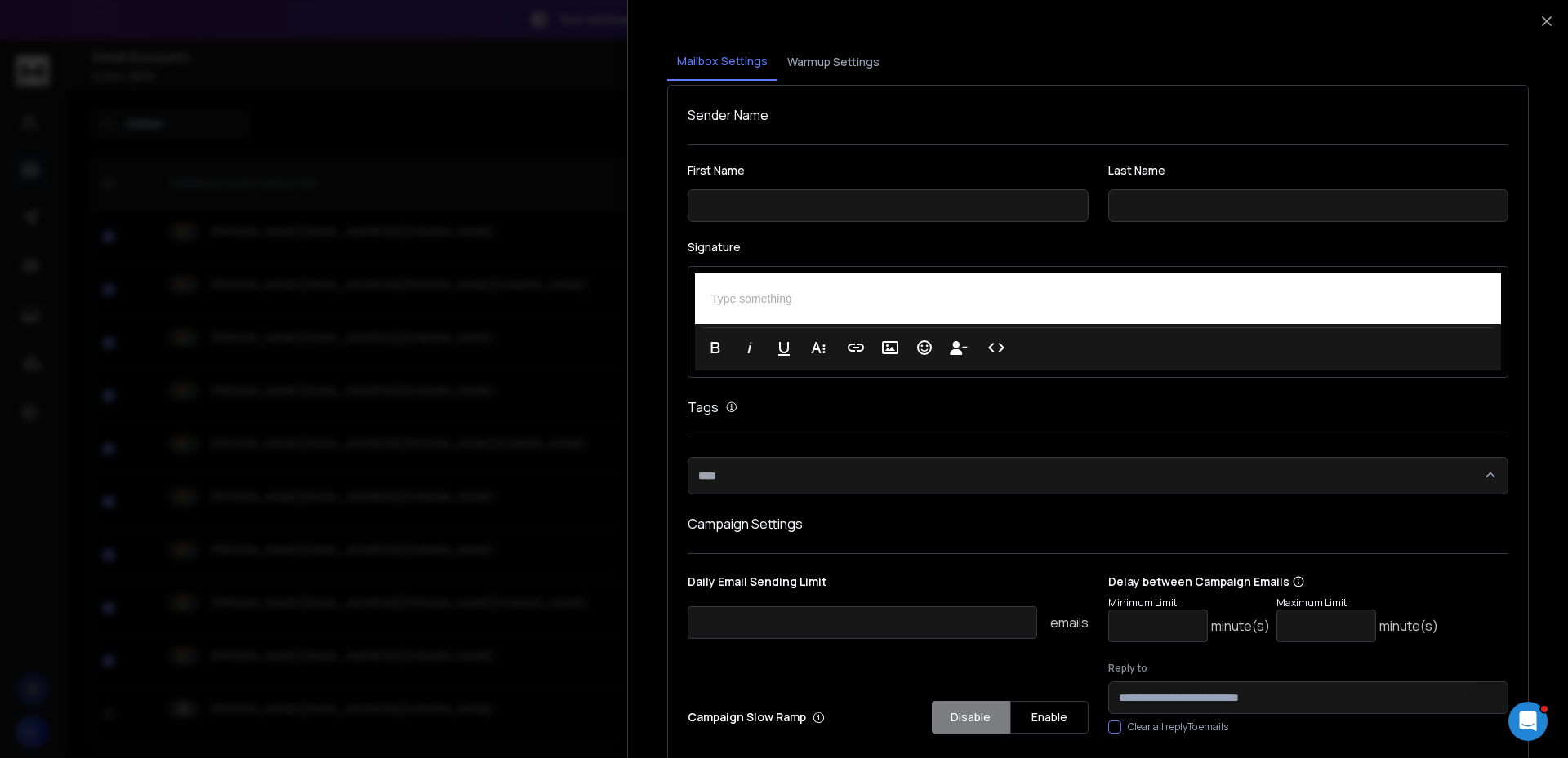
click at [806, 64] on button "Warmup Settings" at bounding box center [833, 61] width 112 height 36
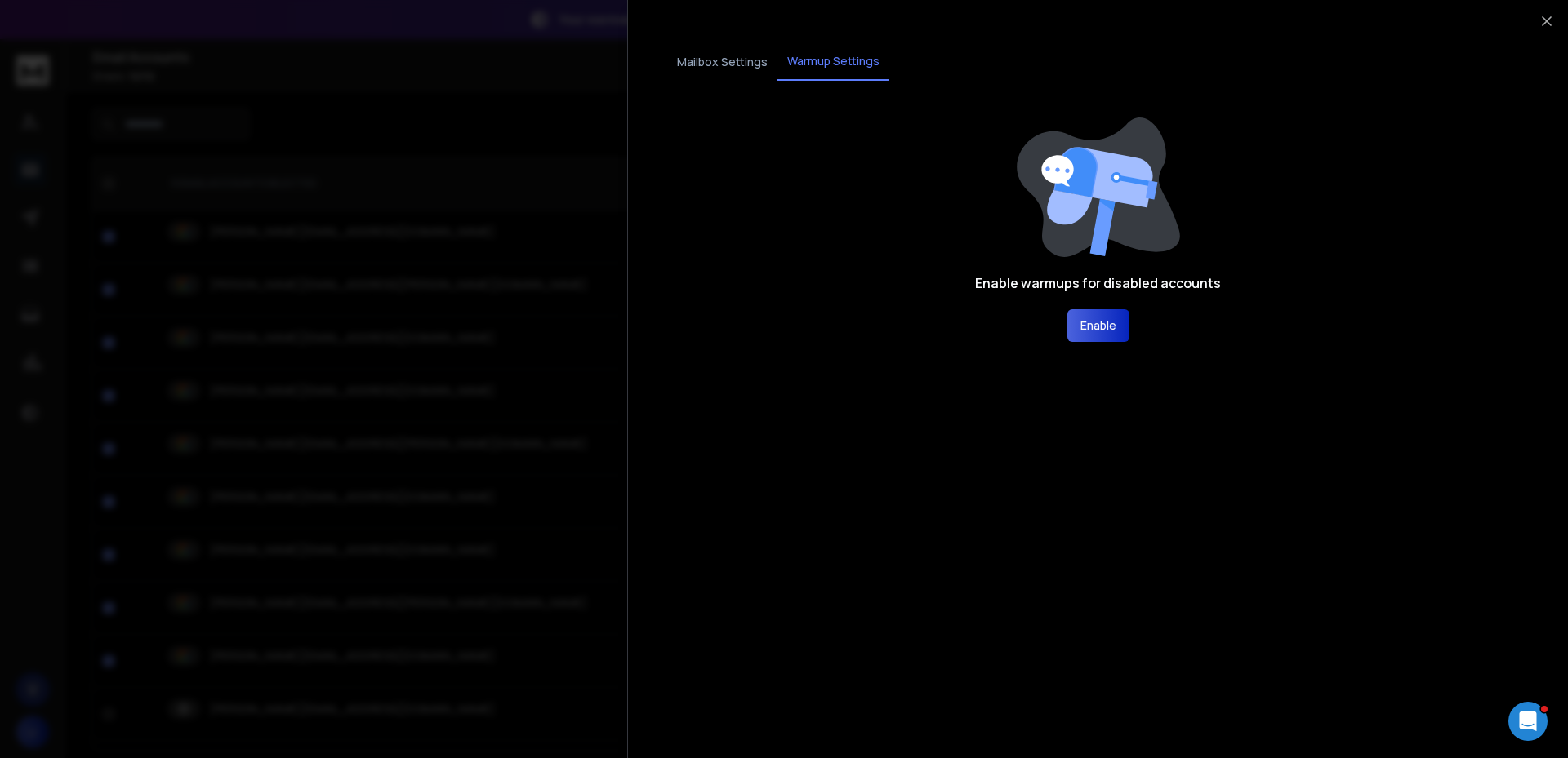
click at [1092, 340] on button "Enable" at bounding box center [1098, 325] width 62 height 33
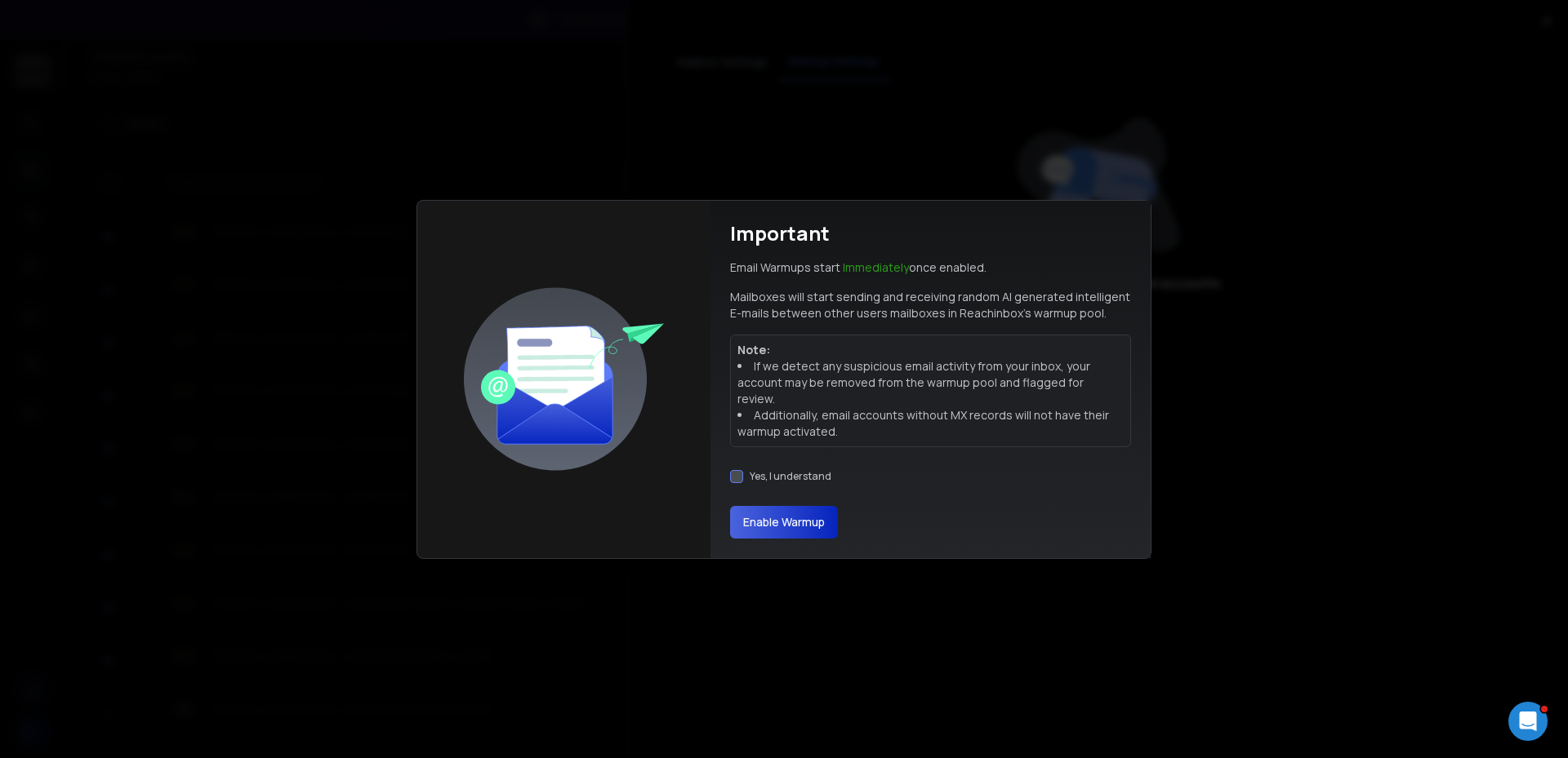
click at [808, 476] on div "Yes, I understand" at bounding box center [780, 476] width 101 height 33
click at [734, 470] on button "Yes, I understand" at bounding box center [736, 476] width 13 height 13
click at [756, 506] on button "Enable Warmup" at bounding box center [784, 522] width 108 height 33
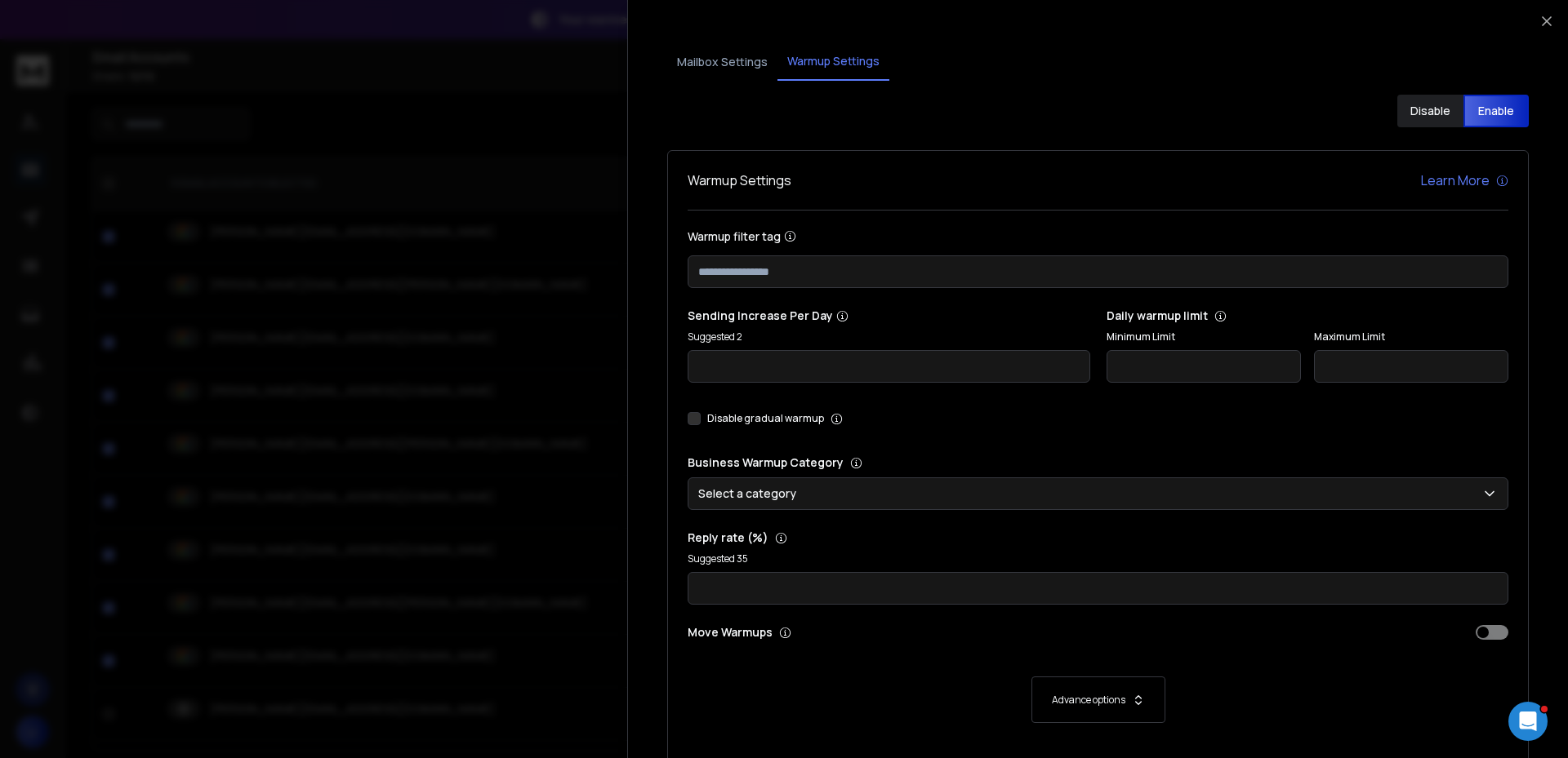
click at [961, 372] on input "number" at bounding box center [889, 366] width 403 height 33
type input "*"
click at [1186, 376] on input "number" at bounding box center [1203, 366] width 194 height 33
type input "*"
click at [1390, 364] on input "number" at bounding box center [1411, 366] width 194 height 33
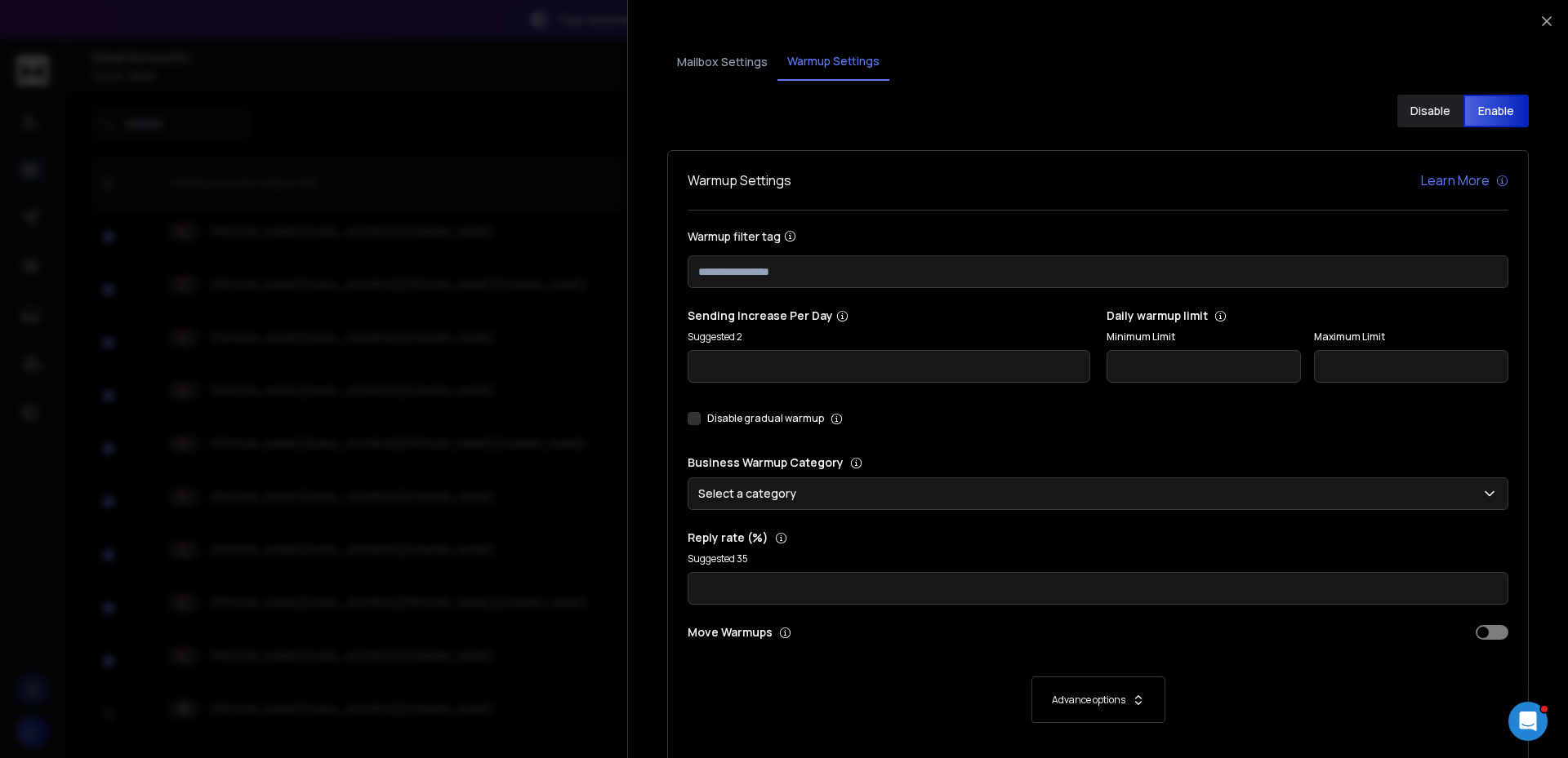
type input "**"
click at [1310, 420] on div "Disable gradual warmup" at bounding box center [1098, 418] width 821 height 33
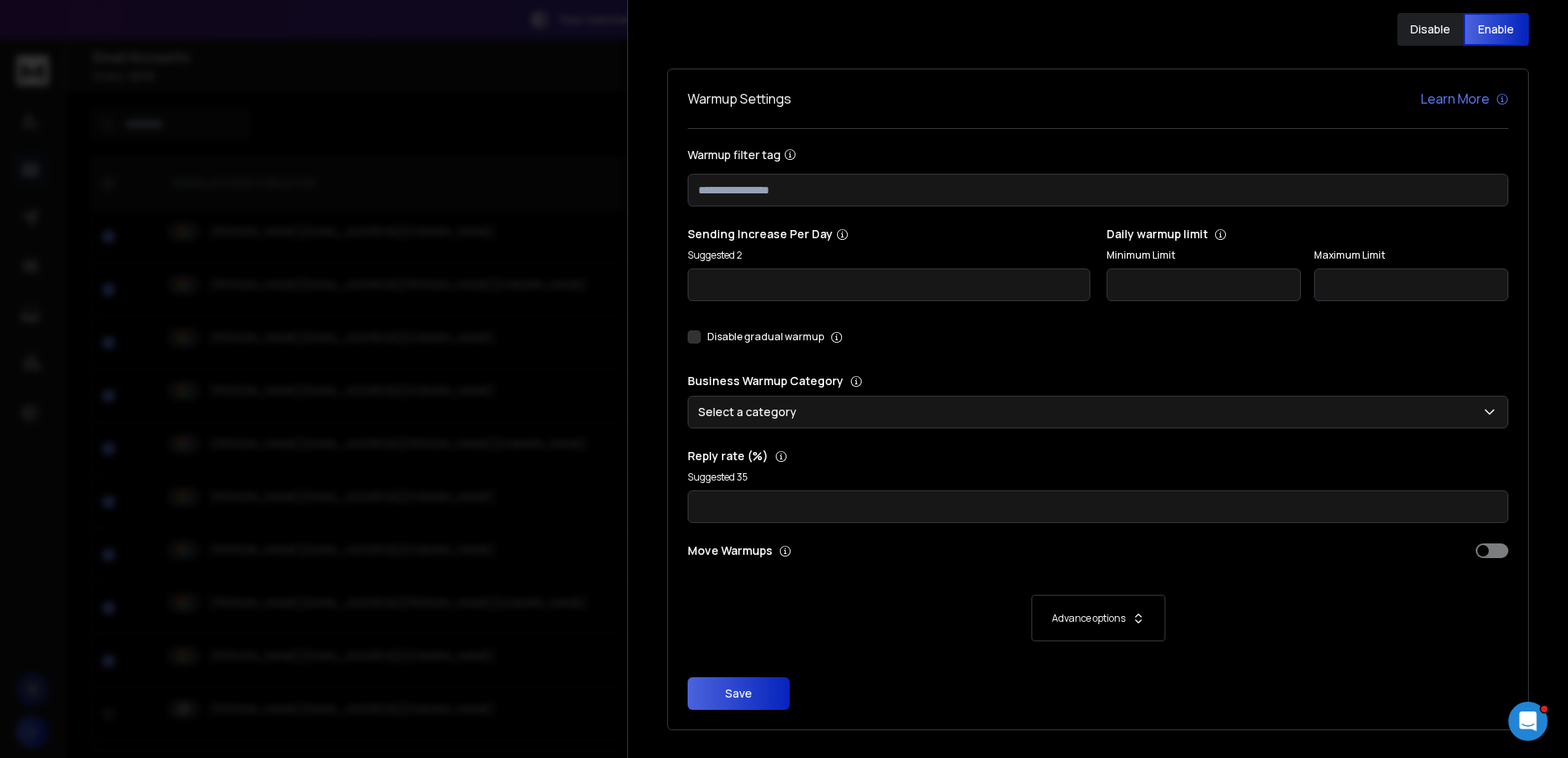
click at [949, 513] on input "number" at bounding box center [1098, 507] width 821 height 33
type input "**"
click at [752, 687] on button "Save" at bounding box center [738, 693] width 102 height 33
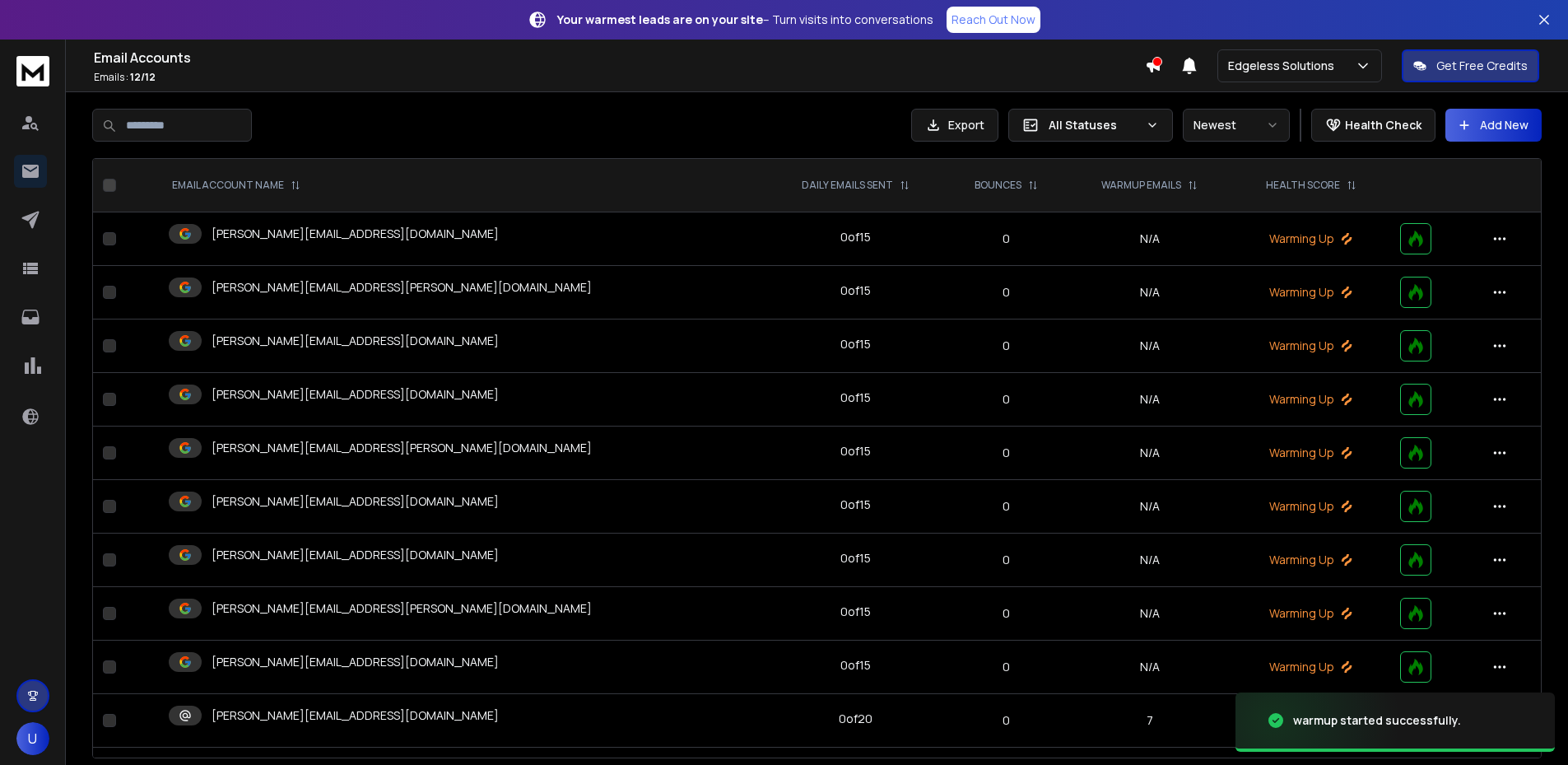
click at [203, 126] on input at bounding box center [172, 125] width 159 height 33
paste input "**********"
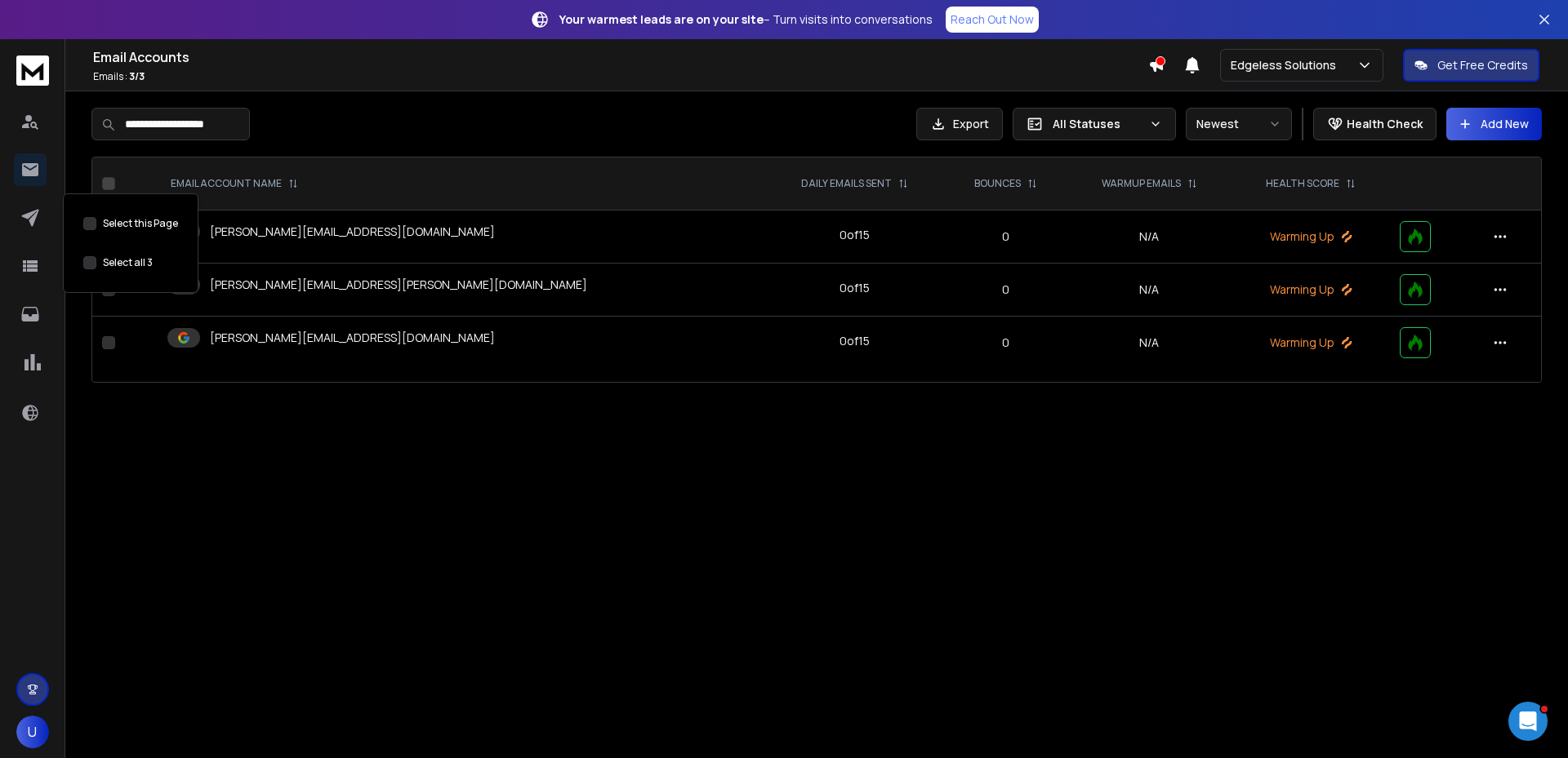
type input "**********"
click at [112, 183] on button "Select this Page" at bounding box center [108, 184] width 13 height 13
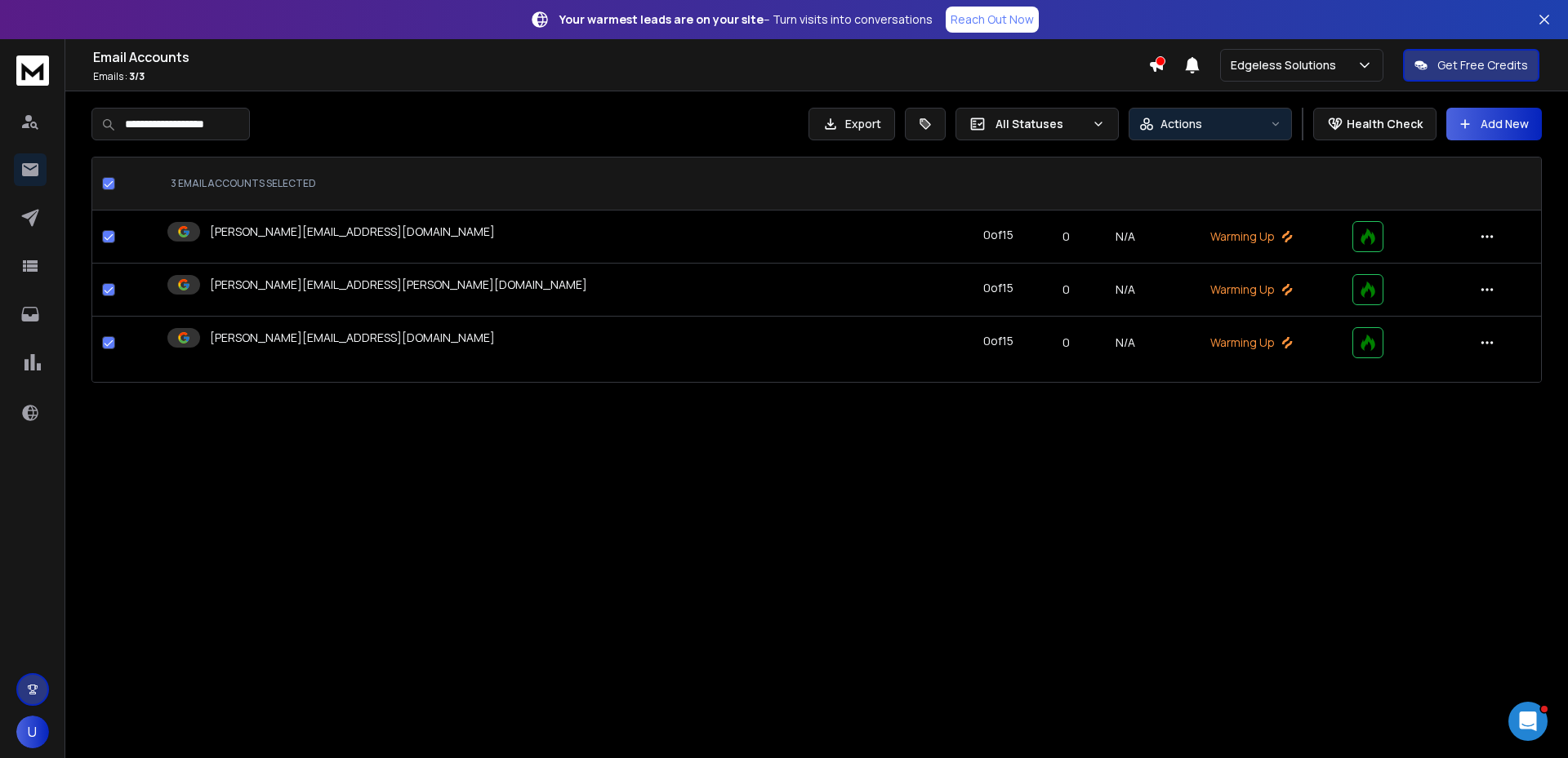
click at [1181, 129] on p "Actions" at bounding box center [1181, 124] width 42 height 16
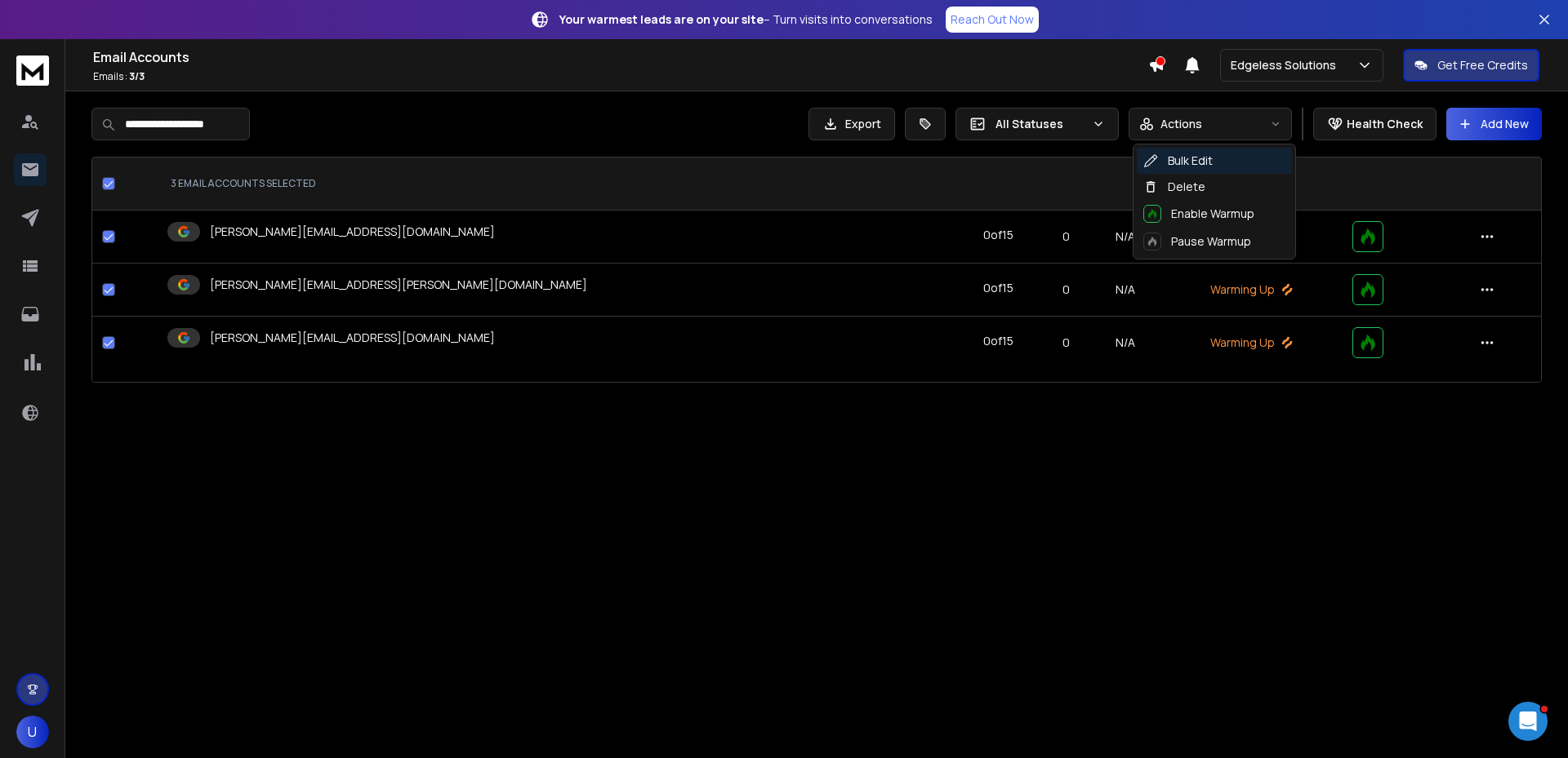
click at [1201, 167] on div "Bulk Edit" at bounding box center [1178, 161] width 70 height 16
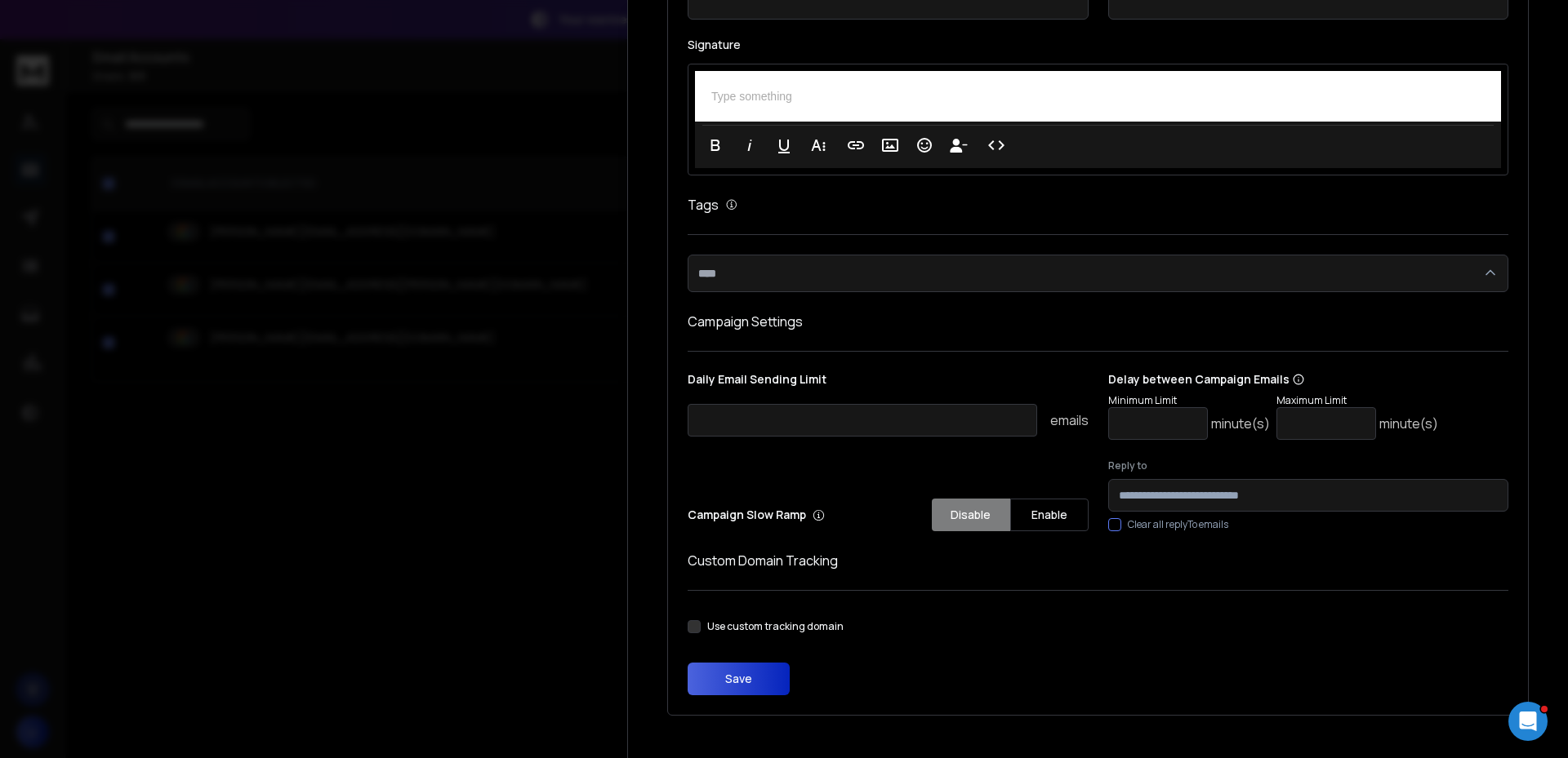
scroll to position [206, 0]
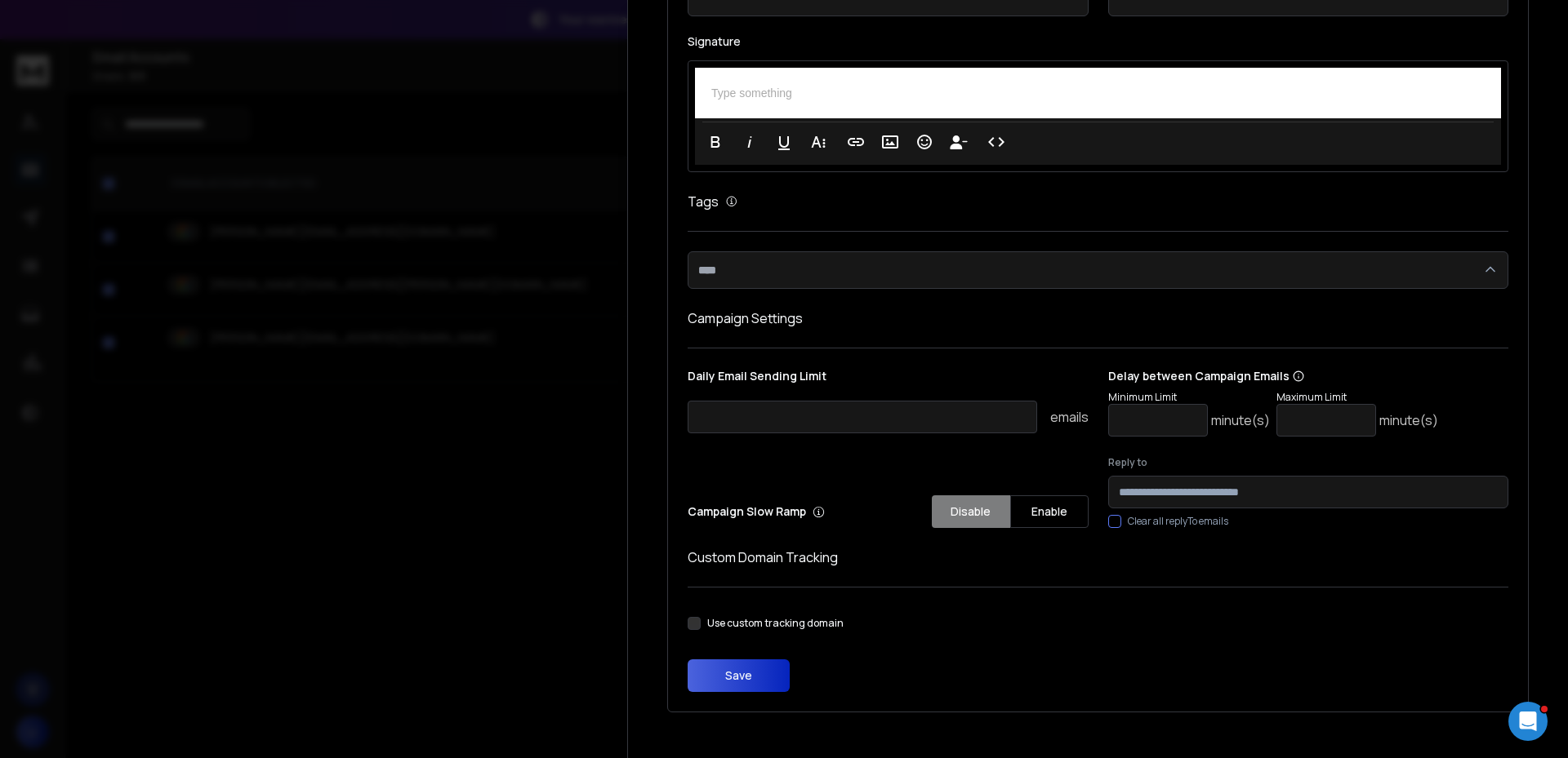
click at [767, 615] on div "Use custom tracking domain" at bounding box center [1098, 624] width 821 height 33
click at [780, 632] on div "Use custom tracking domain" at bounding box center [1098, 624] width 821 height 33
click at [779, 619] on label "Use custom tracking domain" at bounding box center [775, 624] width 136 height 13
click at [696, 617] on div "Use custom tracking domain" at bounding box center [1098, 624] width 821 height 33
click at [696, 623] on button "Reply to" at bounding box center [694, 624] width 13 height 13
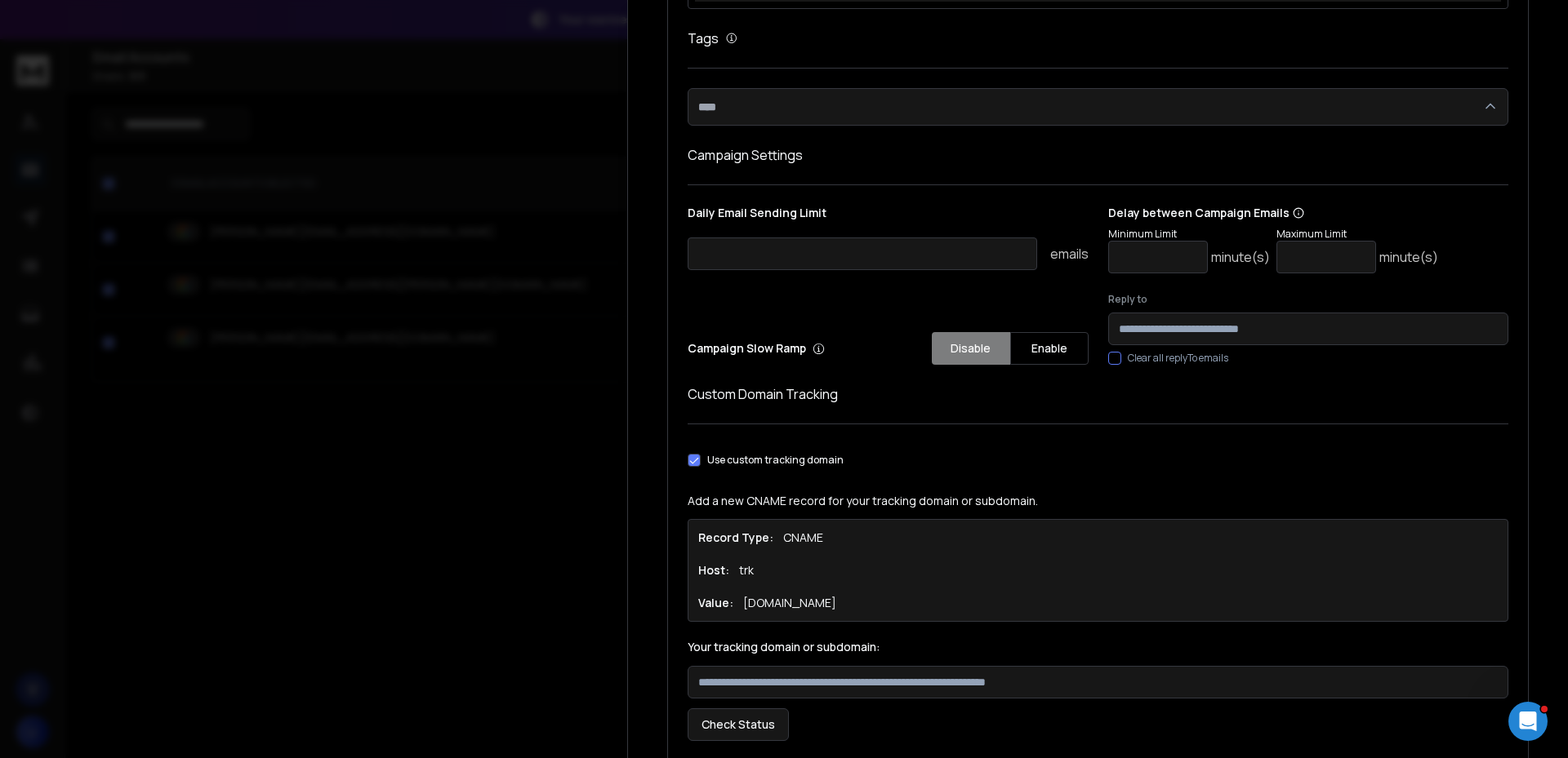
scroll to position [450, 0]
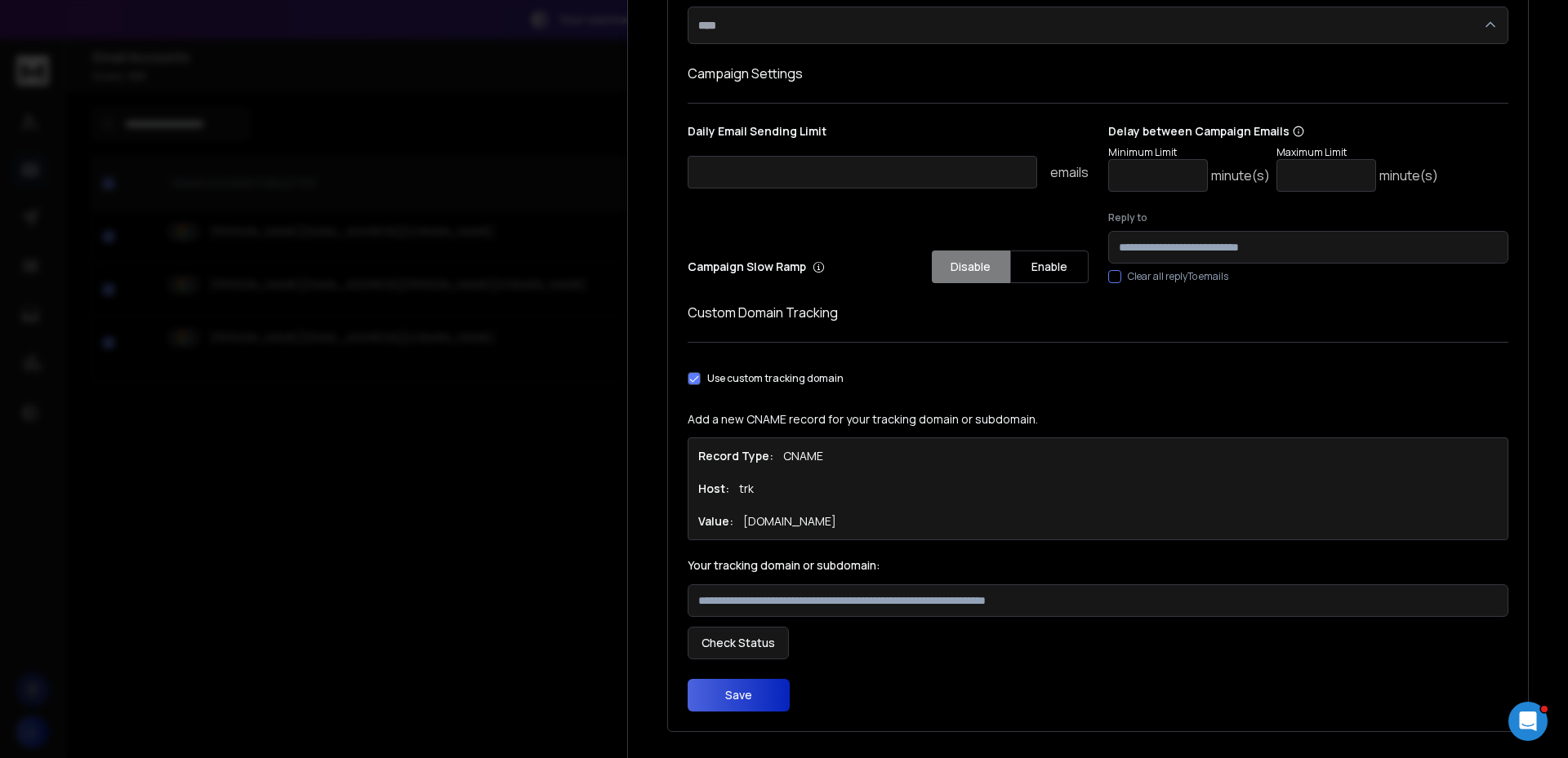
click at [835, 604] on input at bounding box center [1098, 600] width 821 height 33
paste input "**********"
type input "**********"
click at [768, 640] on button "Check Status" at bounding box center [738, 643] width 101 height 33
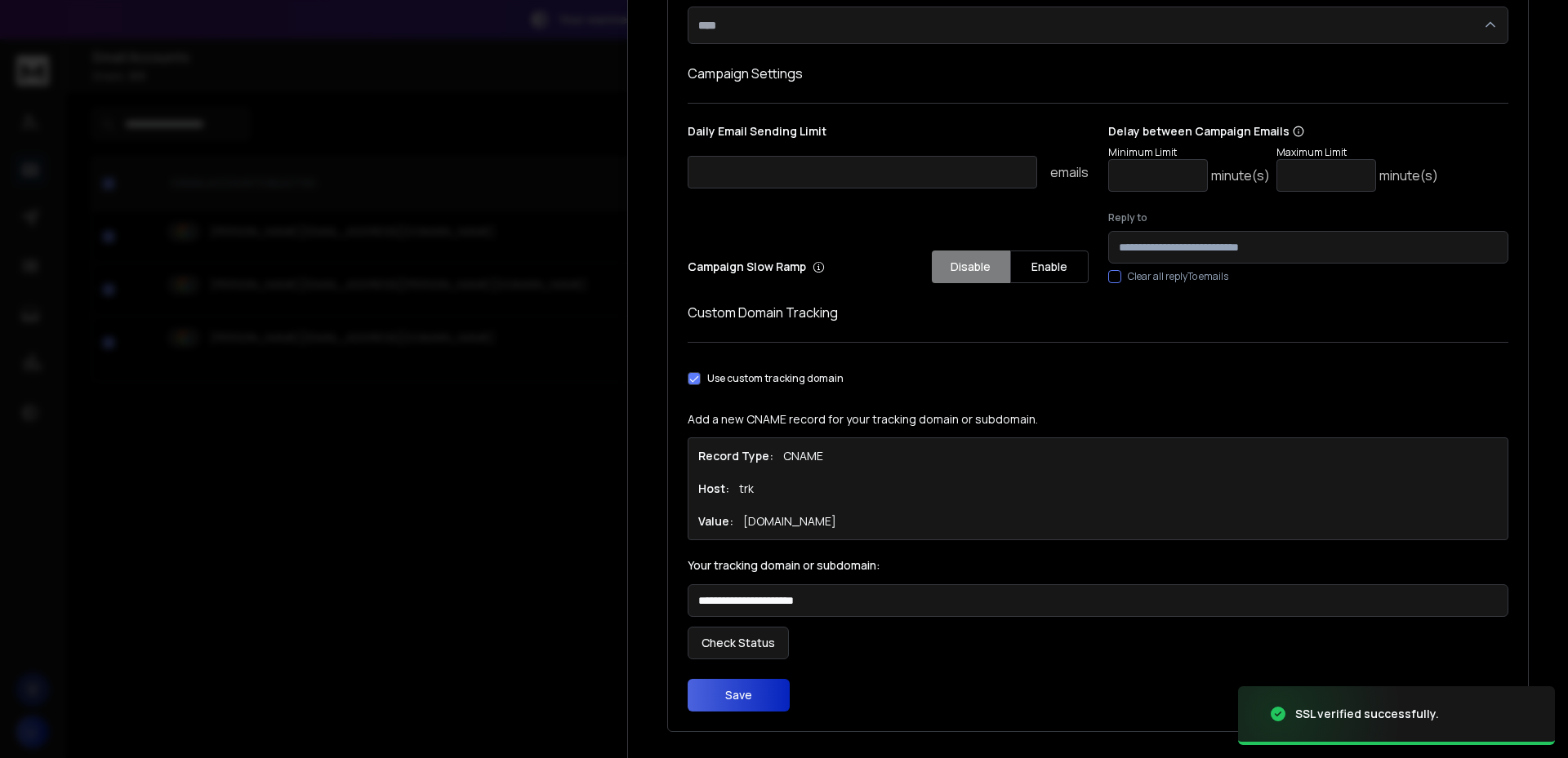
click at [757, 693] on button "Save" at bounding box center [738, 695] width 102 height 33
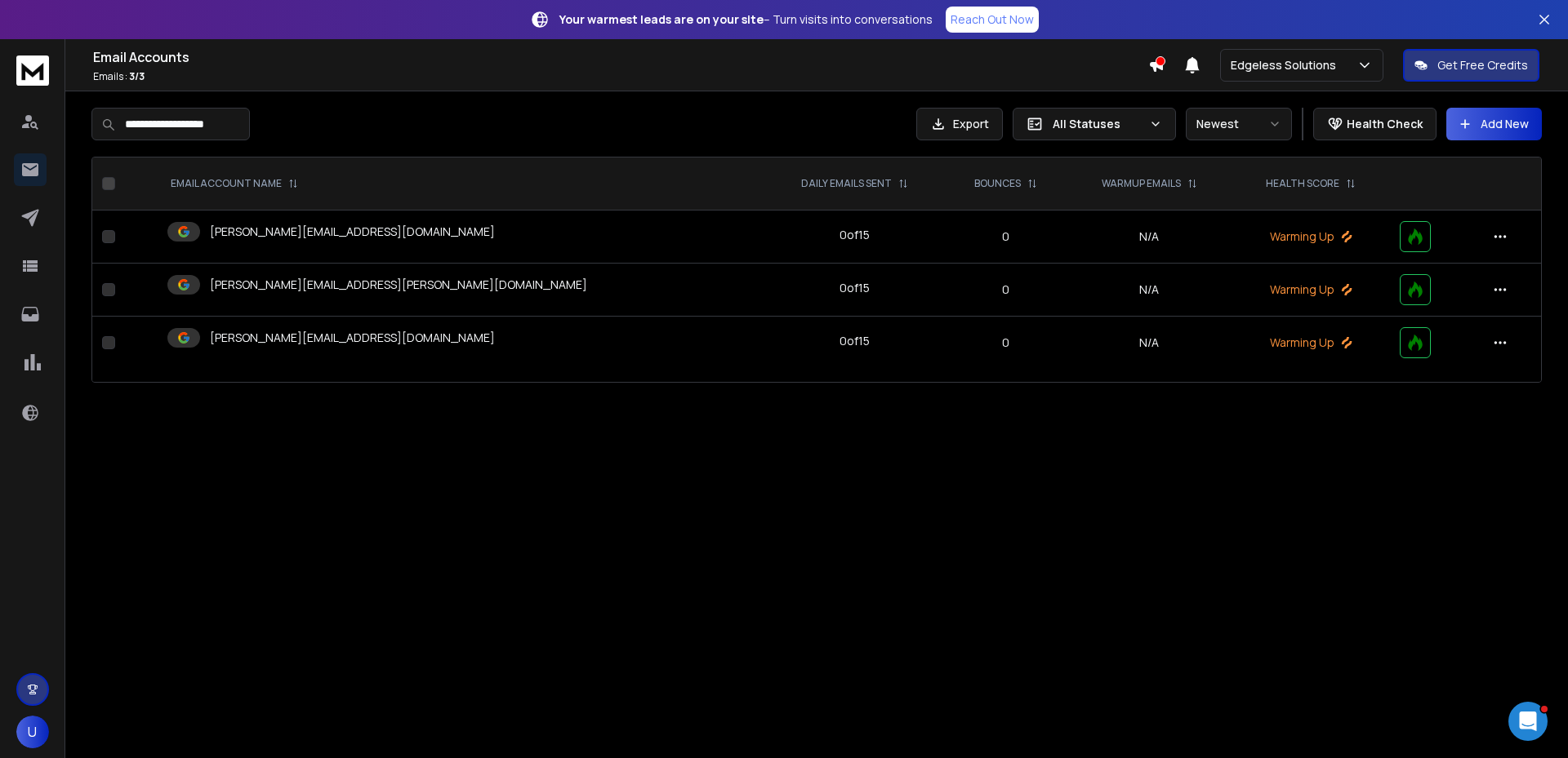
click at [187, 123] on input "**********" at bounding box center [171, 124] width 158 height 33
paste input
type input "**********"
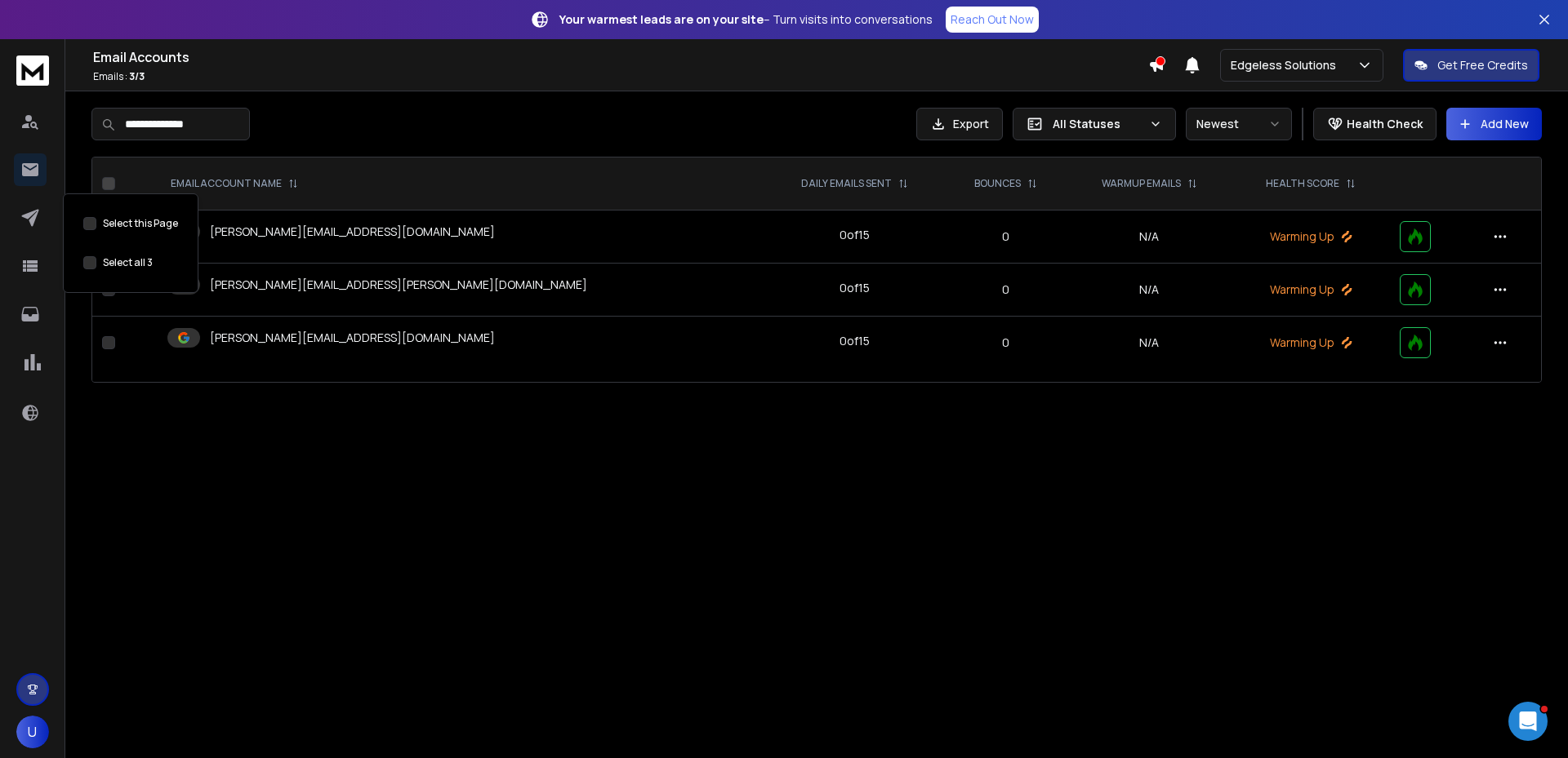
click at [107, 187] on button "Select this Page" at bounding box center [108, 184] width 13 height 13
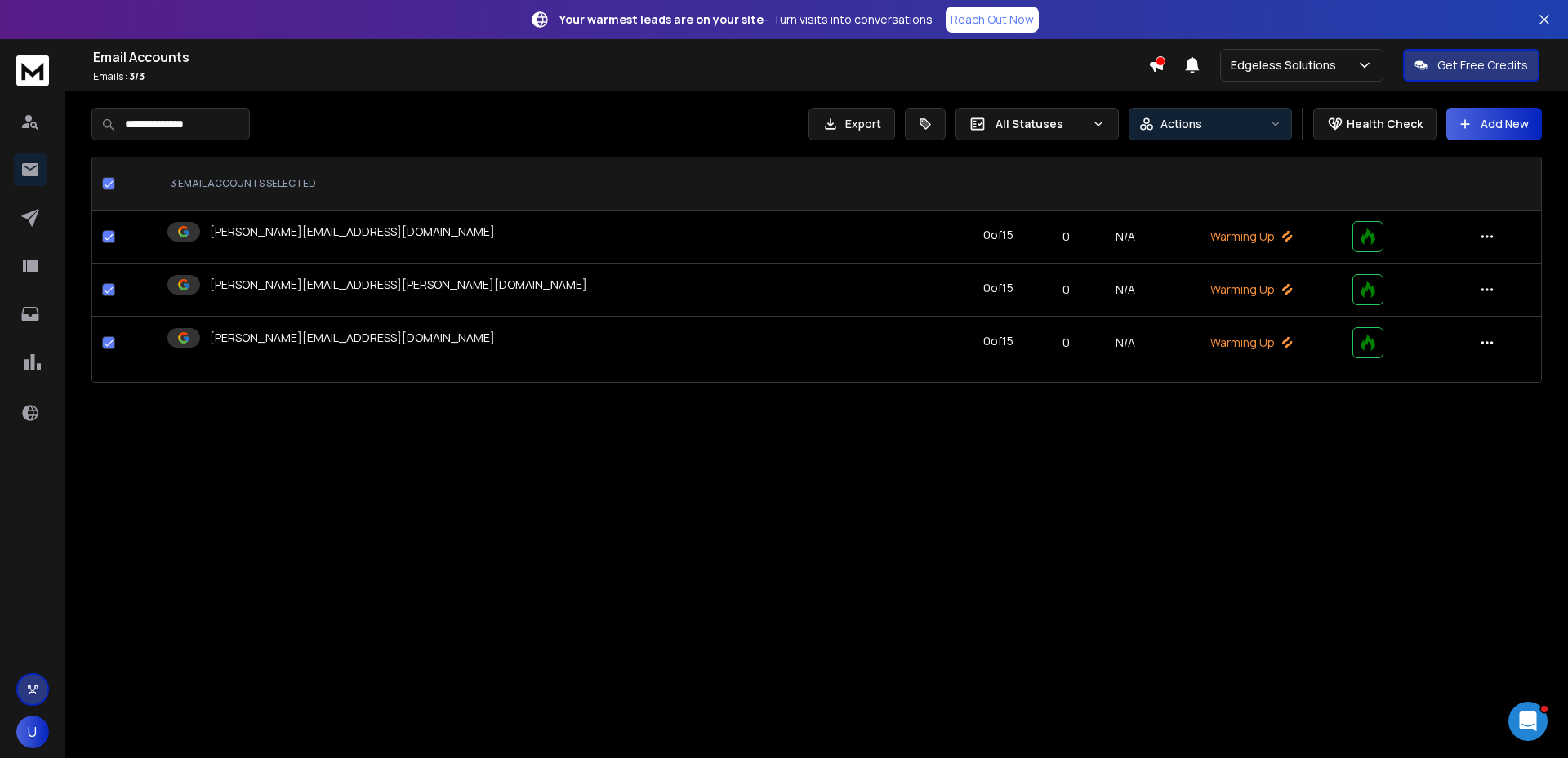
click at [1154, 128] on icon "button" at bounding box center [1146, 124] width 14 height 14
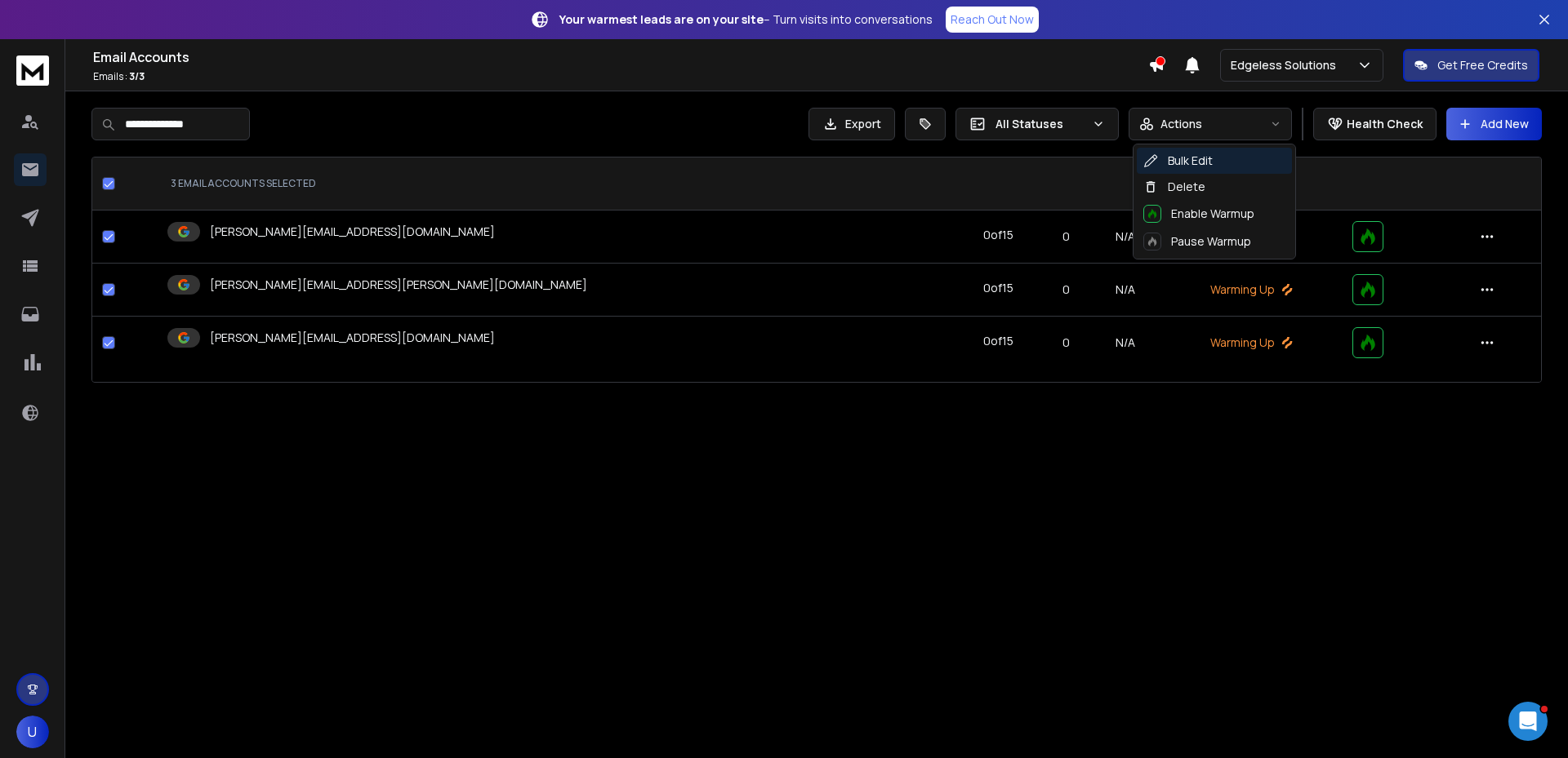
click at [1199, 160] on div "Bulk Edit" at bounding box center [1178, 161] width 70 height 16
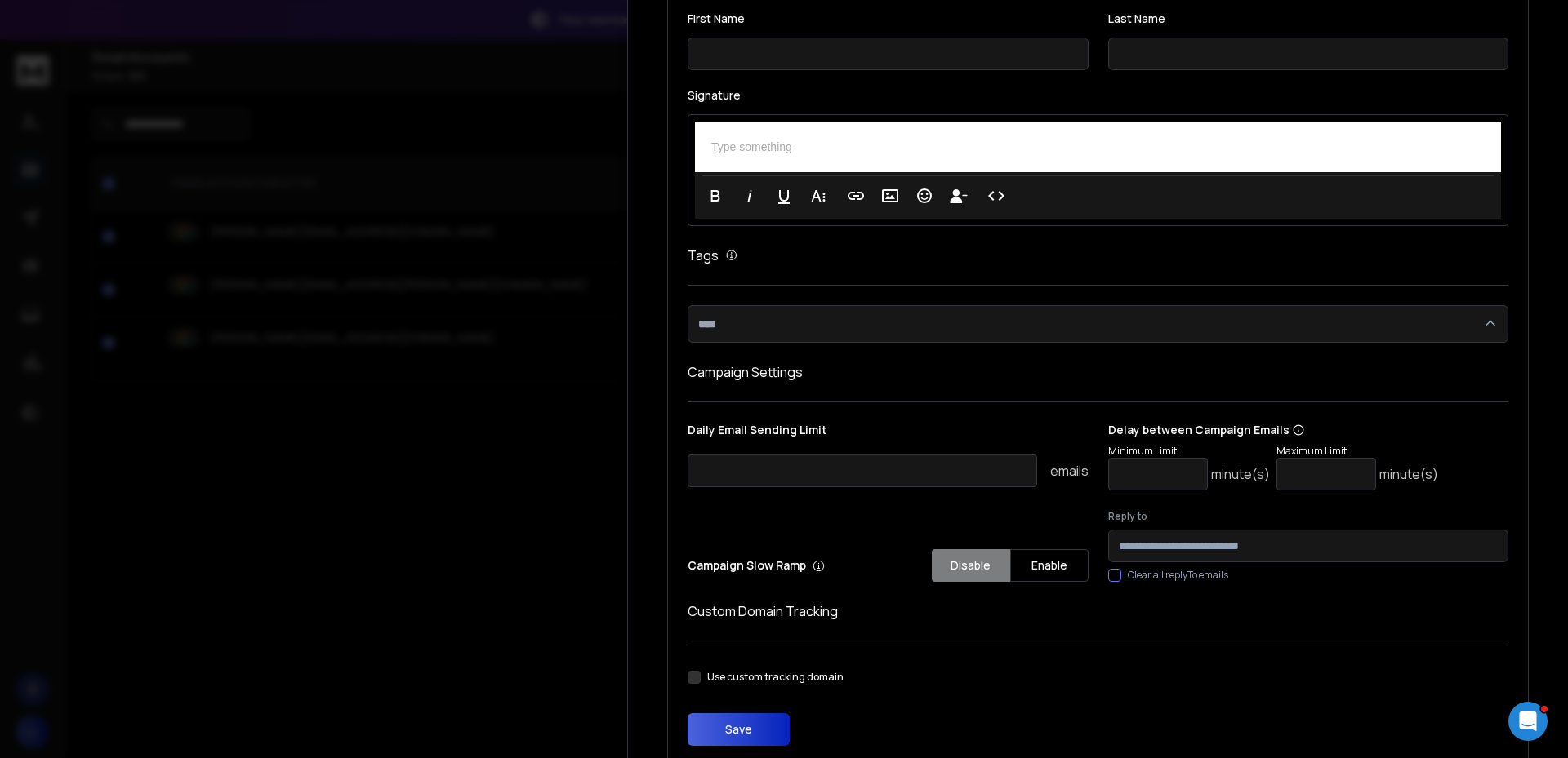
scroll to position [206, 0]
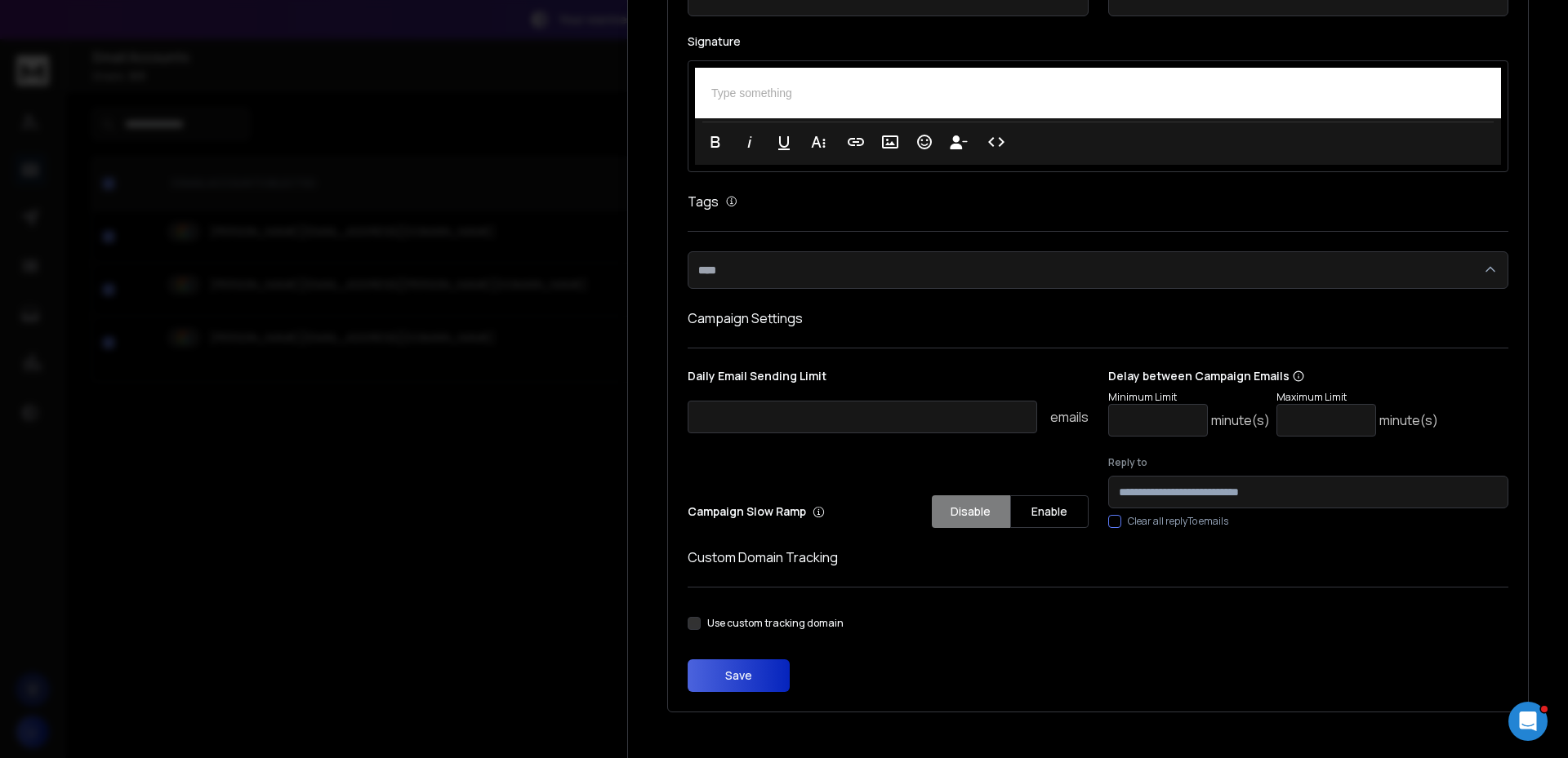
click at [688, 627] on button "Reply to" at bounding box center [694, 624] width 13 height 13
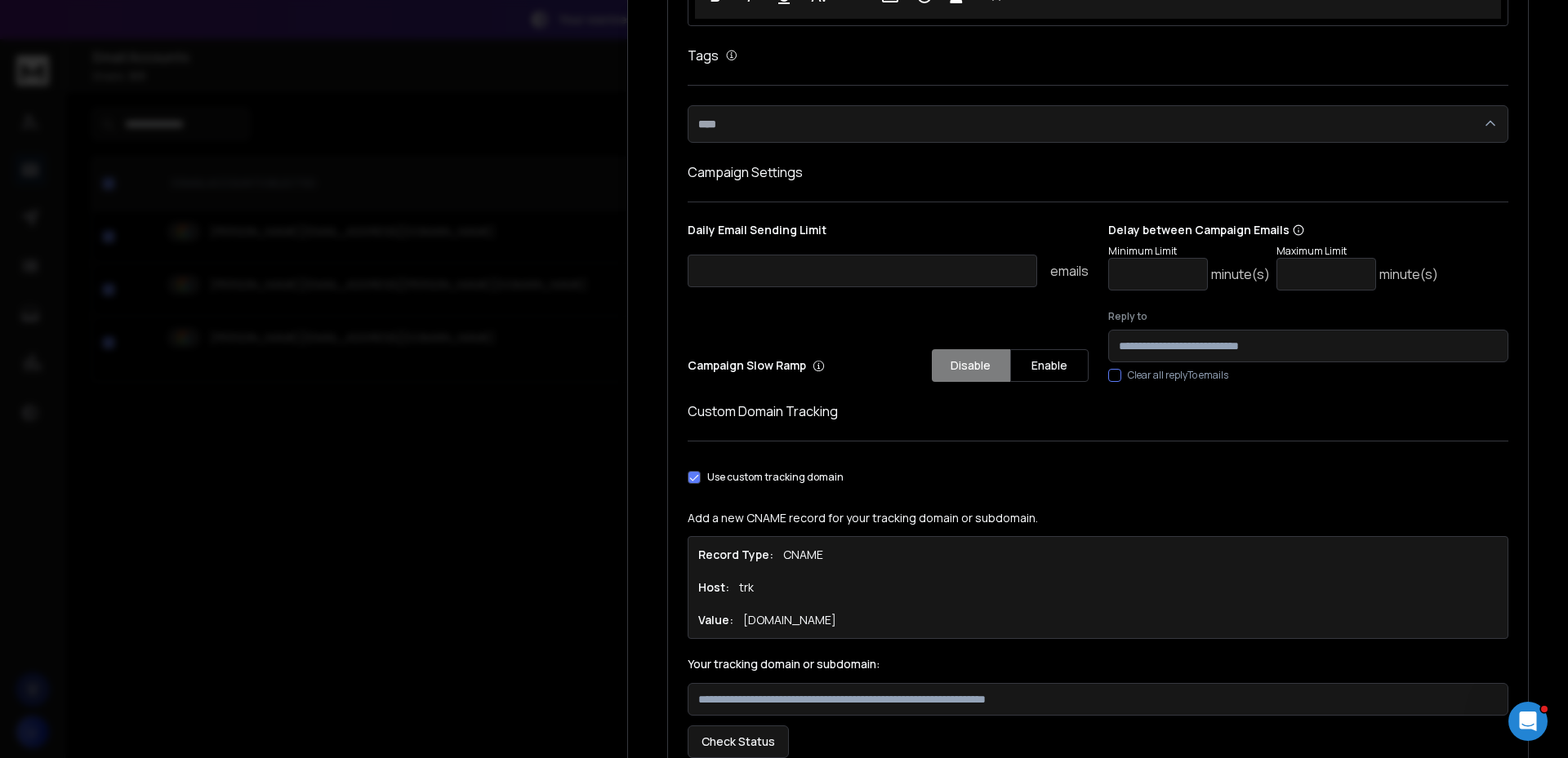
scroll to position [369, 0]
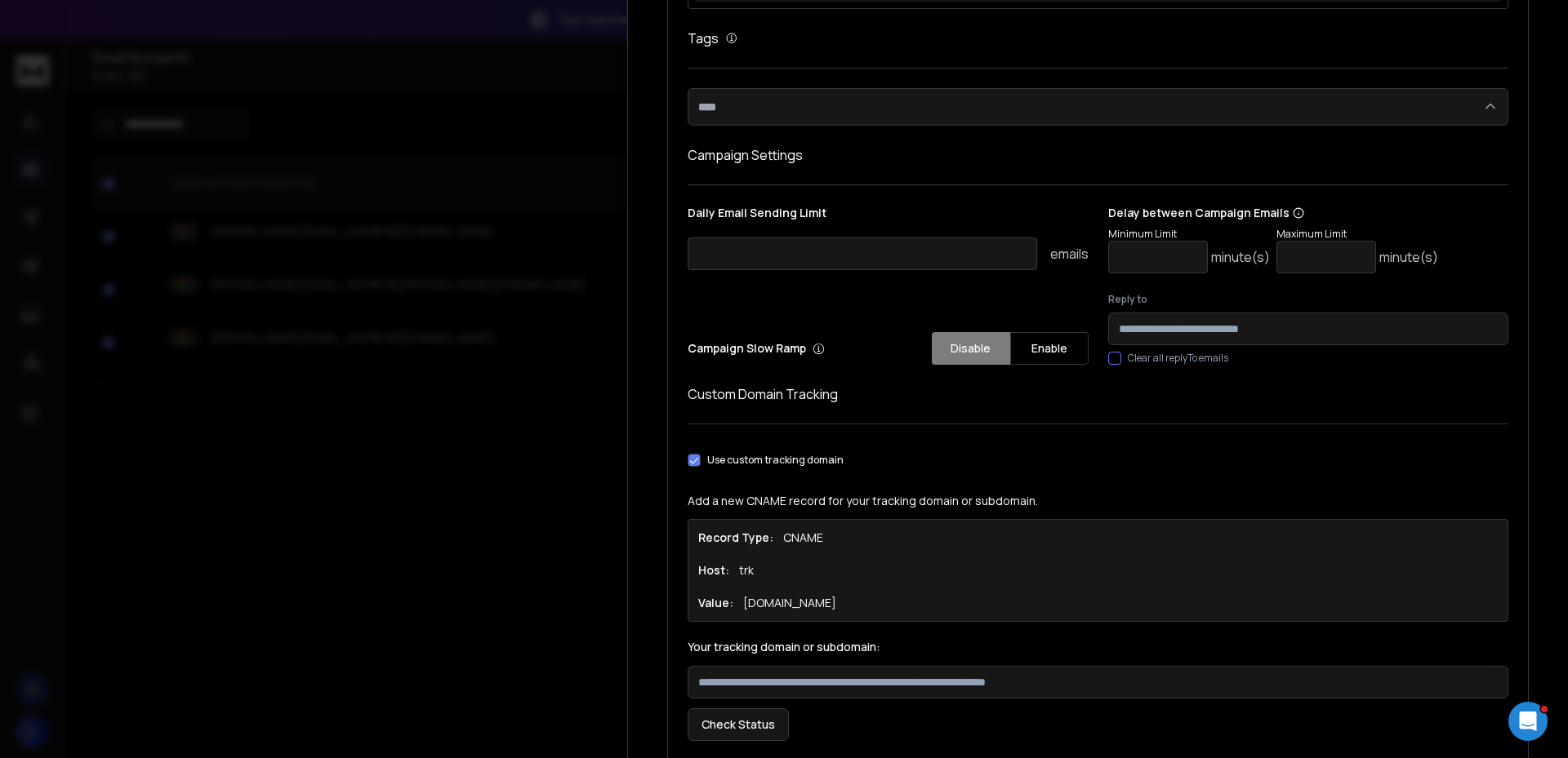
click at [823, 688] on input at bounding box center [1098, 682] width 821 height 33
paste input "**********"
type input "**********"
click at [766, 722] on button "Check Status" at bounding box center [738, 724] width 101 height 33
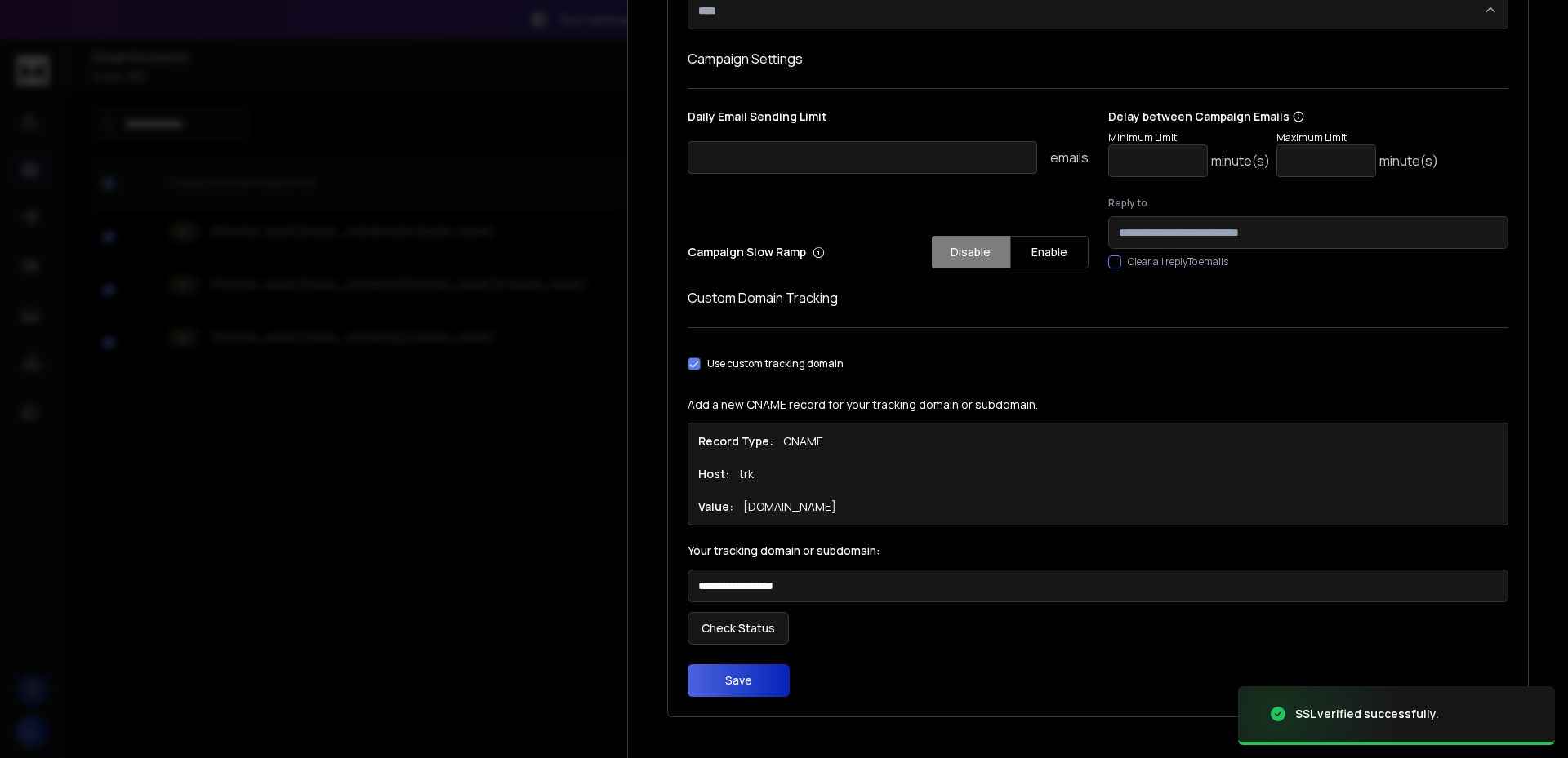
scroll to position [470, 0]
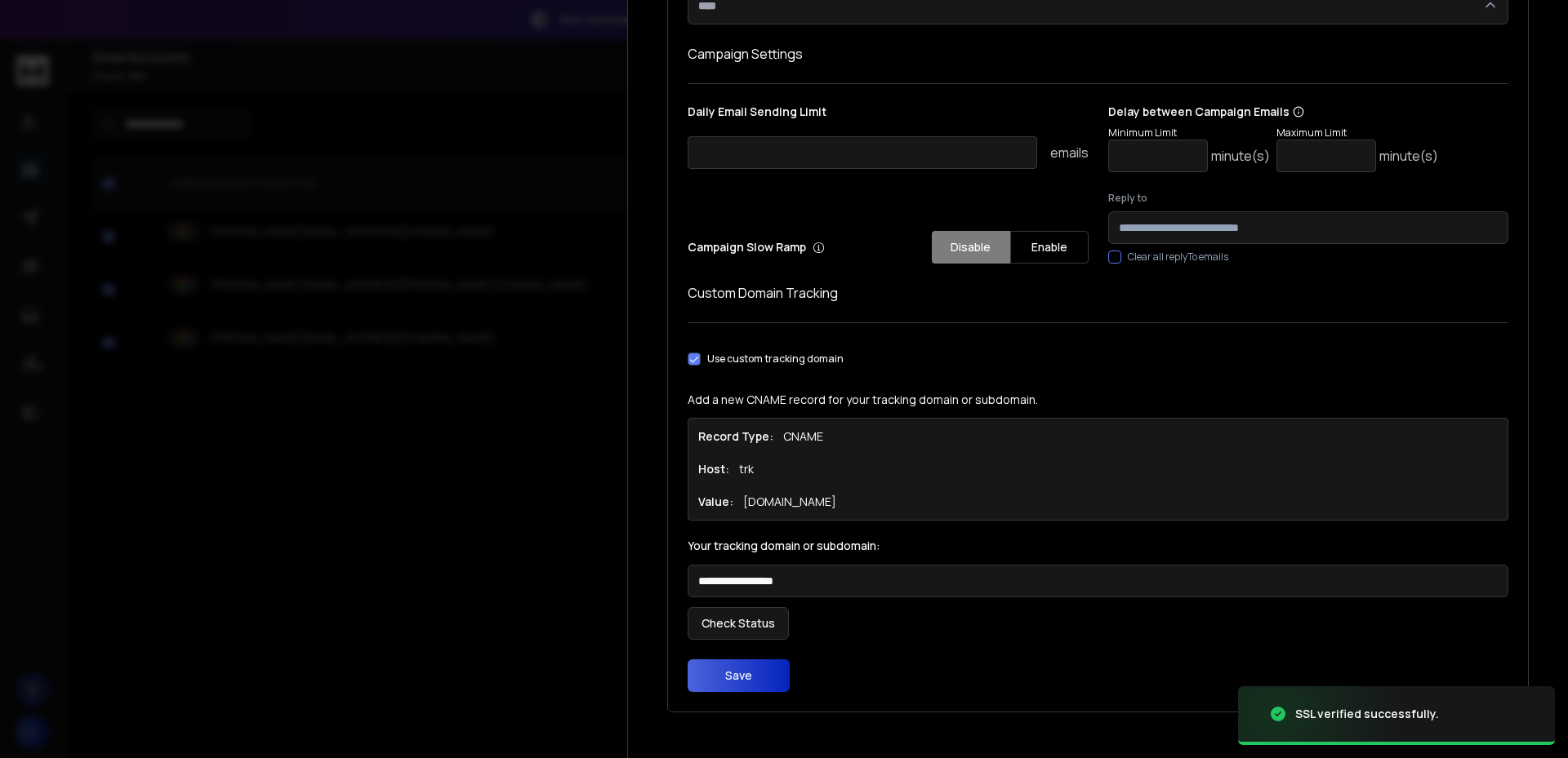
click at [761, 674] on button "Save" at bounding box center [738, 676] width 102 height 33
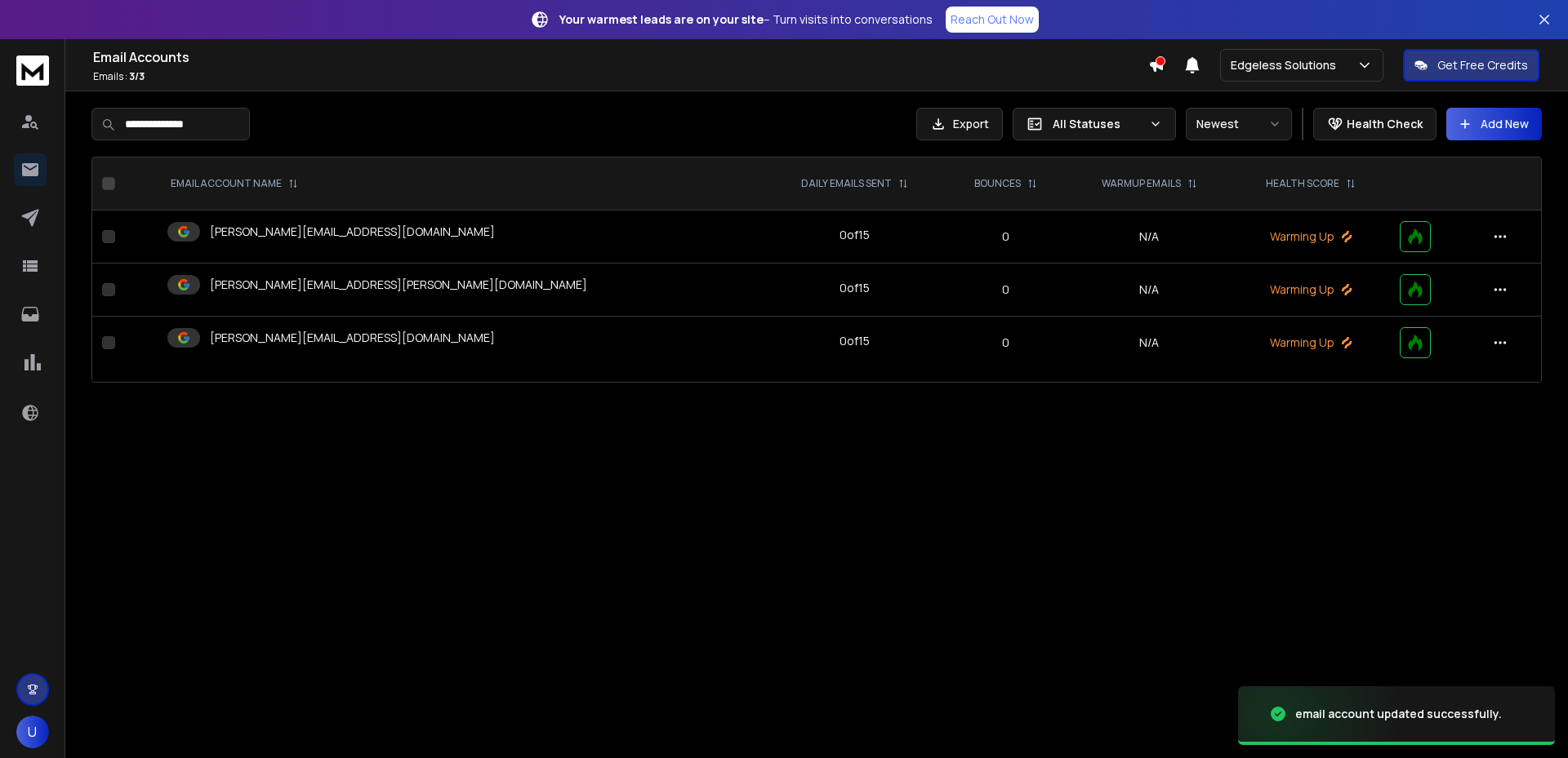
click at [170, 122] on input "**********" at bounding box center [171, 124] width 158 height 33
paste input "******"
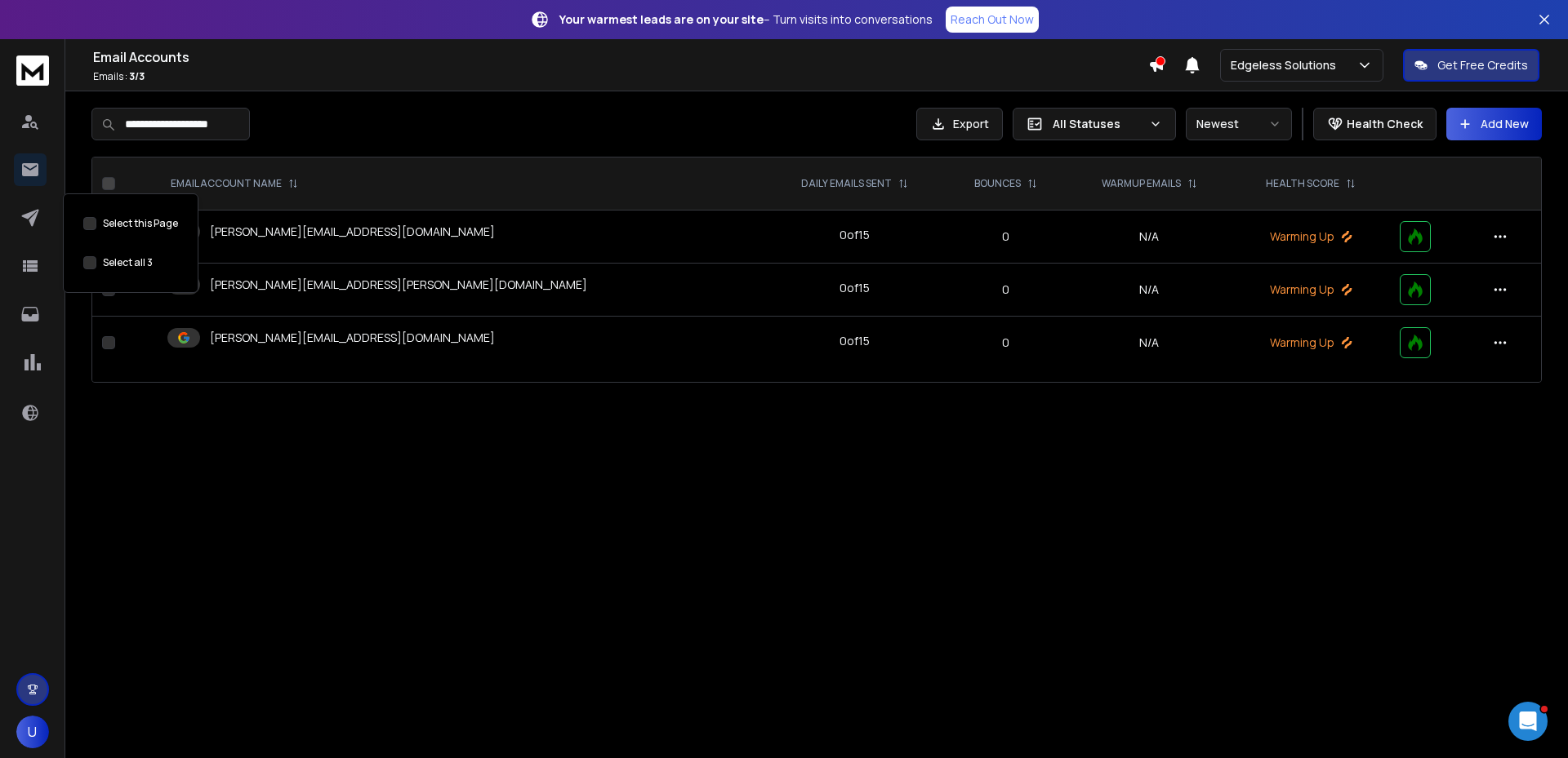
type input "**********"
click at [114, 184] on button "Select this Page" at bounding box center [108, 184] width 13 height 13
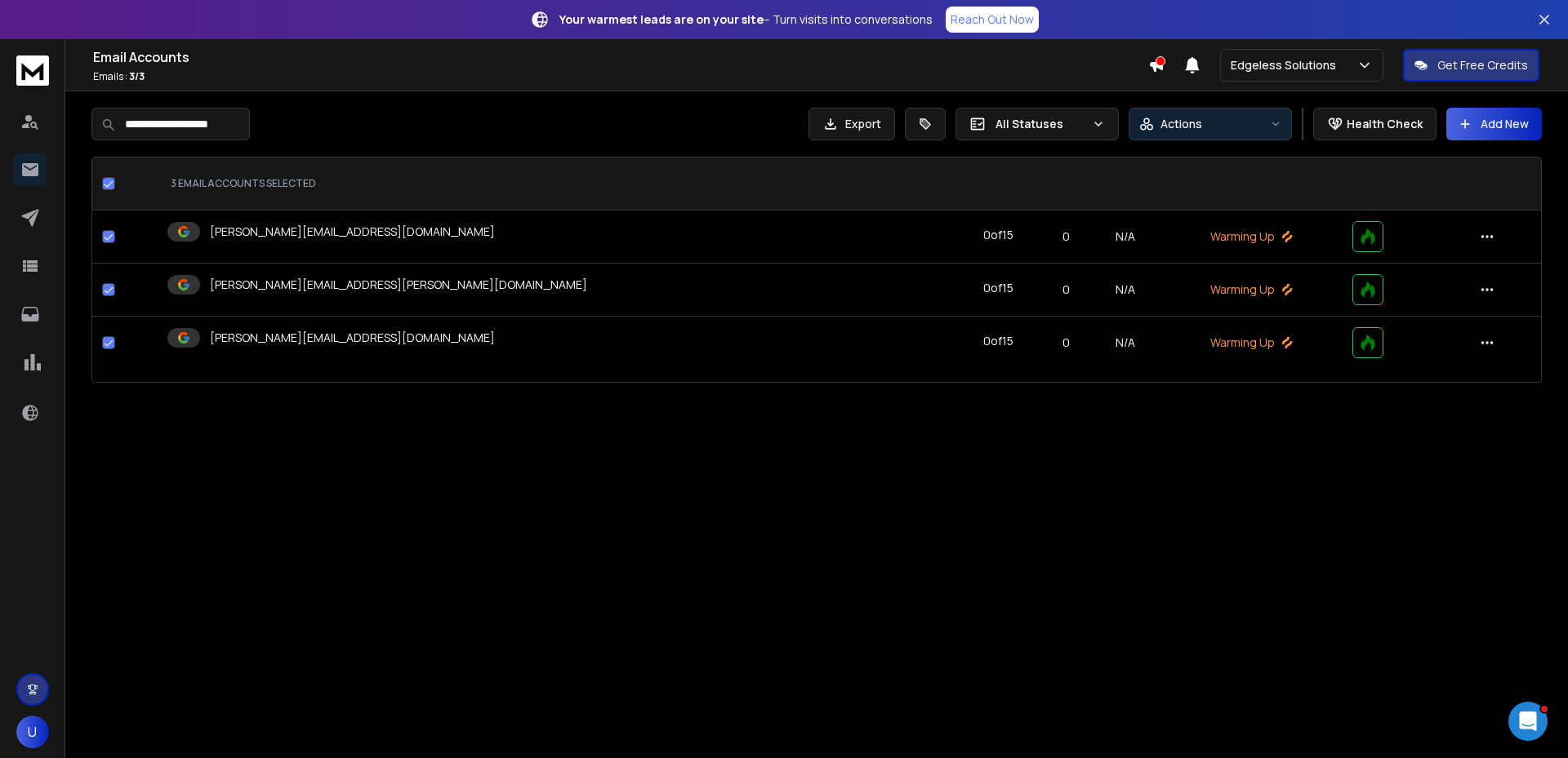
click at [1179, 119] on p "Actions" at bounding box center [1181, 124] width 42 height 16
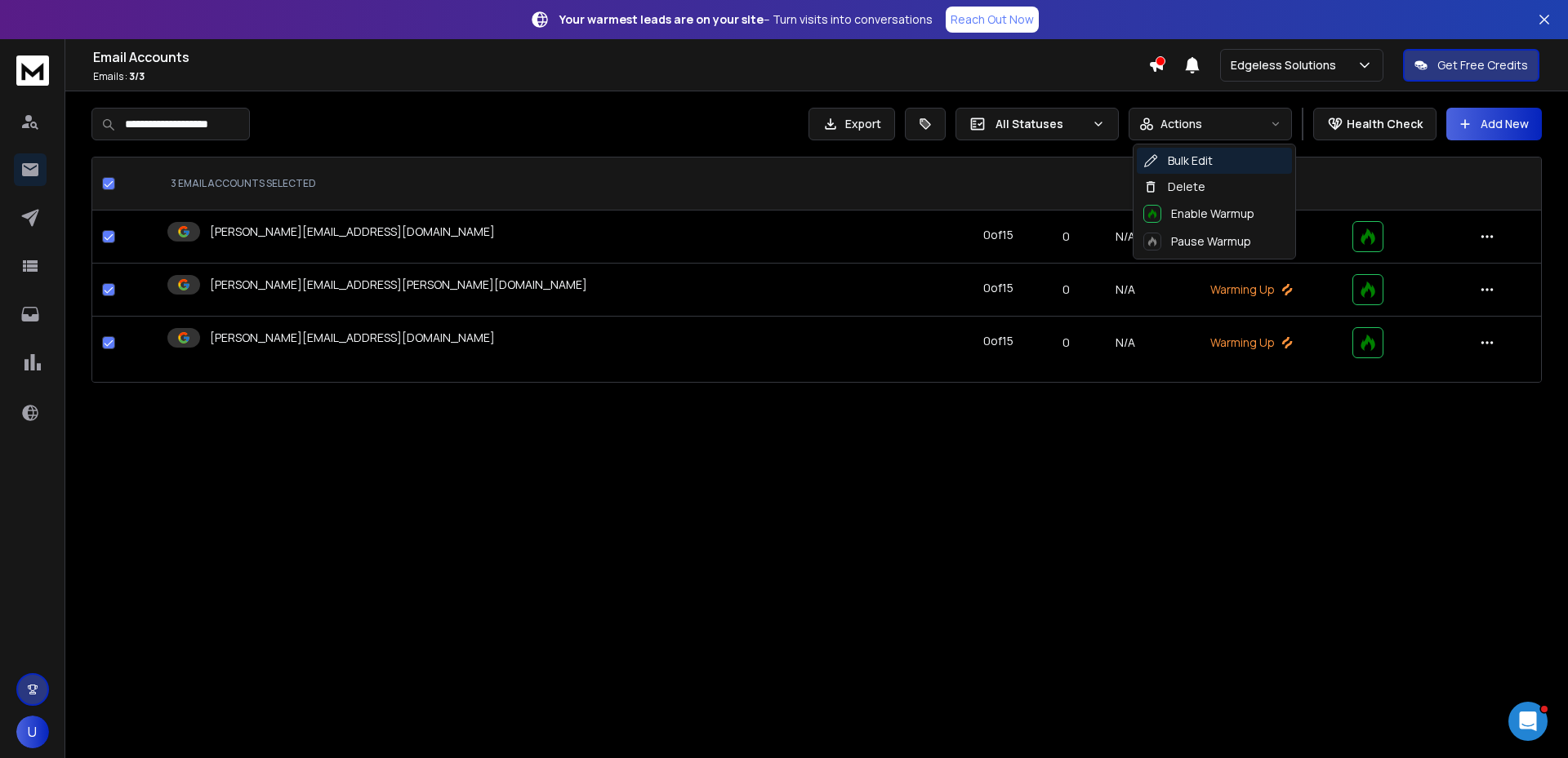
click at [1191, 160] on div "Bulk Edit" at bounding box center [1178, 161] width 70 height 16
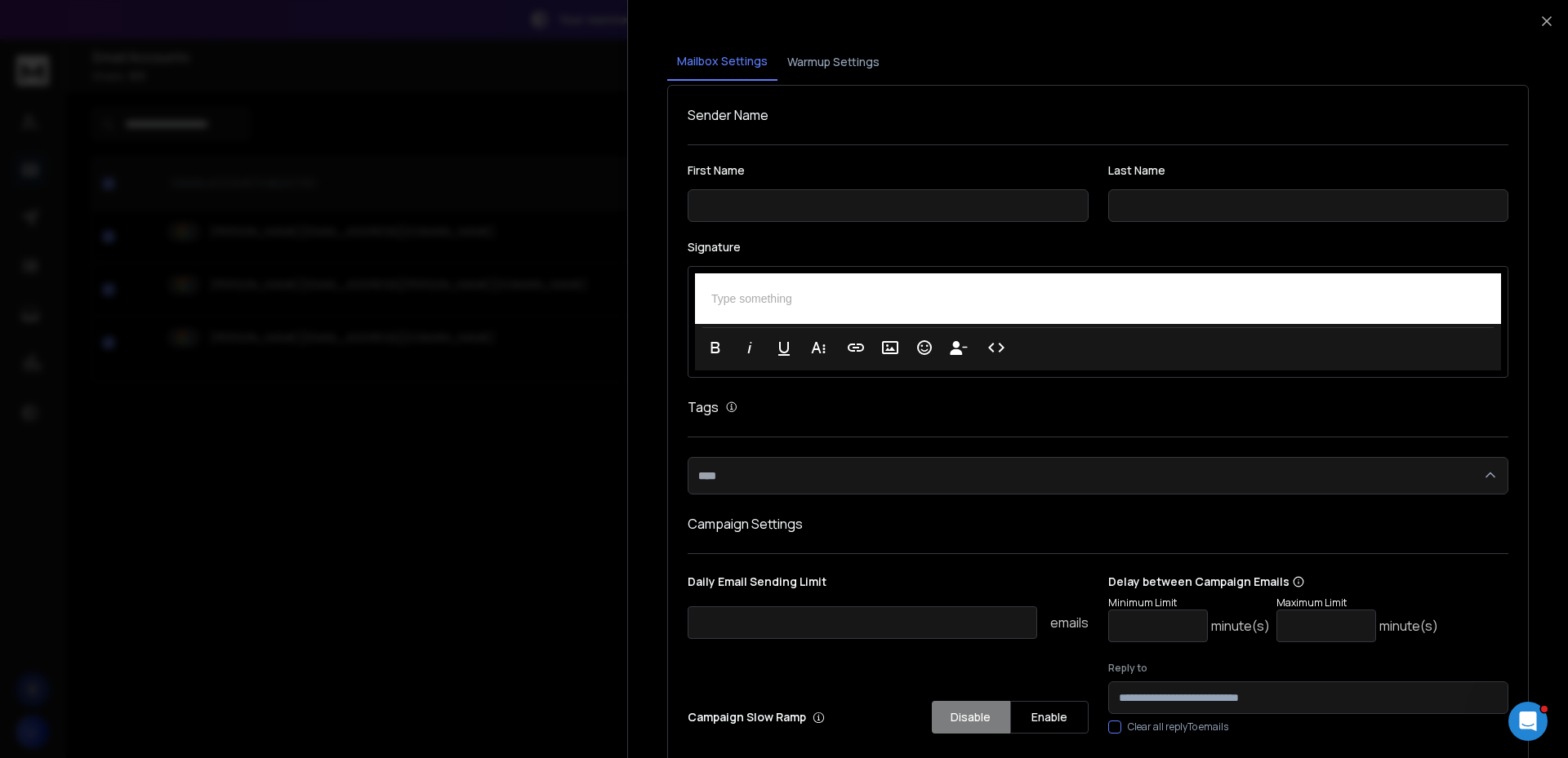
scroll to position [206, 0]
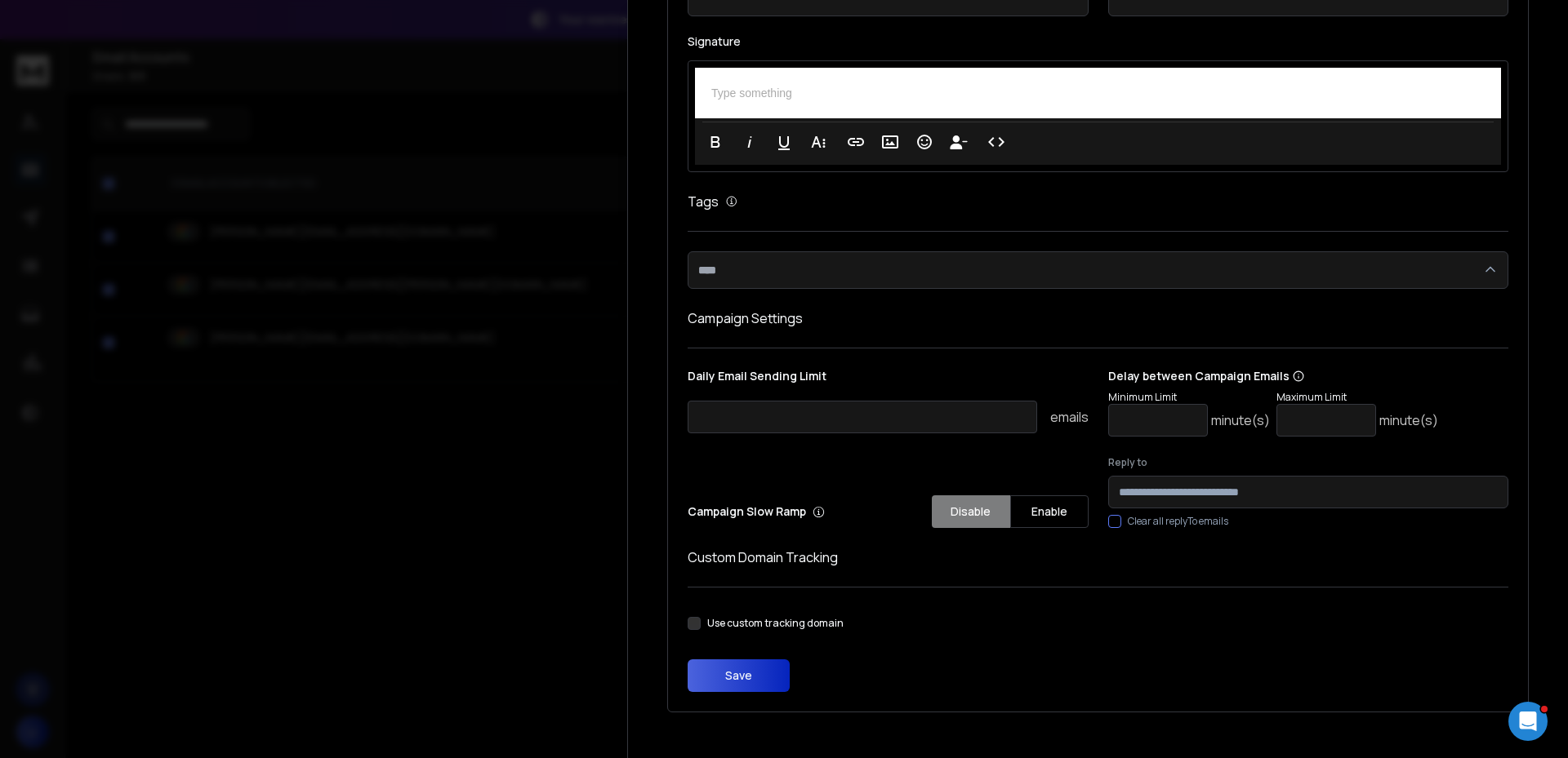
click at [693, 621] on button "Reply to" at bounding box center [694, 624] width 13 height 13
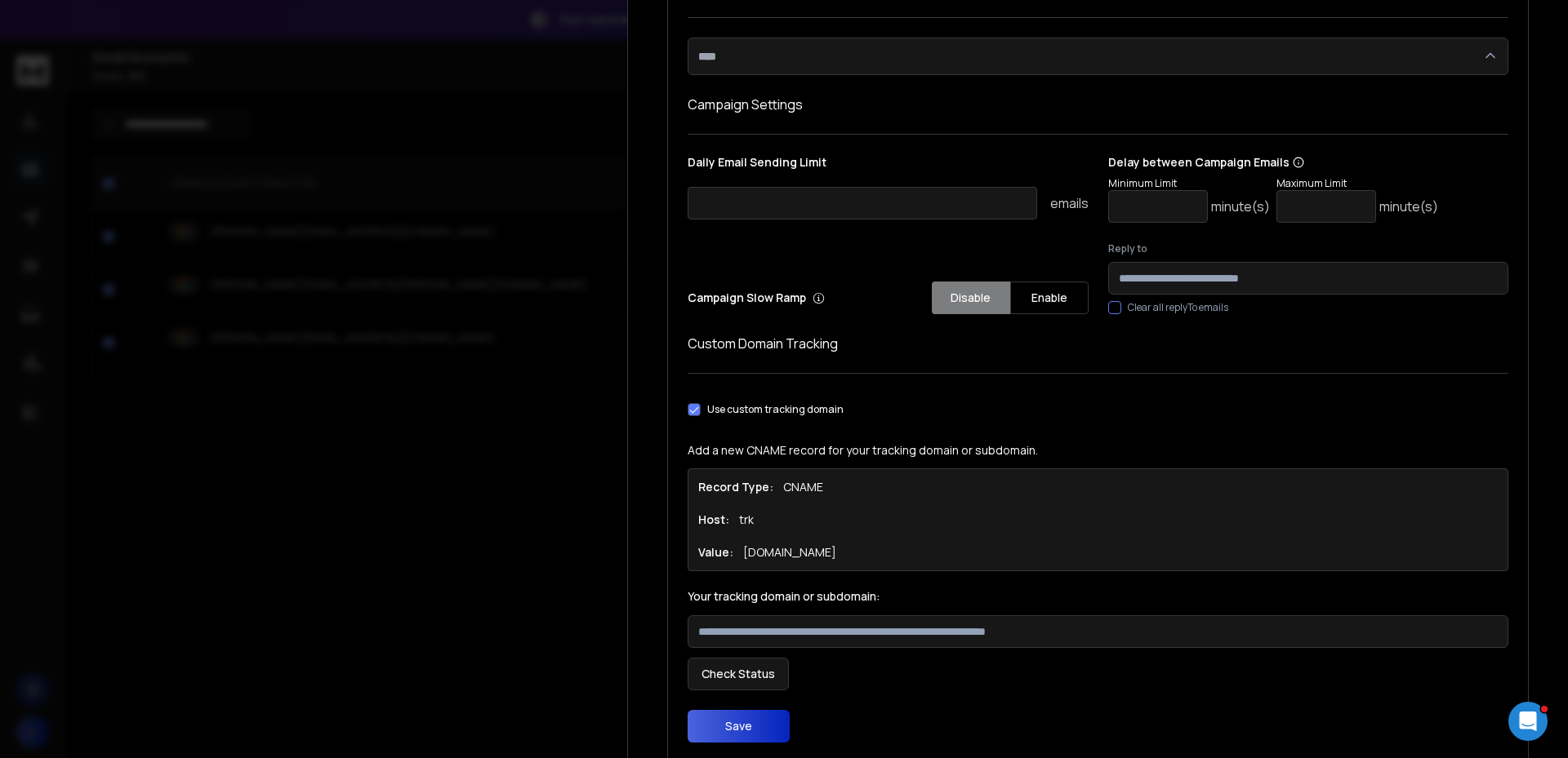
scroll to position [450, 0]
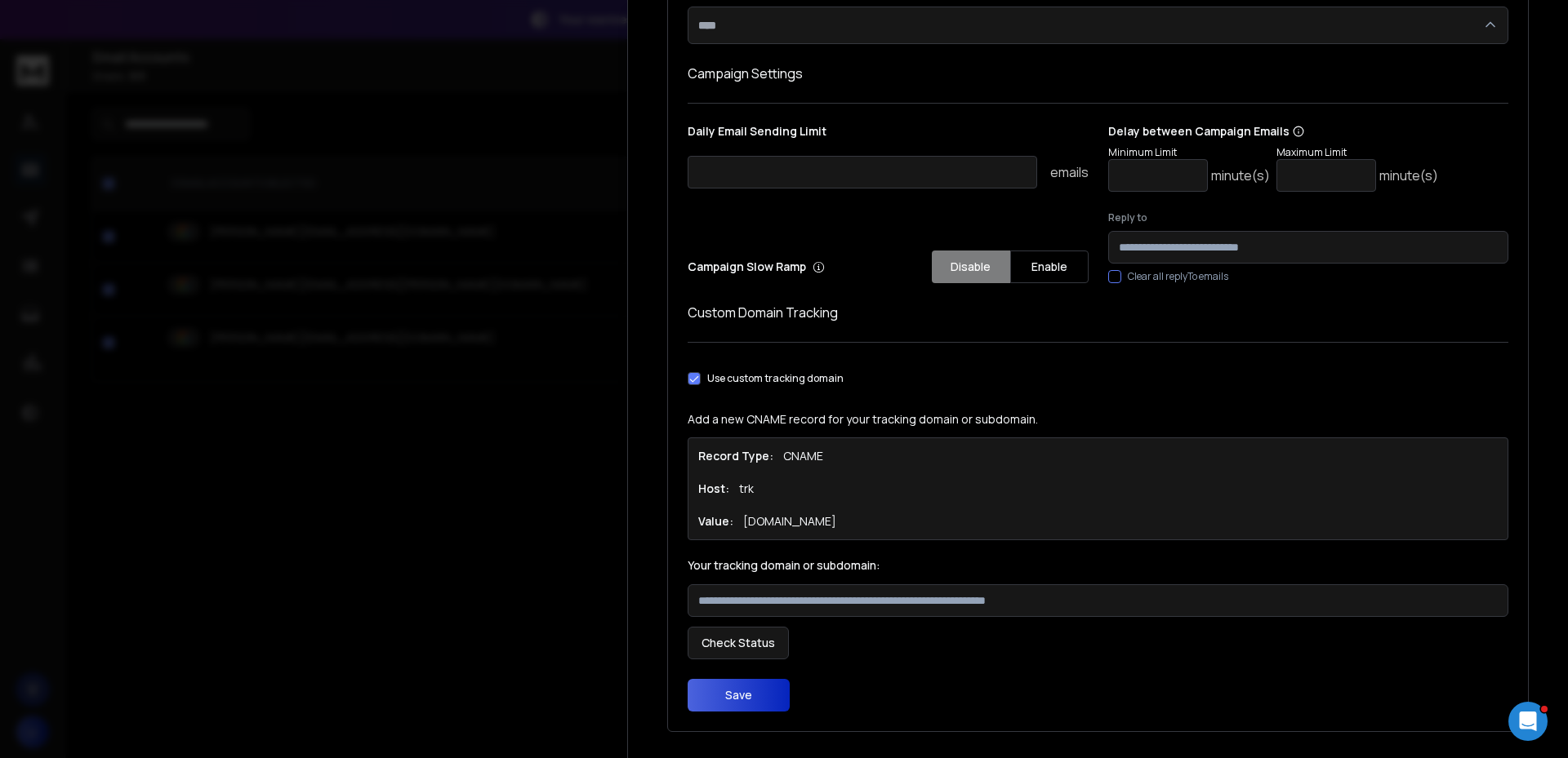
click at [817, 597] on input at bounding box center [1098, 600] width 821 height 33
paste input "**********"
type input "**********"
click at [771, 634] on button "Check Status" at bounding box center [738, 643] width 101 height 33
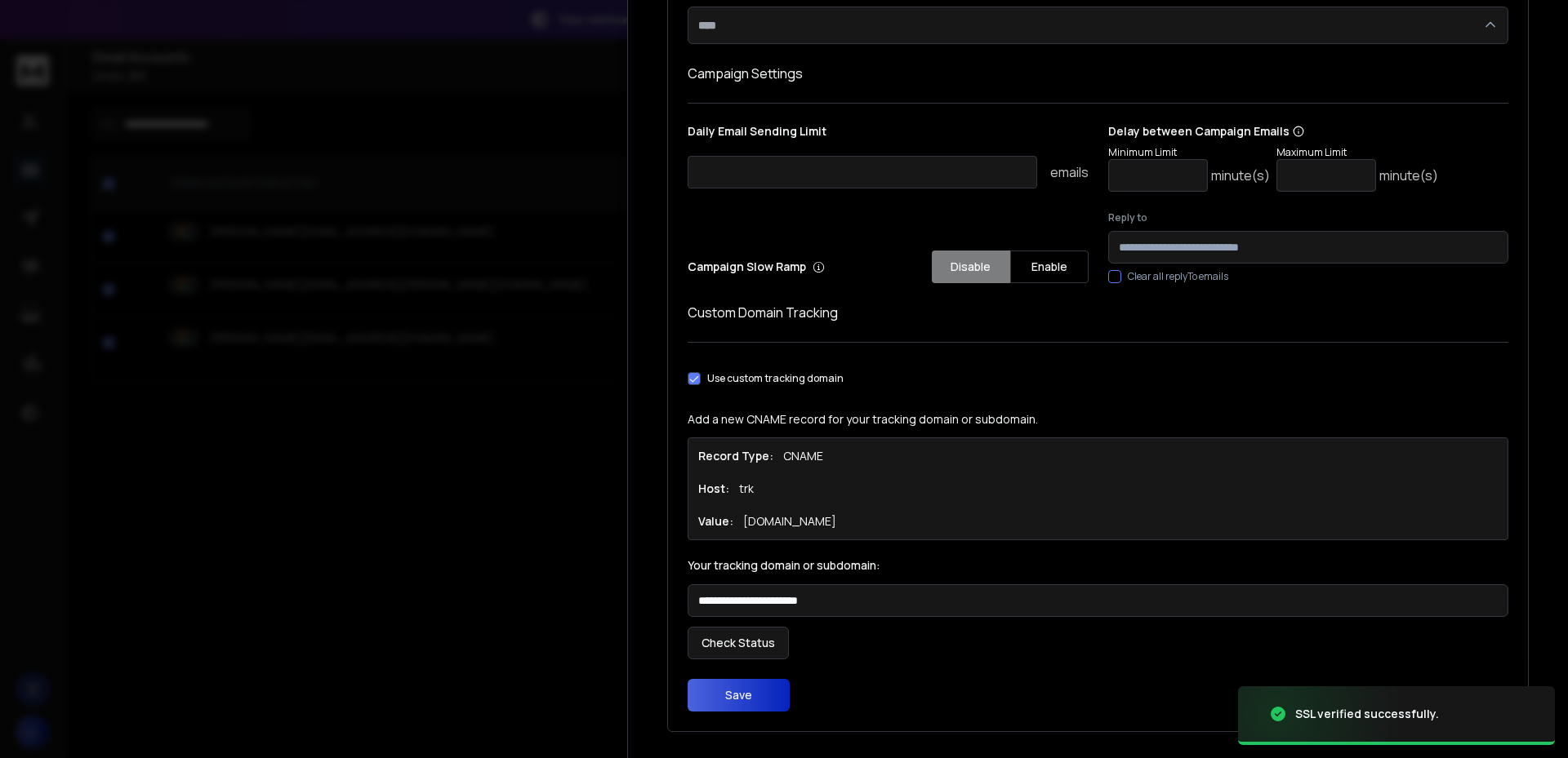
click at [747, 707] on button "Save" at bounding box center [738, 695] width 102 height 33
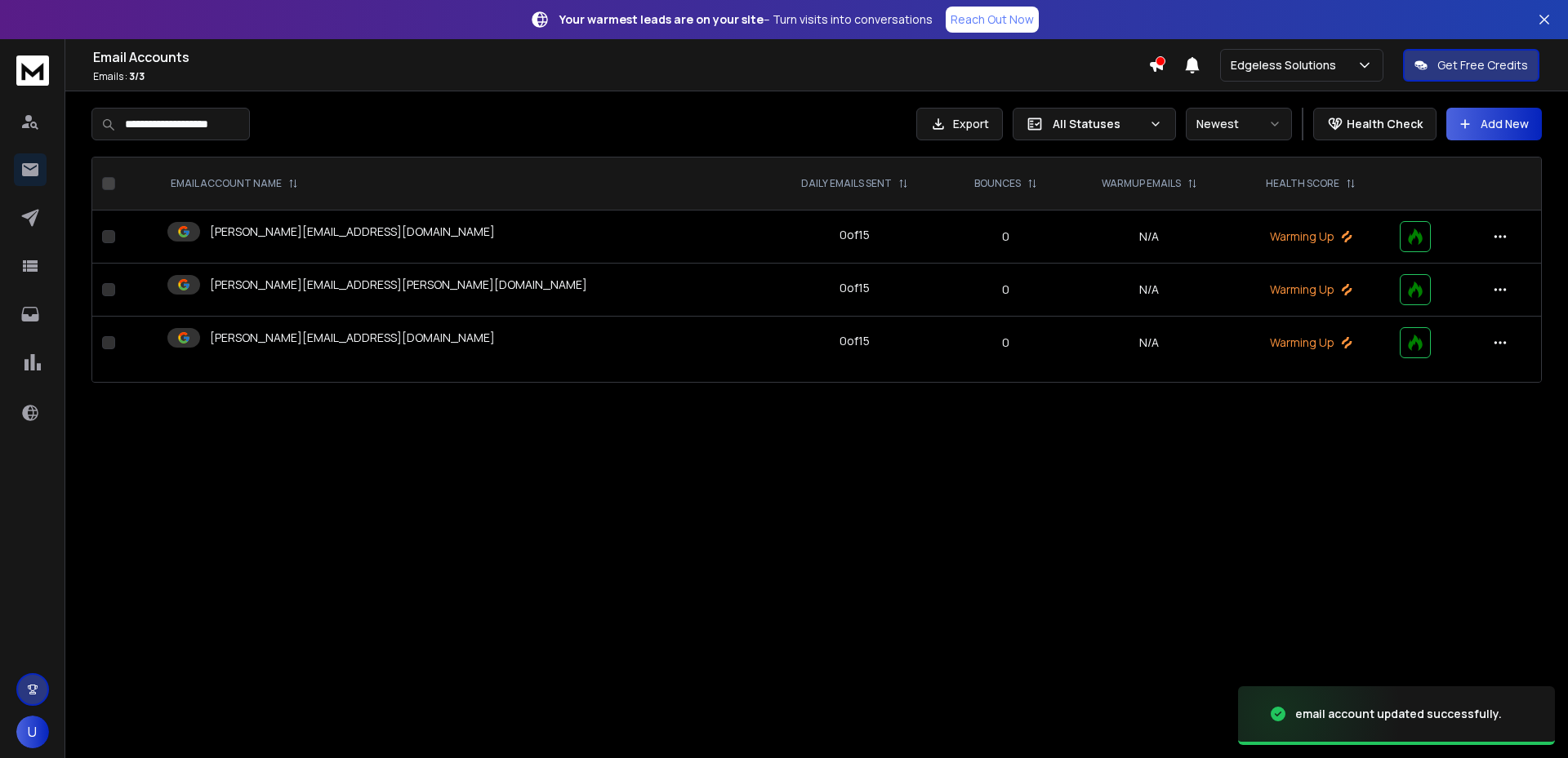
click at [800, 582] on div "**********" at bounding box center [784, 379] width 1568 height 758
click at [819, 266] on td "0 of 15" at bounding box center [855, 285] width 182 height 43
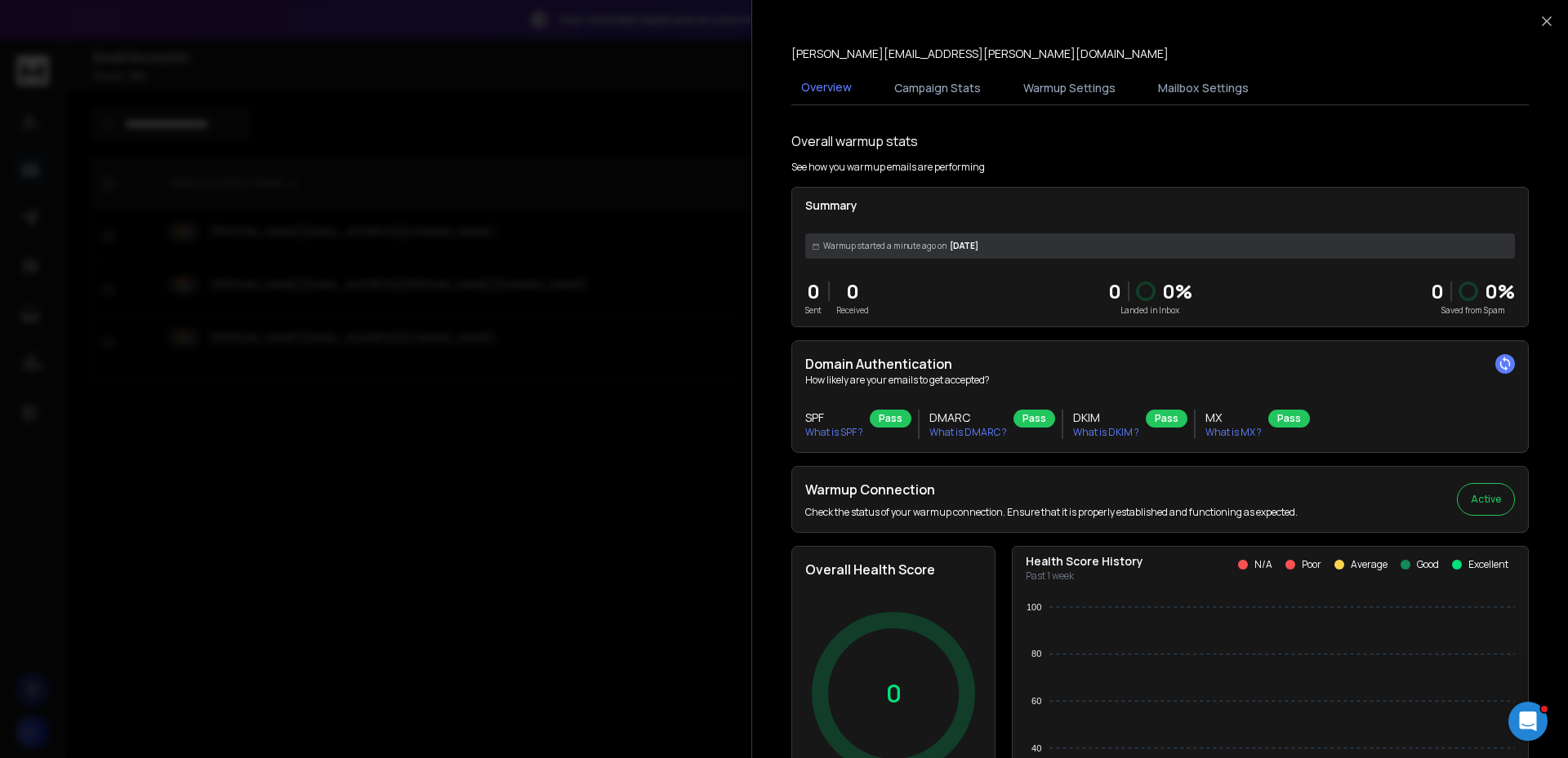
click at [1087, 76] on button "Warmup Settings" at bounding box center [1069, 88] width 112 height 36
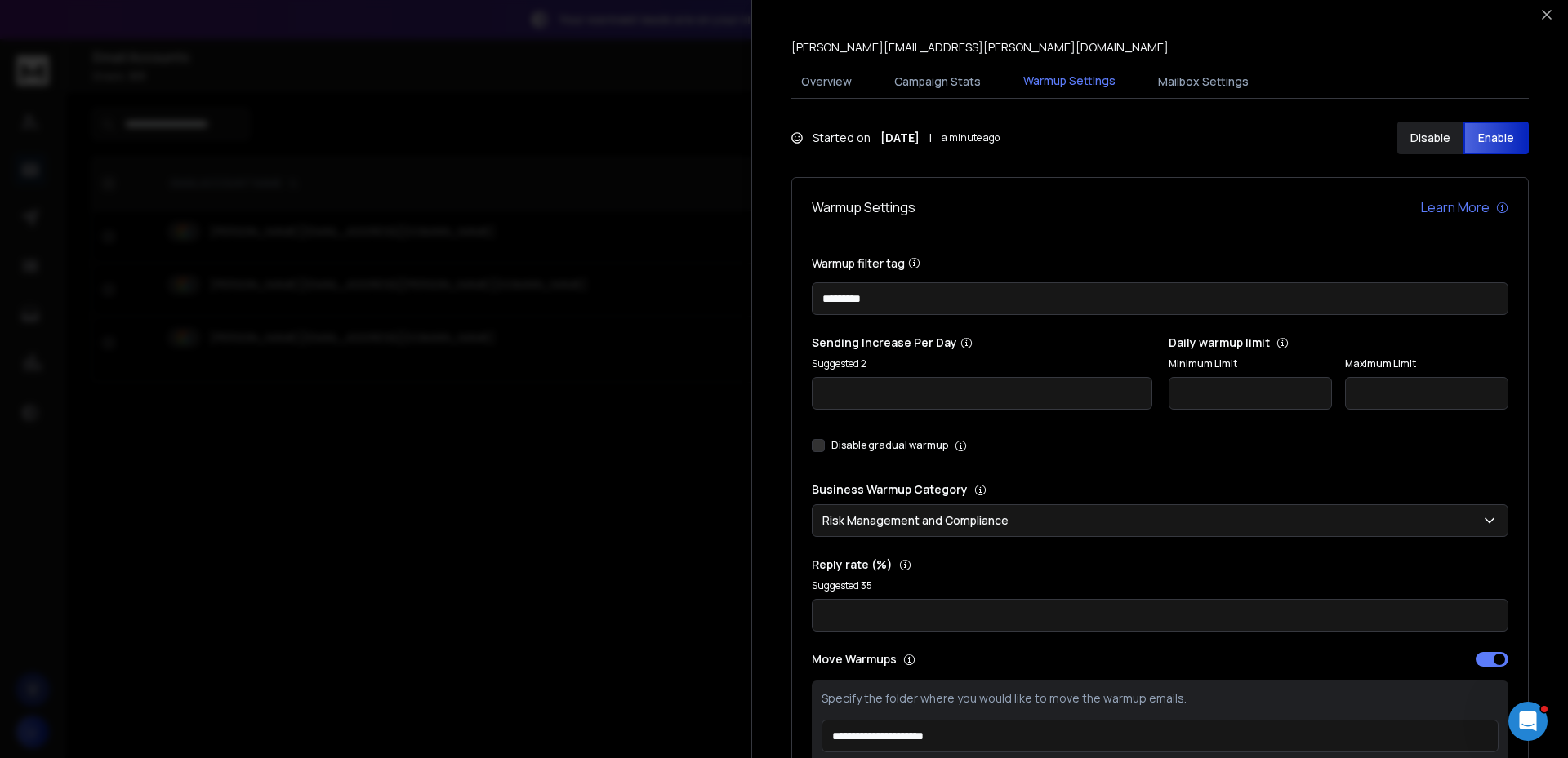
scroll to position [0, 0]
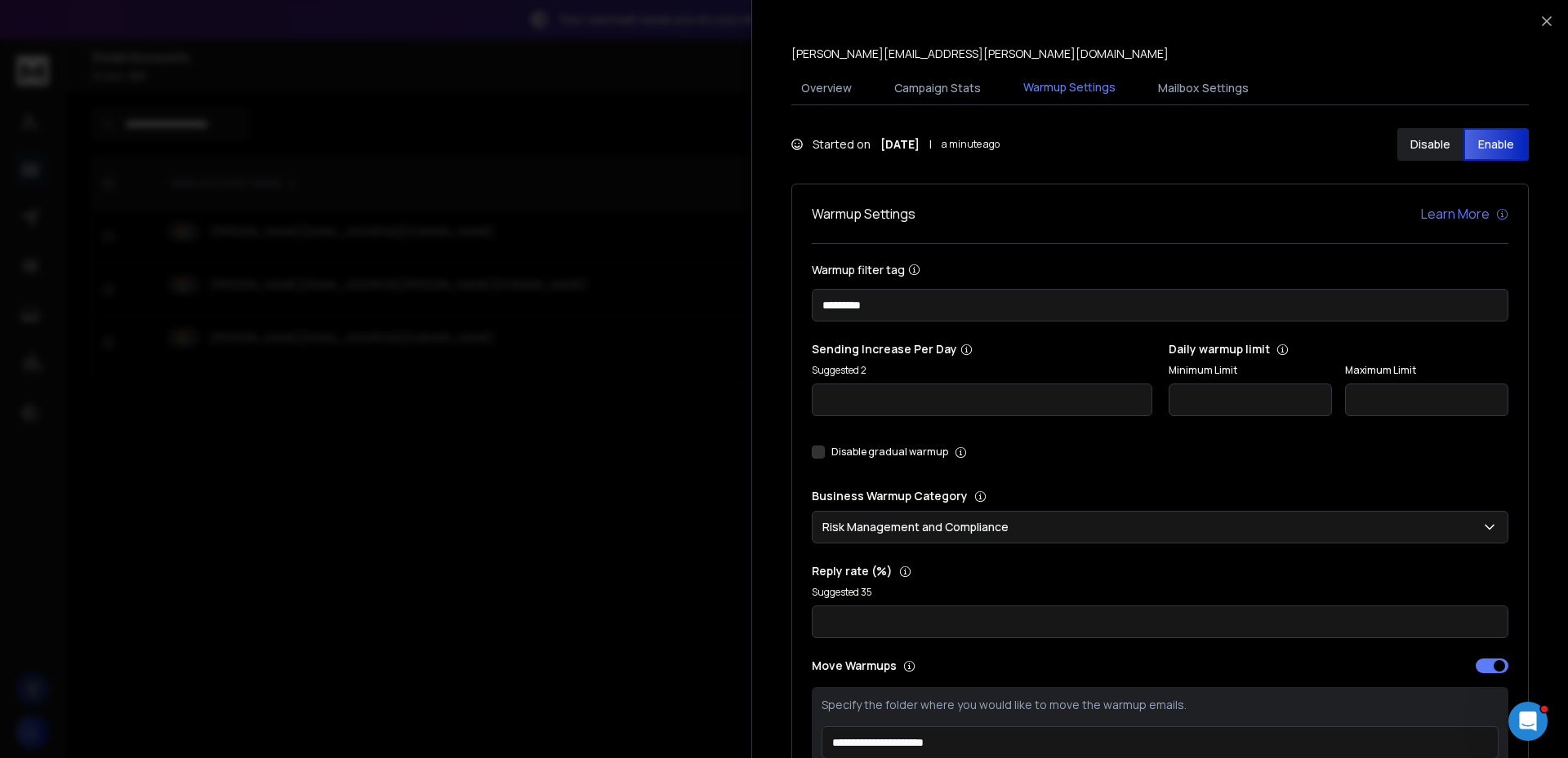
click at [1222, 83] on button "Mailbox Settings" at bounding box center [1202, 88] width 110 height 36
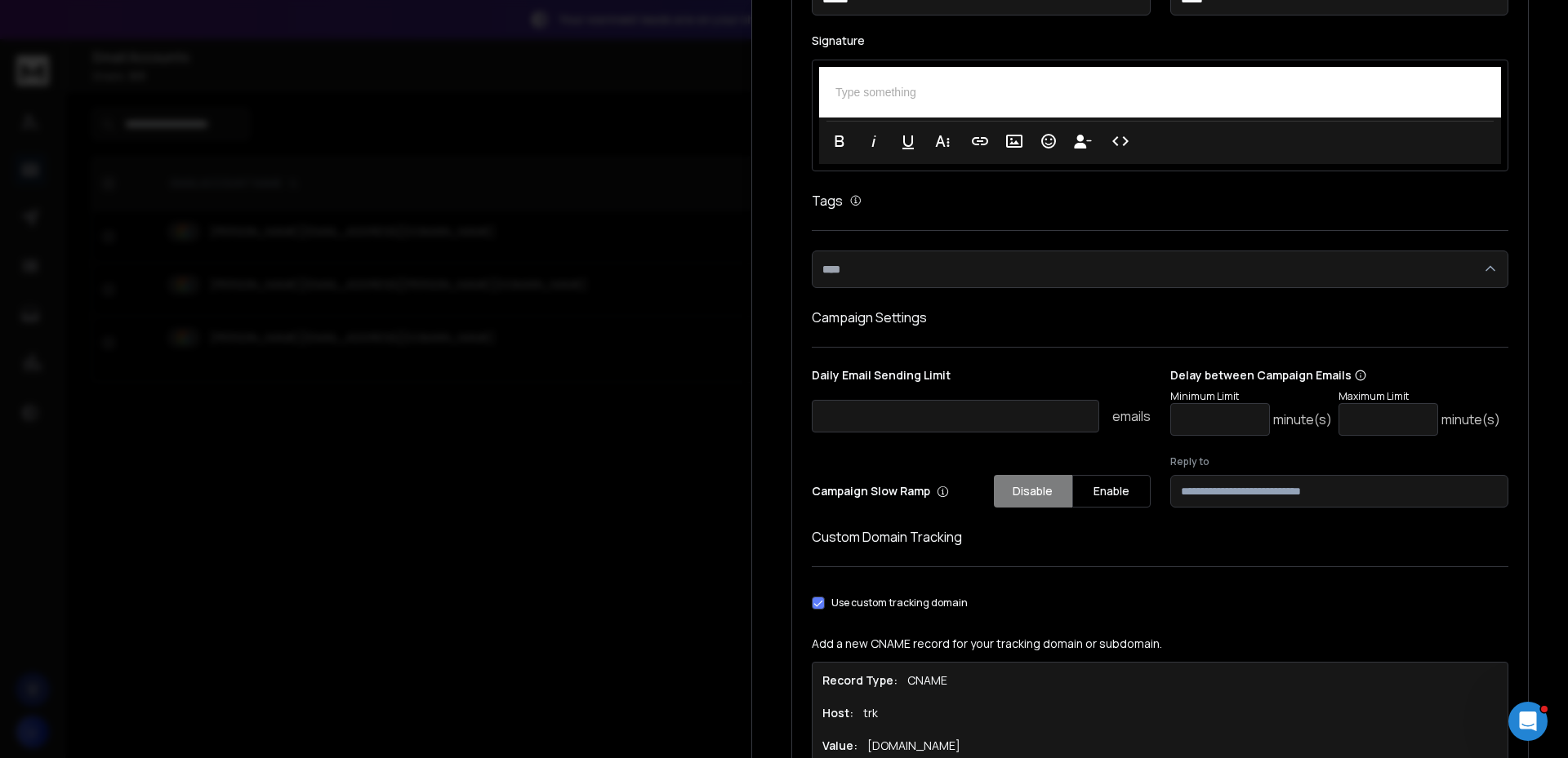
scroll to position [240, 0]
